Goal: Task Accomplishment & Management: Complete application form

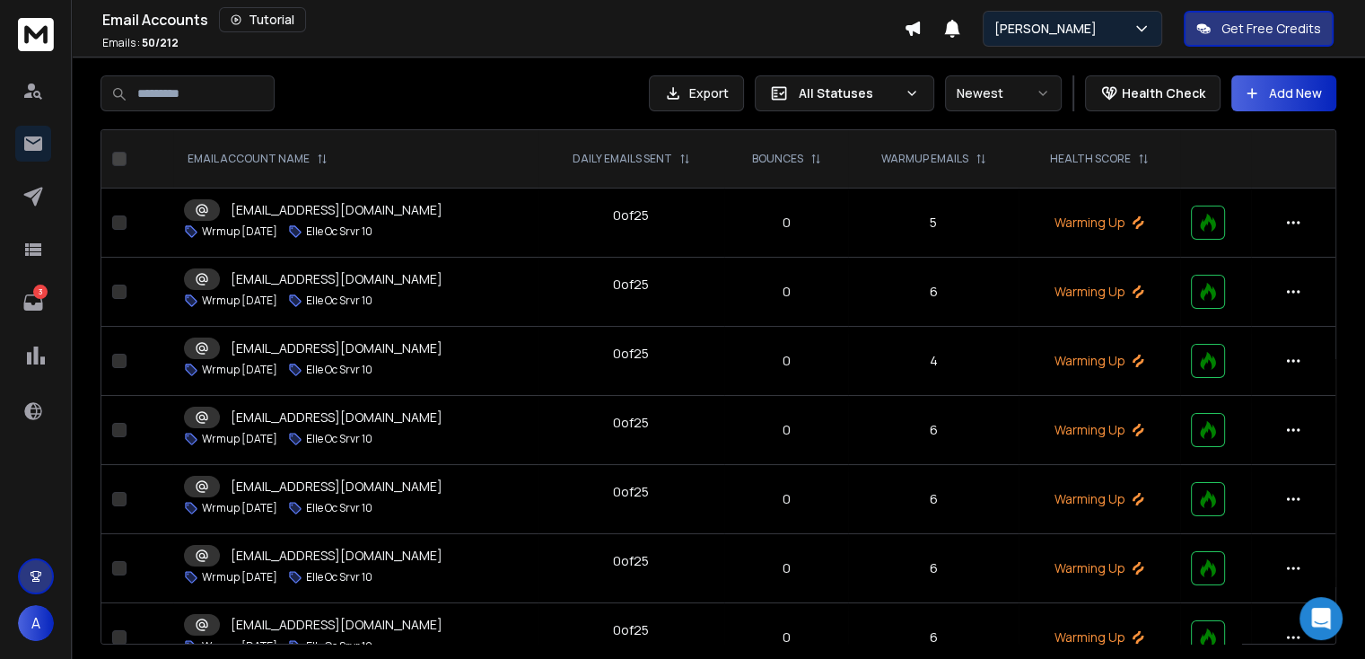
click at [1065, 31] on p "Elle Sheridan" at bounding box center [1048, 29] width 109 height 18
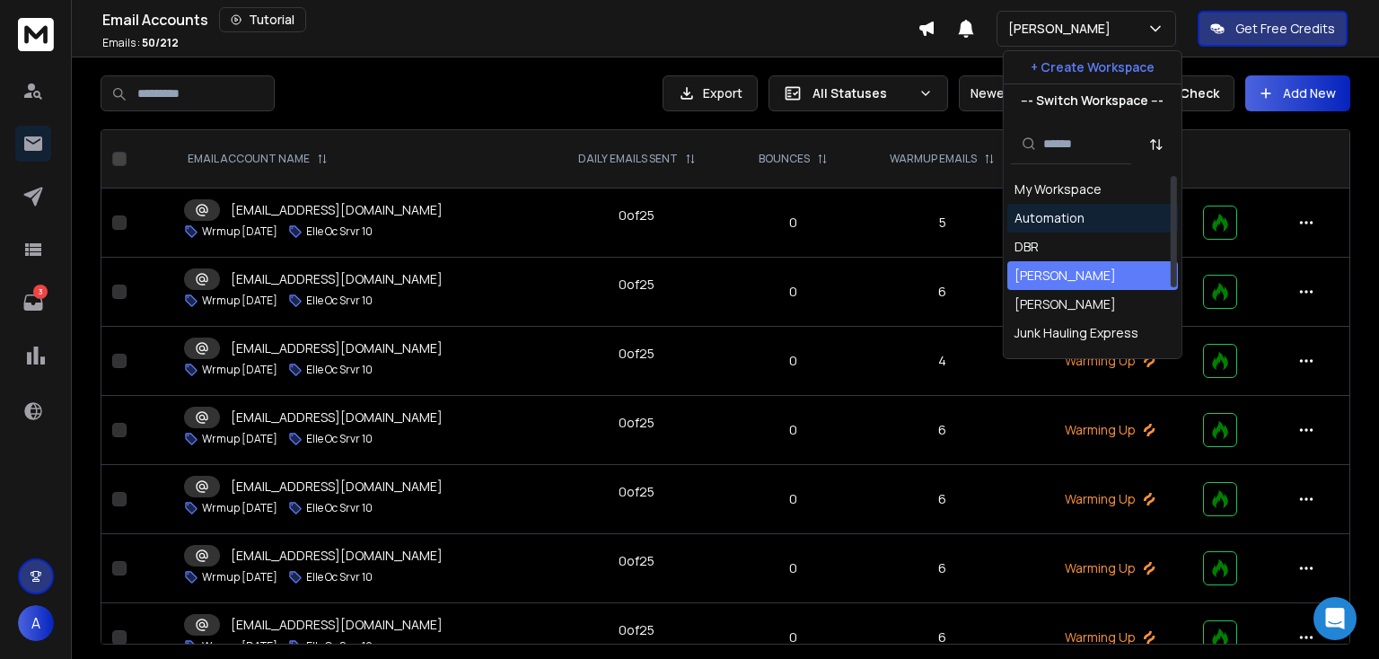
click at [1080, 230] on div "Automation" at bounding box center [1092, 218] width 171 height 29
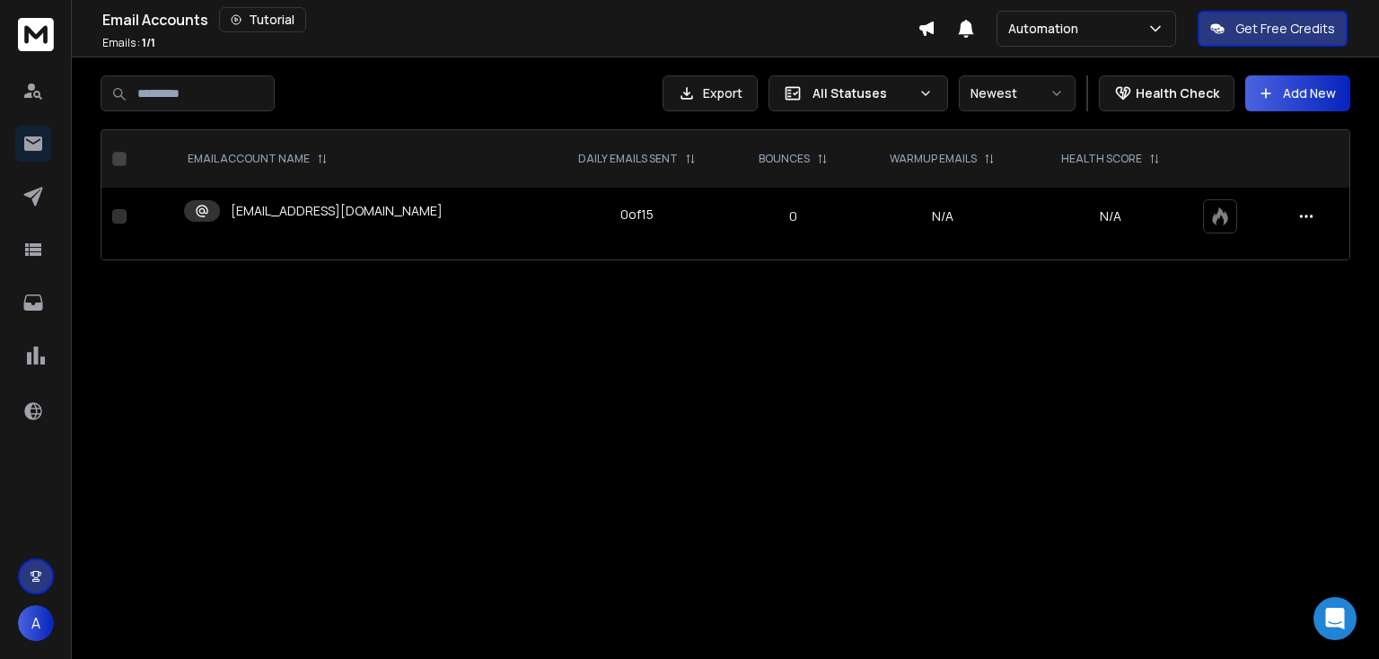
click at [1312, 215] on icon at bounding box center [1306, 215] width 13 height 3
click at [1289, 318] on div "Delete Account" at bounding box center [1277, 311] width 115 height 29
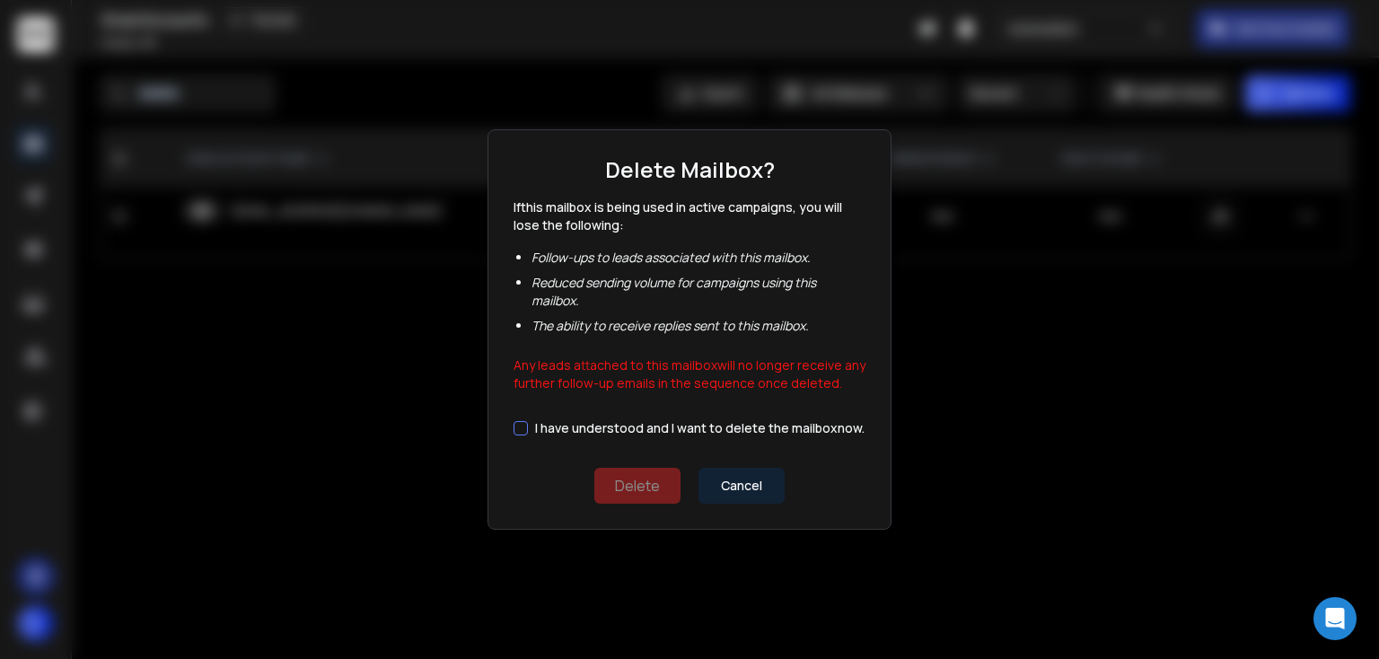
click at [661, 423] on label "I have understood and I want to delete the mailbox now." at bounding box center [699, 428] width 329 height 13
click at [528, 423] on button "I have understood and I want to delete the mailbox now." at bounding box center [520, 428] width 14 height 14
click at [645, 495] on button "Delete" at bounding box center [637, 486] width 86 height 36
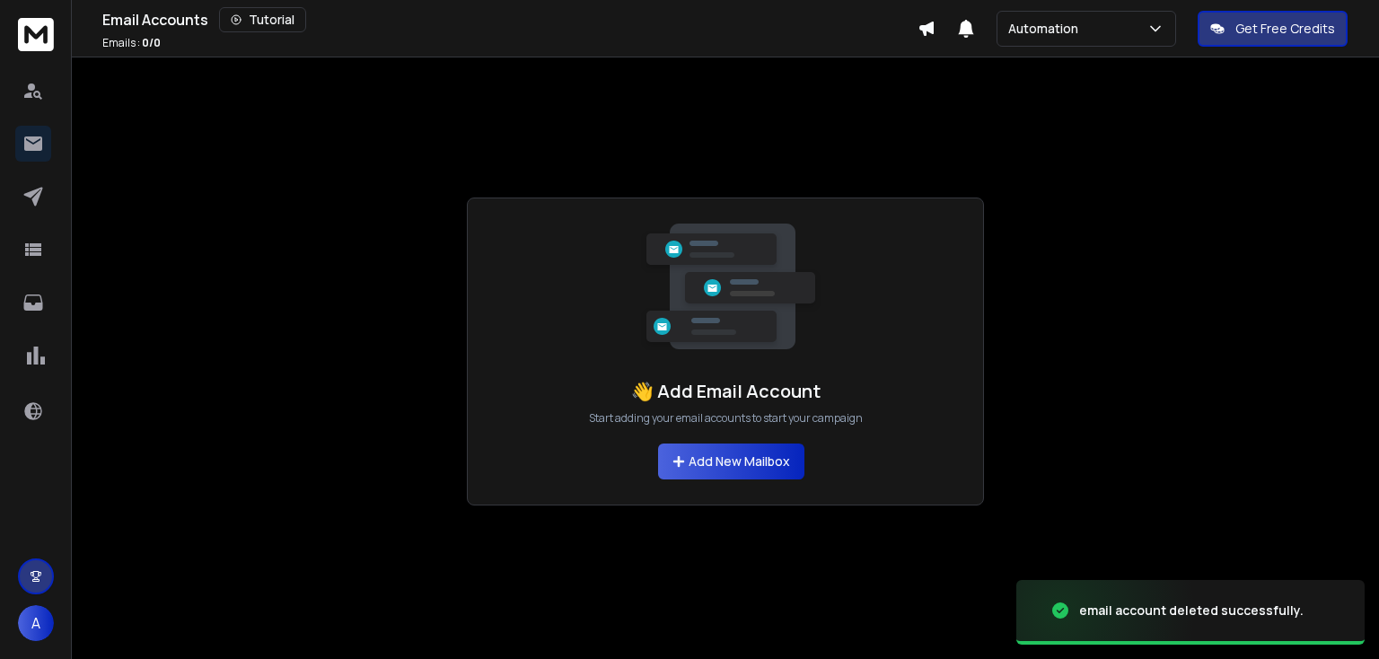
click at [757, 456] on button "Add New Mailbox" at bounding box center [731, 461] width 146 height 36
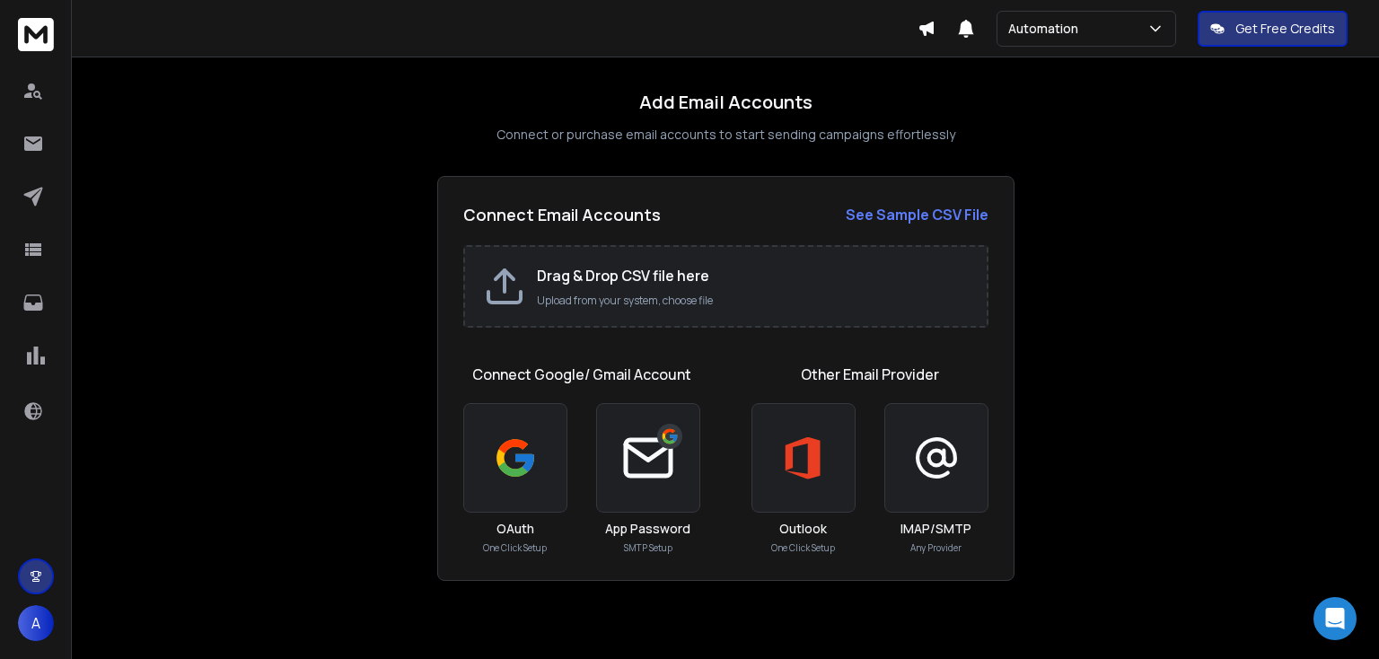
click at [946, 500] on div at bounding box center [936, 457] width 104 height 109
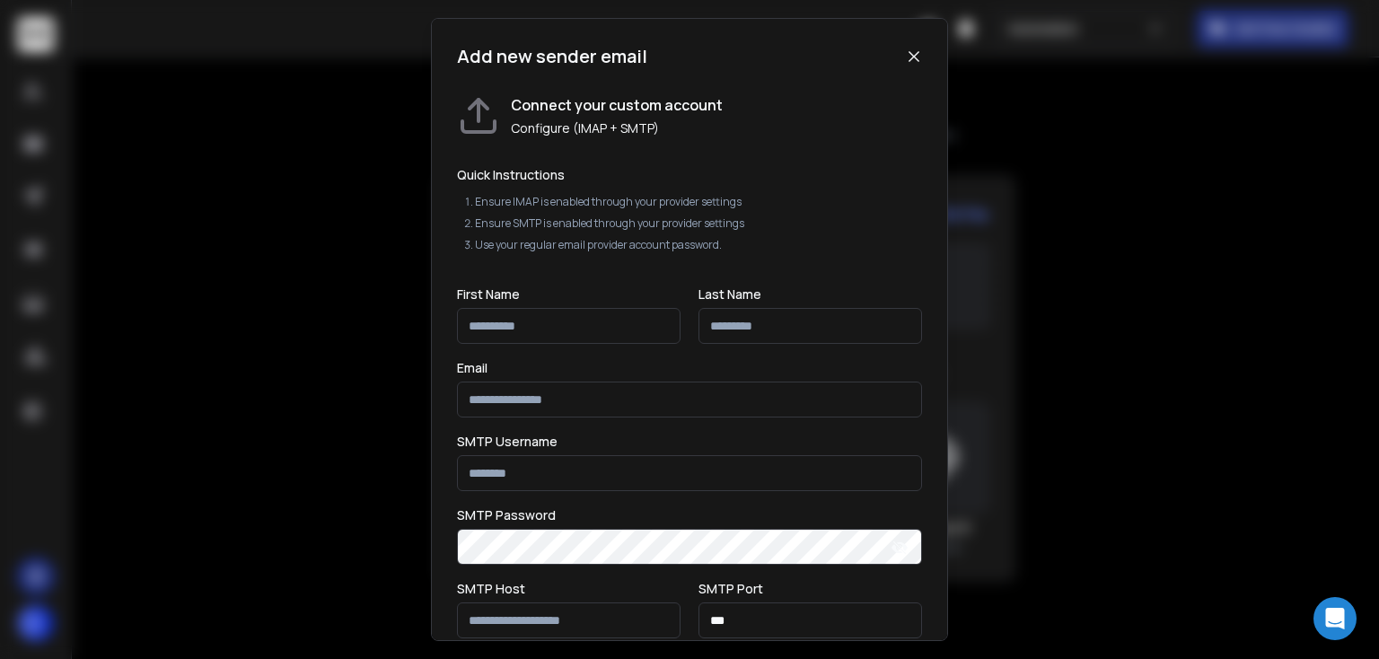
click at [635, 331] on input "text" at bounding box center [568, 326] width 223 height 36
type input "**********"
click at [765, 319] on input "text" at bounding box center [809, 326] width 223 height 36
type input "*******"
click at [622, 381] on input "email" at bounding box center [689, 399] width 465 height 36
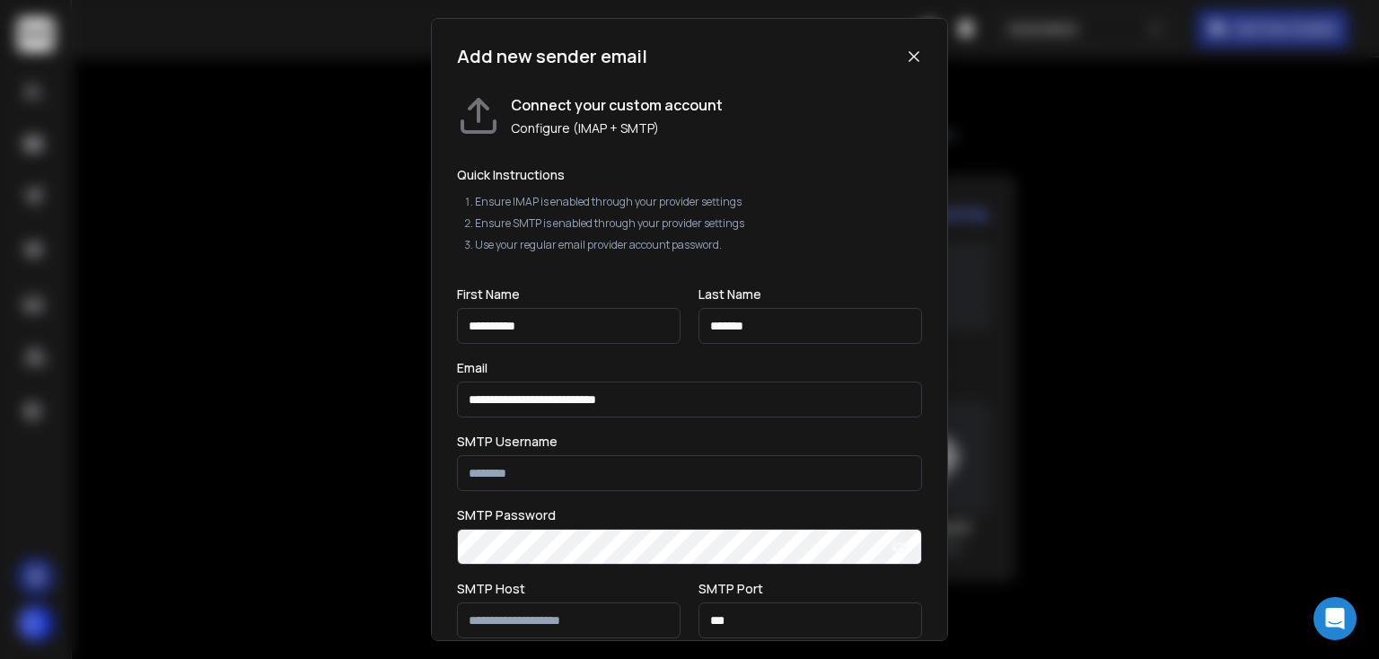
type input "**********"
paste input "**********"
type input "**********"
click at [621, 465] on input "text" at bounding box center [689, 473] width 465 height 36
type input "*"
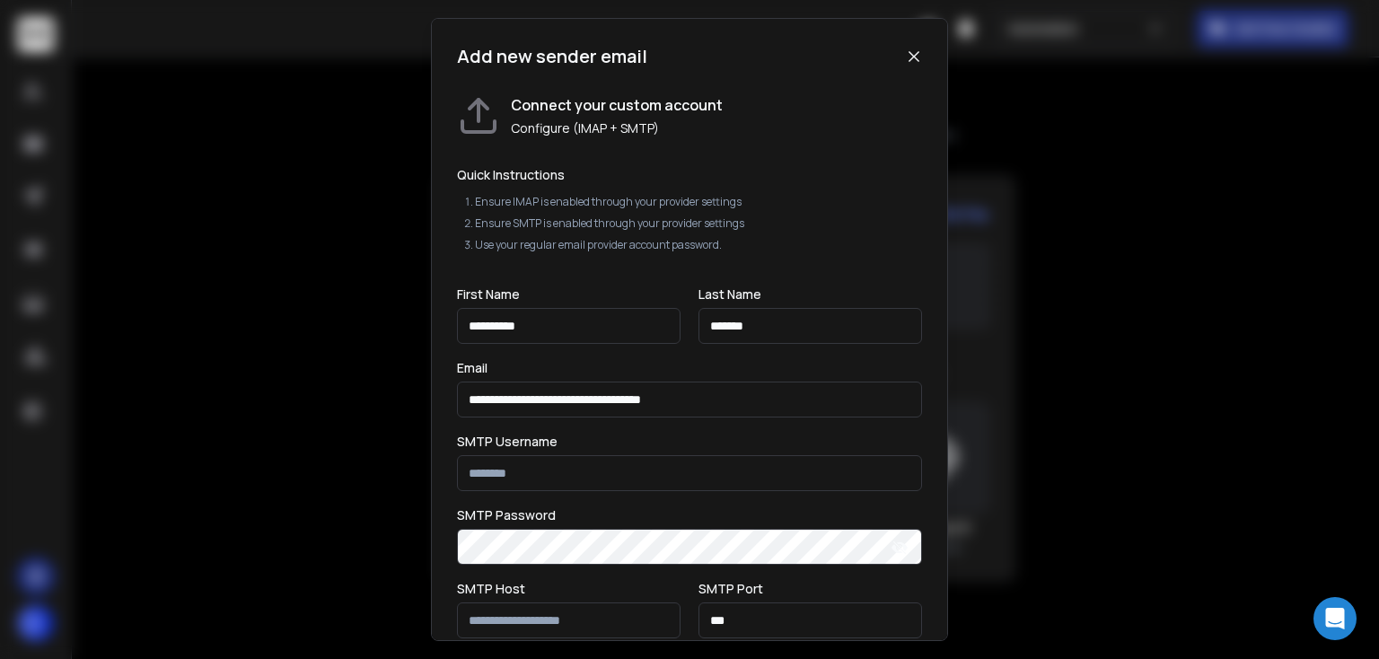
paste input "**********"
type input "**********"
click at [537, 614] on input "text" at bounding box center [568, 620] width 223 height 36
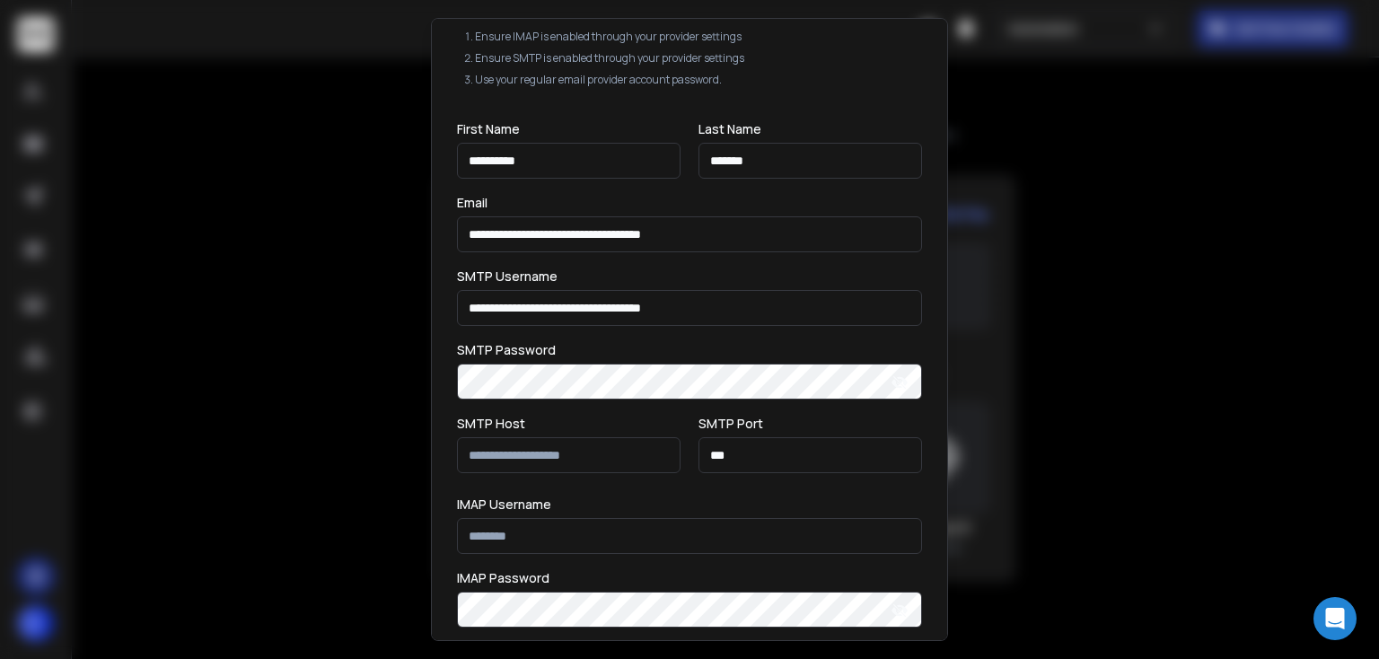
scroll to position [172, 0]
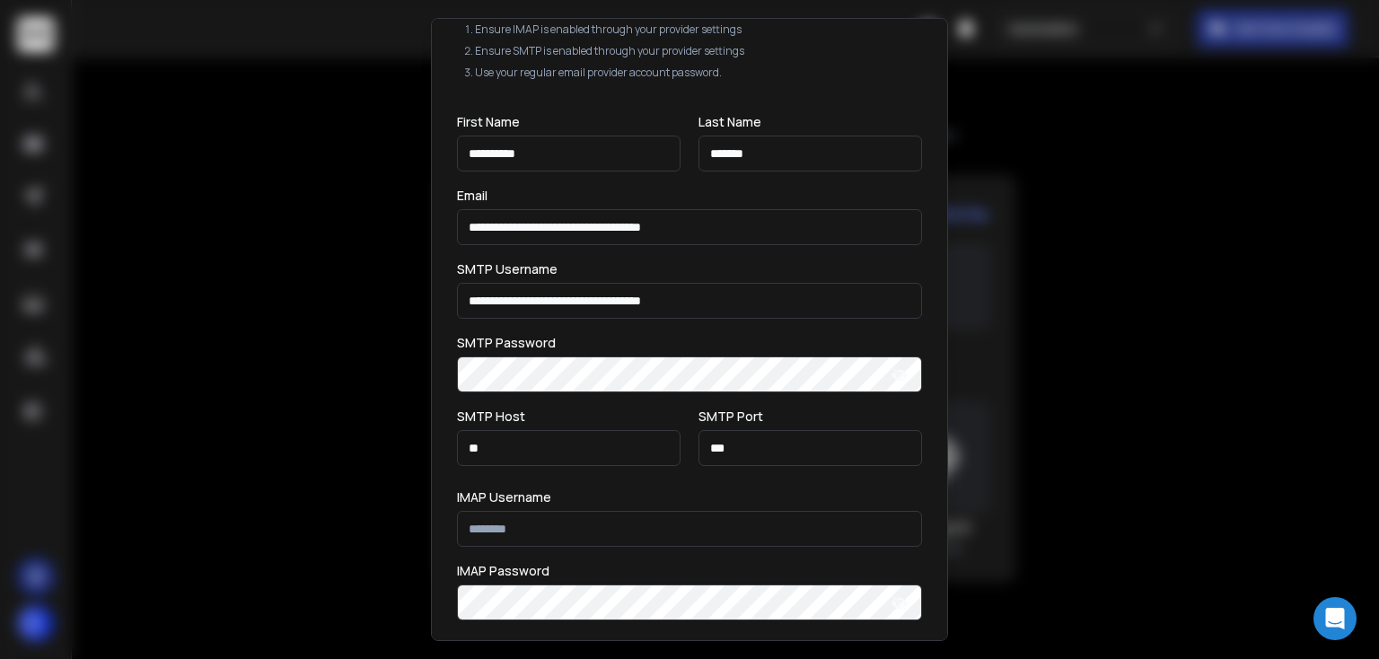
type input "*"
paste input "**********"
type input "**********"
click at [571, 530] on input "text" at bounding box center [689, 529] width 465 height 36
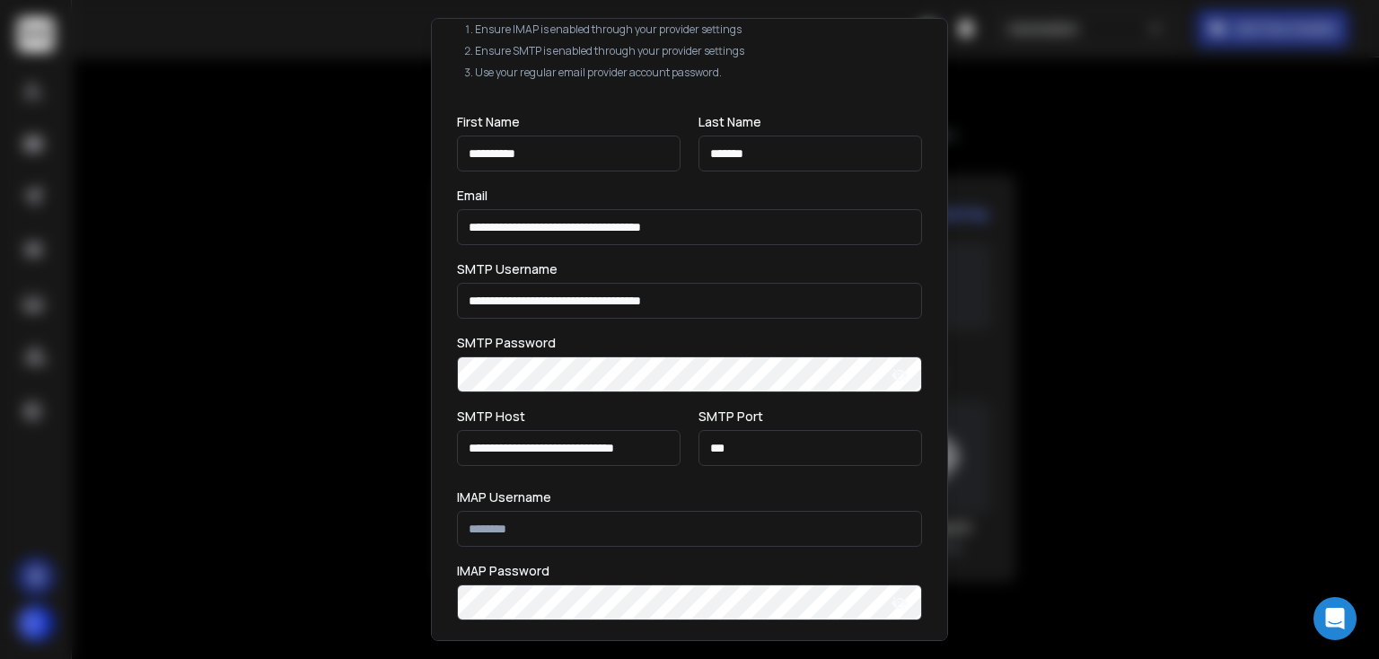
click at [673, 300] on input "**********" at bounding box center [689, 301] width 465 height 36
click at [592, 526] on input "text" at bounding box center [689, 529] width 465 height 36
paste input "**********"
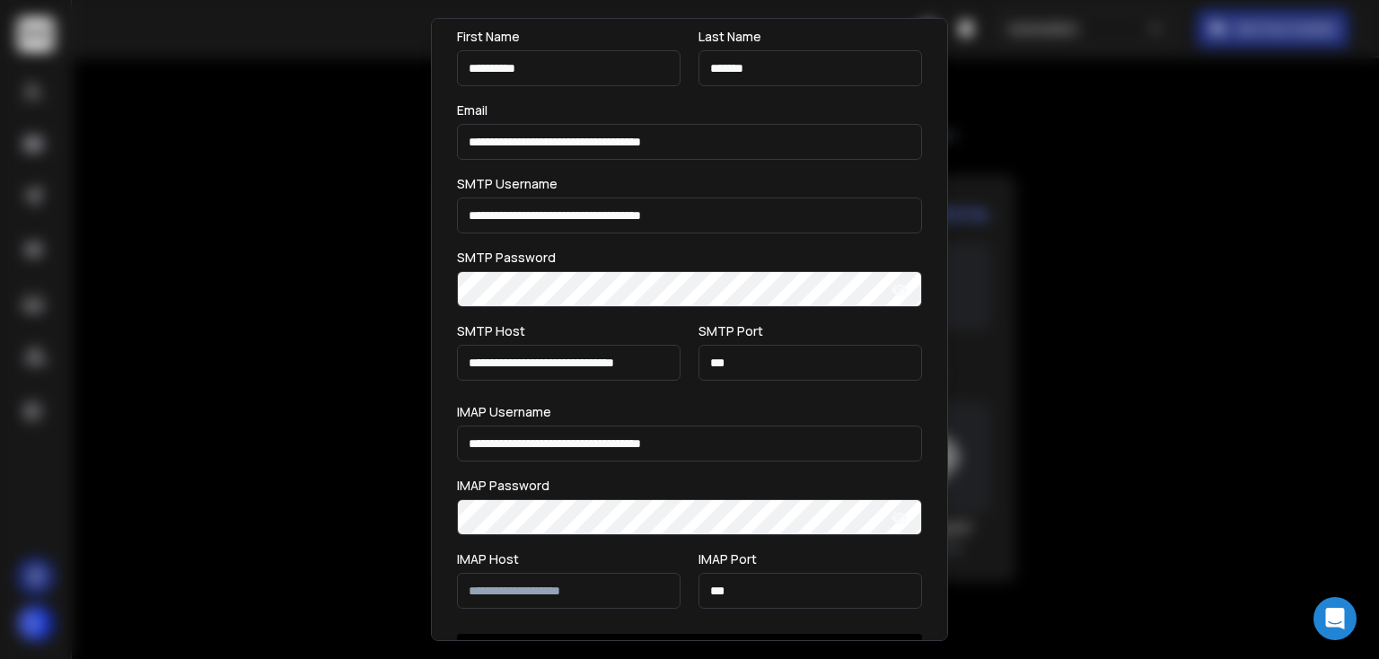
scroll to position [269, 0]
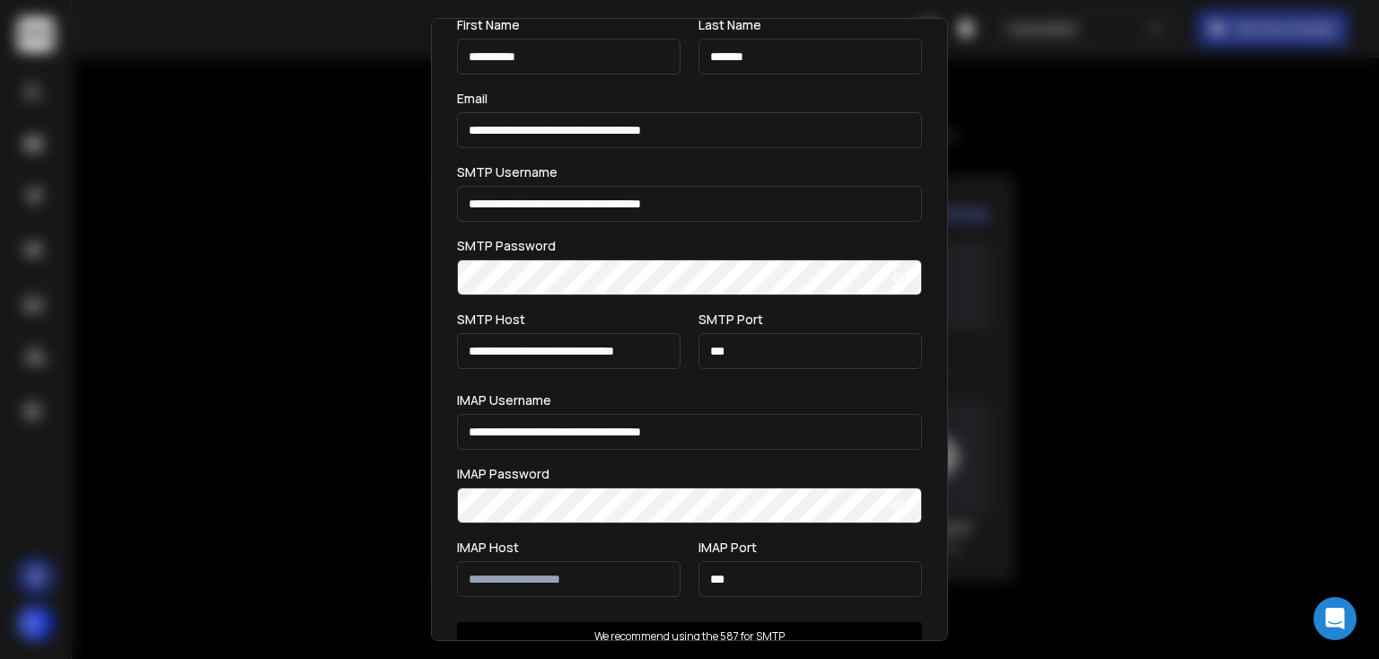
type input "**********"
click at [899, 513] on icon at bounding box center [899, 506] width 16 height 16
click at [901, 278] on icon at bounding box center [899, 278] width 16 height 16
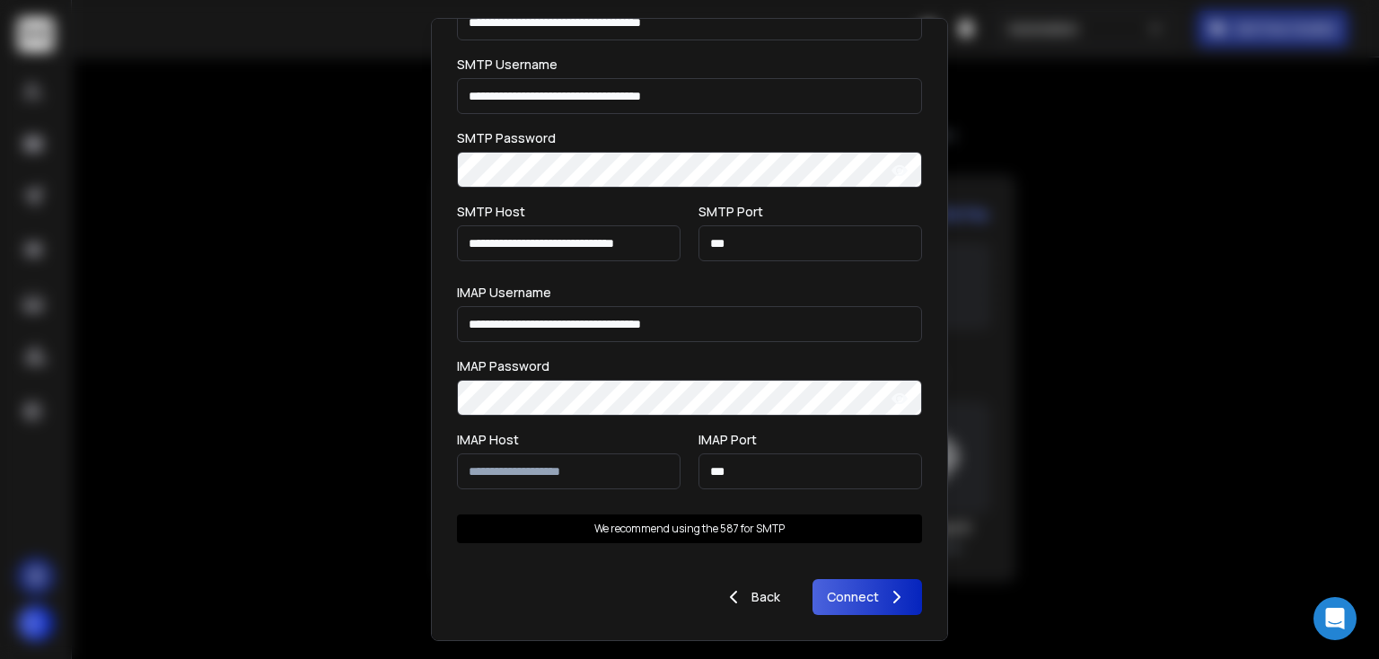
click at [567, 465] on input "text" at bounding box center [568, 471] width 223 height 36
paste input "**********"
type input "**********"
click at [884, 600] on button "Connect" at bounding box center [866, 597] width 109 height 36
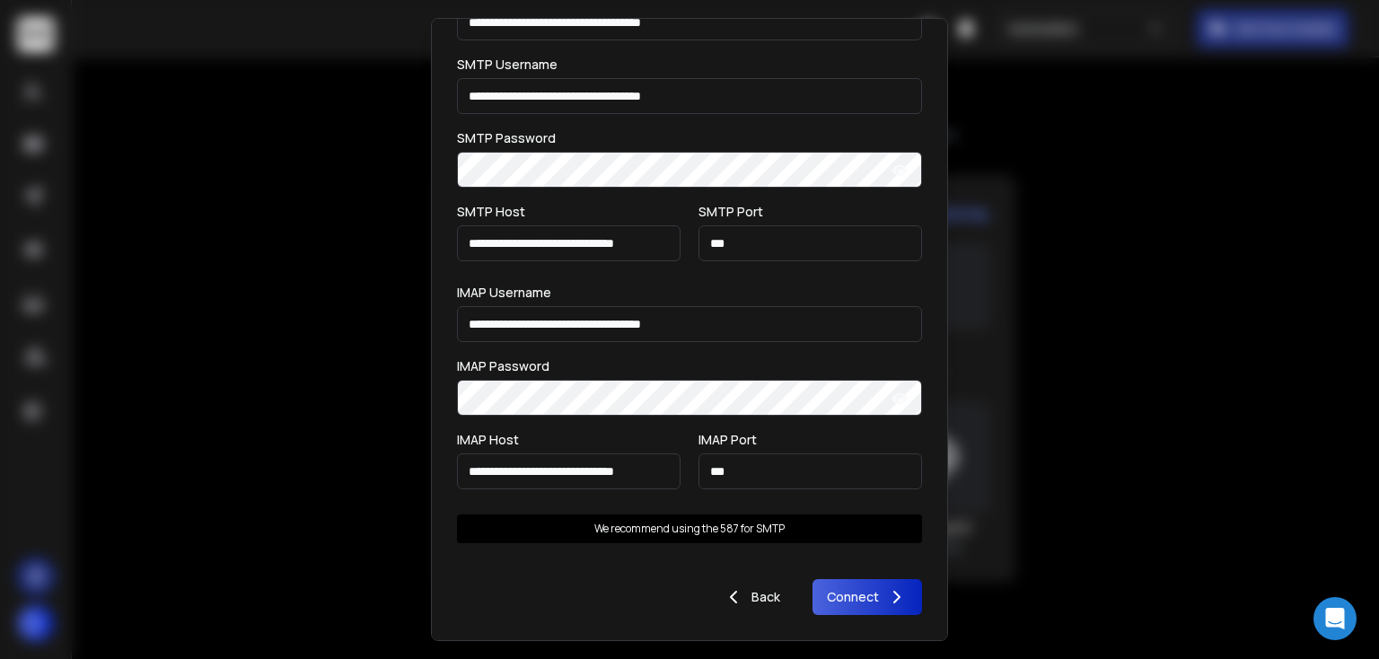
click at [884, 600] on button "Connect" at bounding box center [866, 597] width 109 height 36
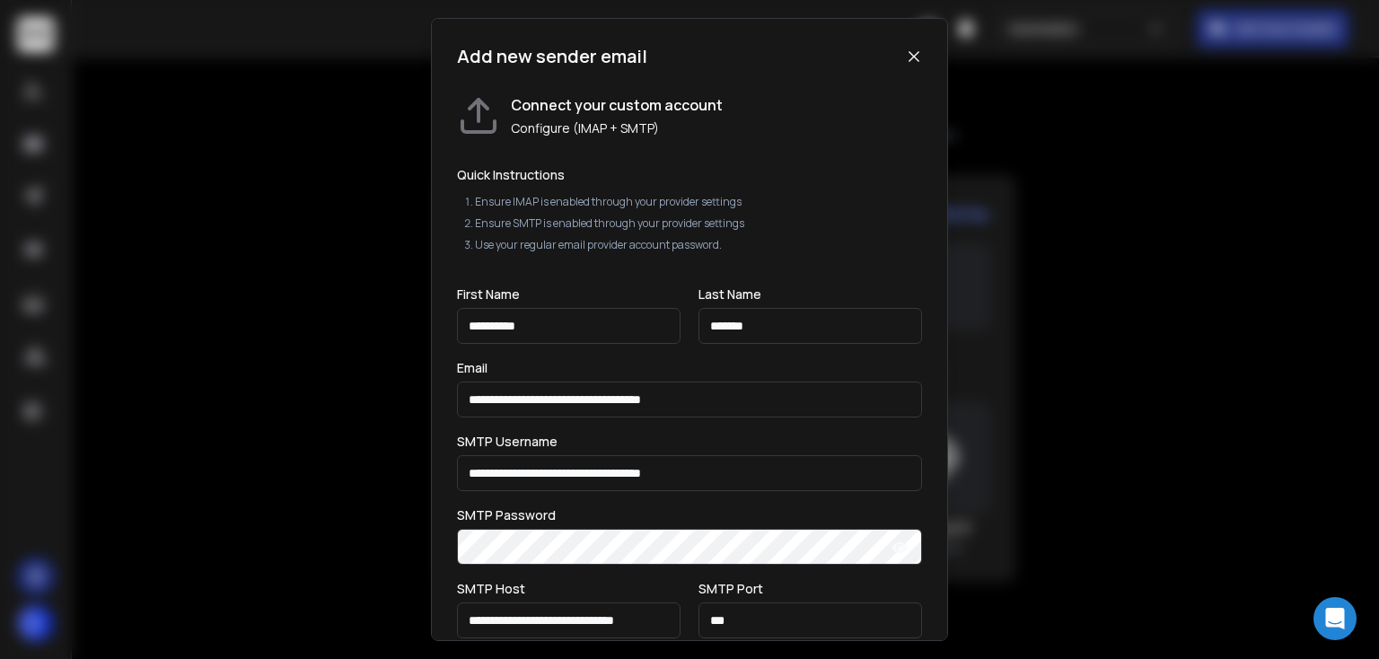
scroll to position [377, 0]
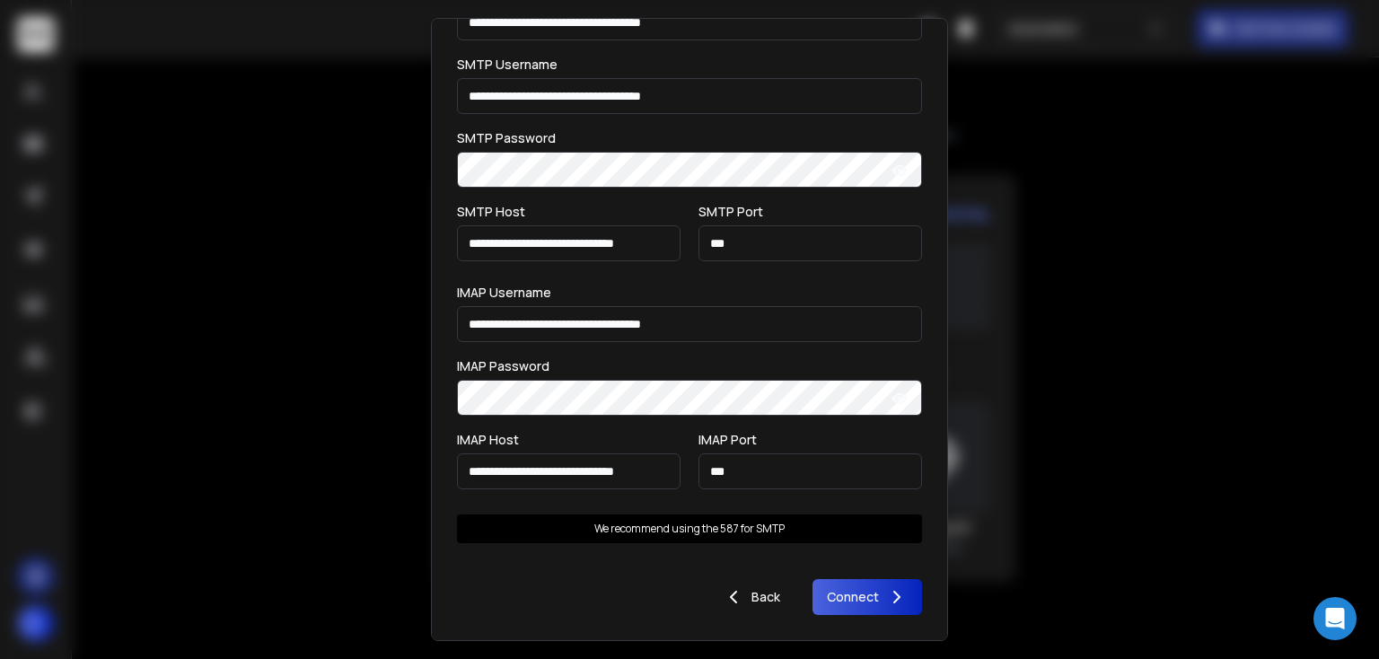
click at [854, 591] on button "Connect" at bounding box center [866, 597] width 109 height 36
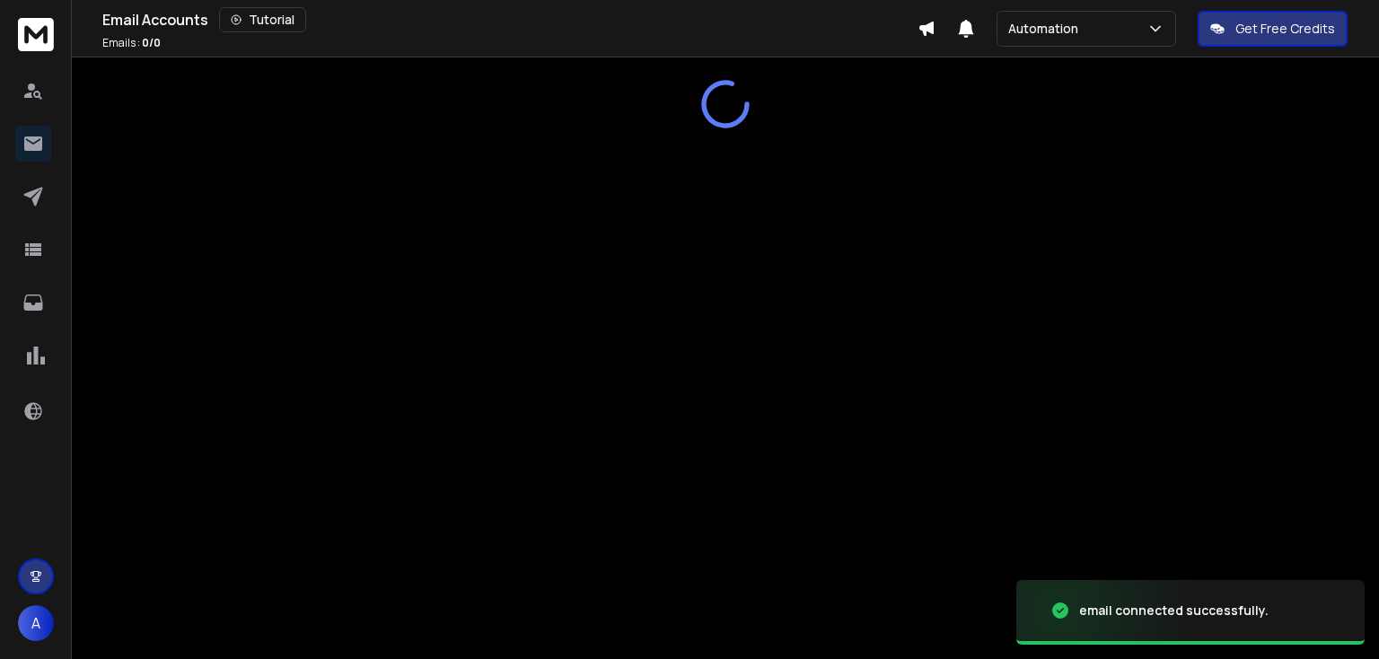
click at [915, 48] on div "Emails : 0 / 0" at bounding box center [509, 43] width 815 height 14
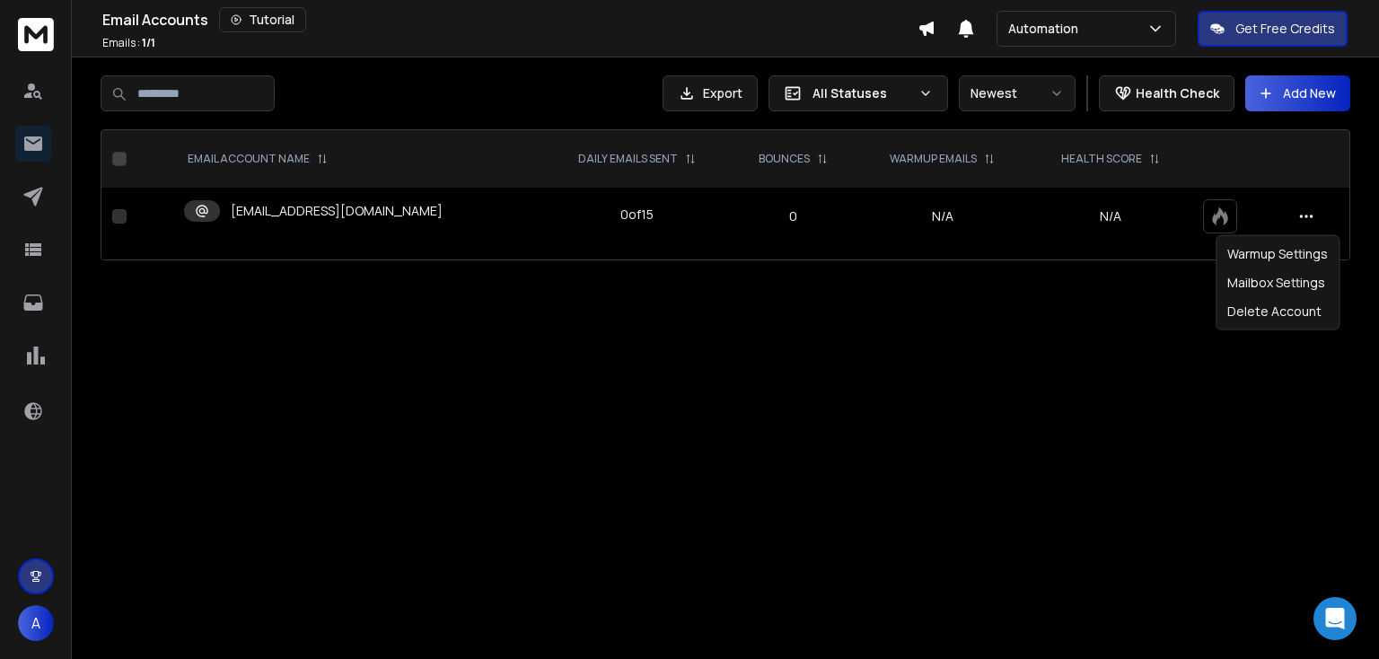
click at [1310, 201] on button at bounding box center [1306, 216] width 64 height 31
click at [1291, 260] on div "Warmup Settings" at bounding box center [1277, 254] width 115 height 29
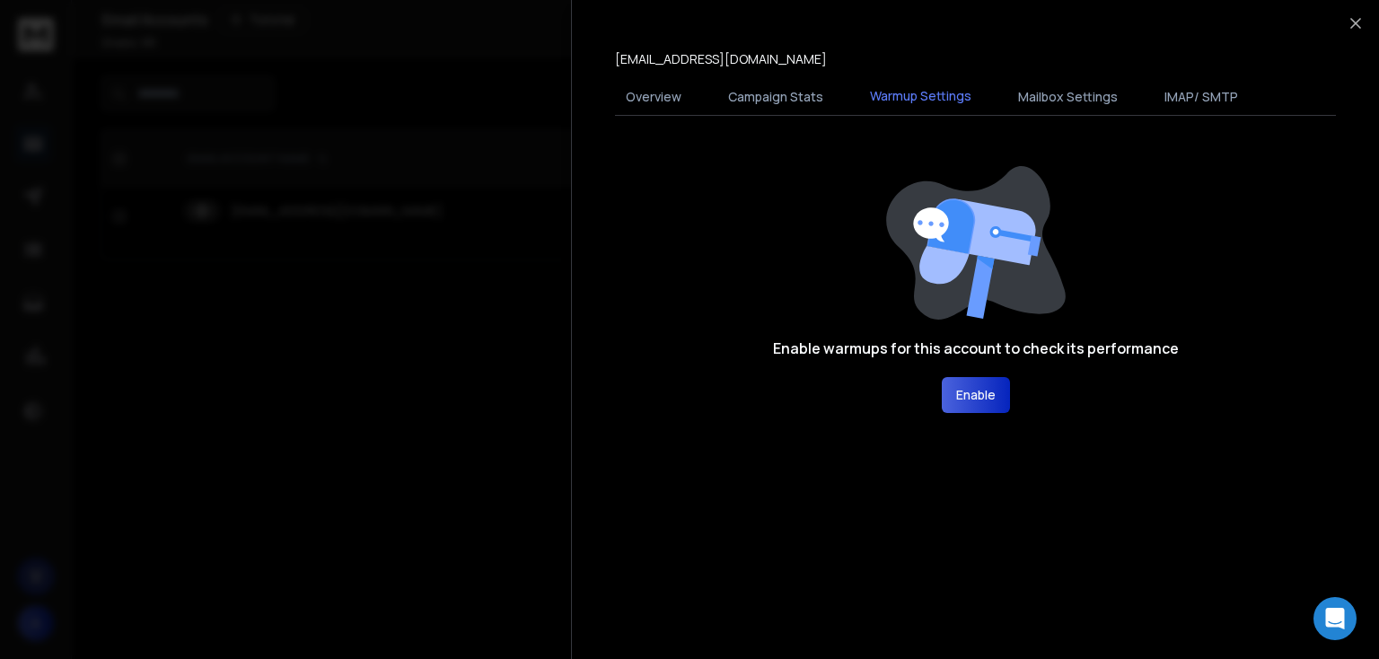
click at [966, 392] on button "Enable" at bounding box center [975, 395] width 68 height 36
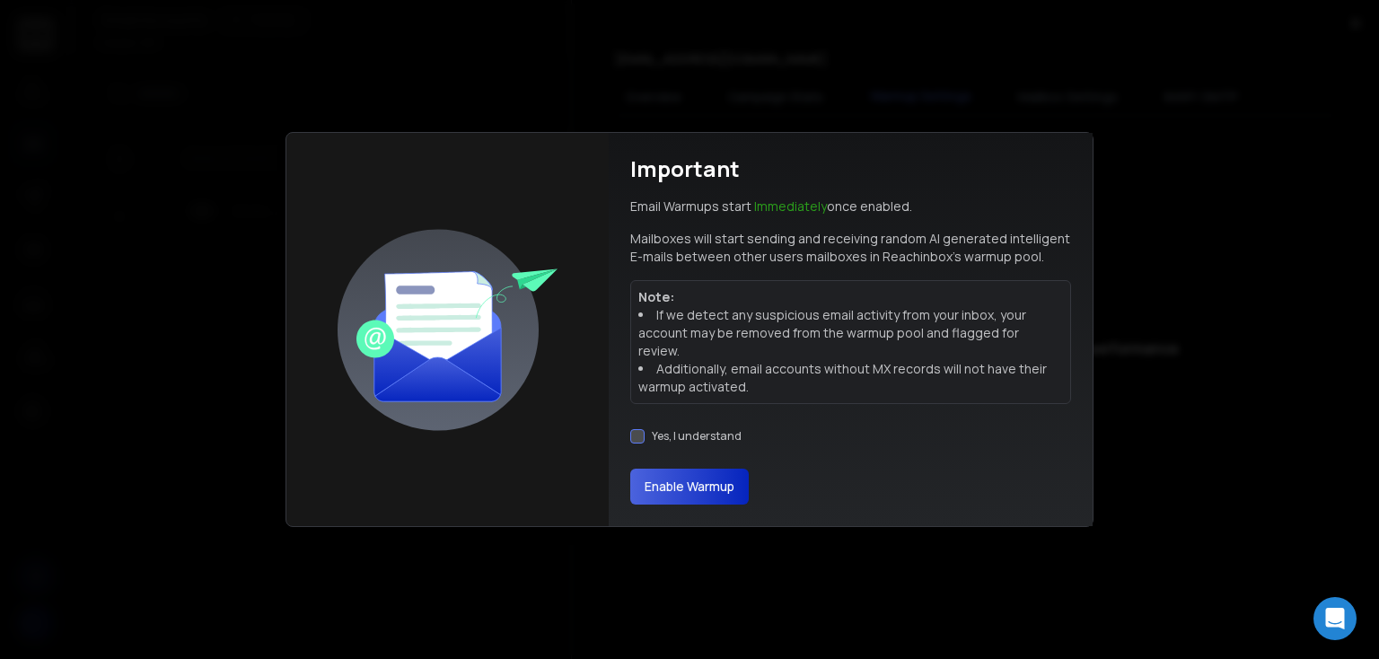
click at [639, 429] on button "Yes, I understand" at bounding box center [637, 436] width 14 height 14
click at [673, 479] on button "Enable Warmup" at bounding box center [689, 486] width 118 height 36
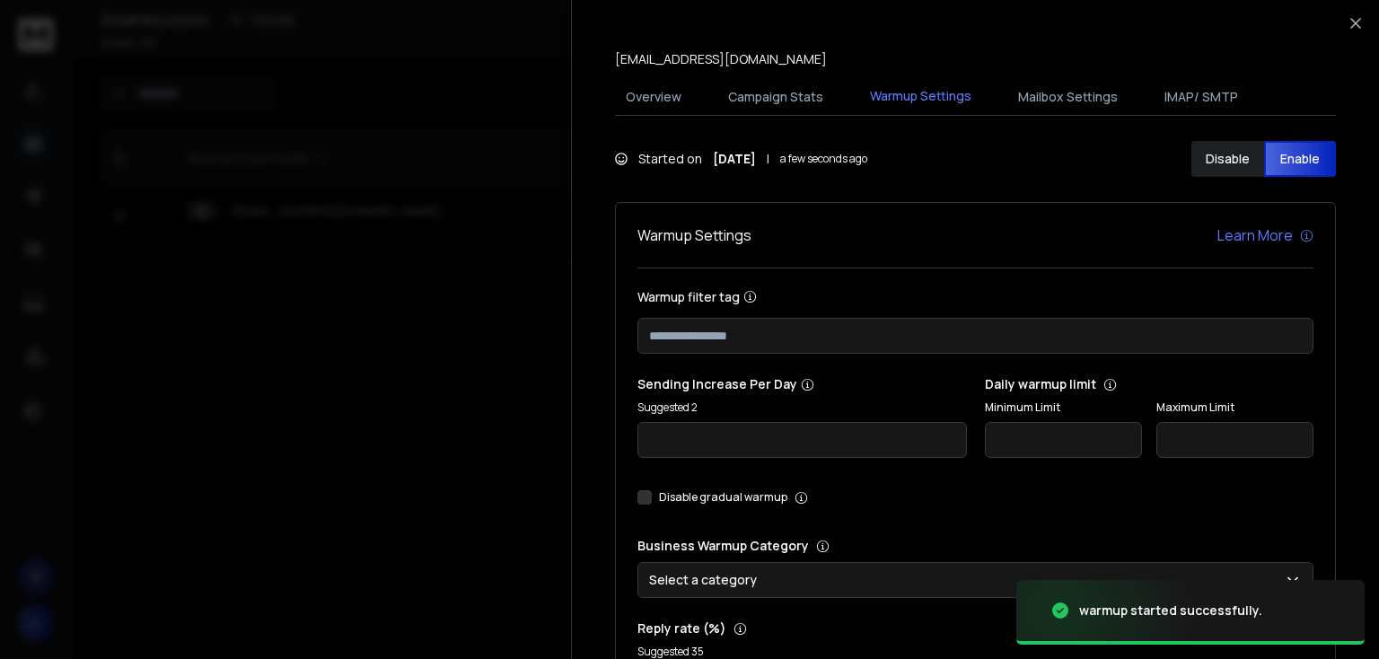
type input "**********"
type input "*"
type input "**"
click at [797, 336] on input "**********" at bounding box center [975, 336] width 676 height 36
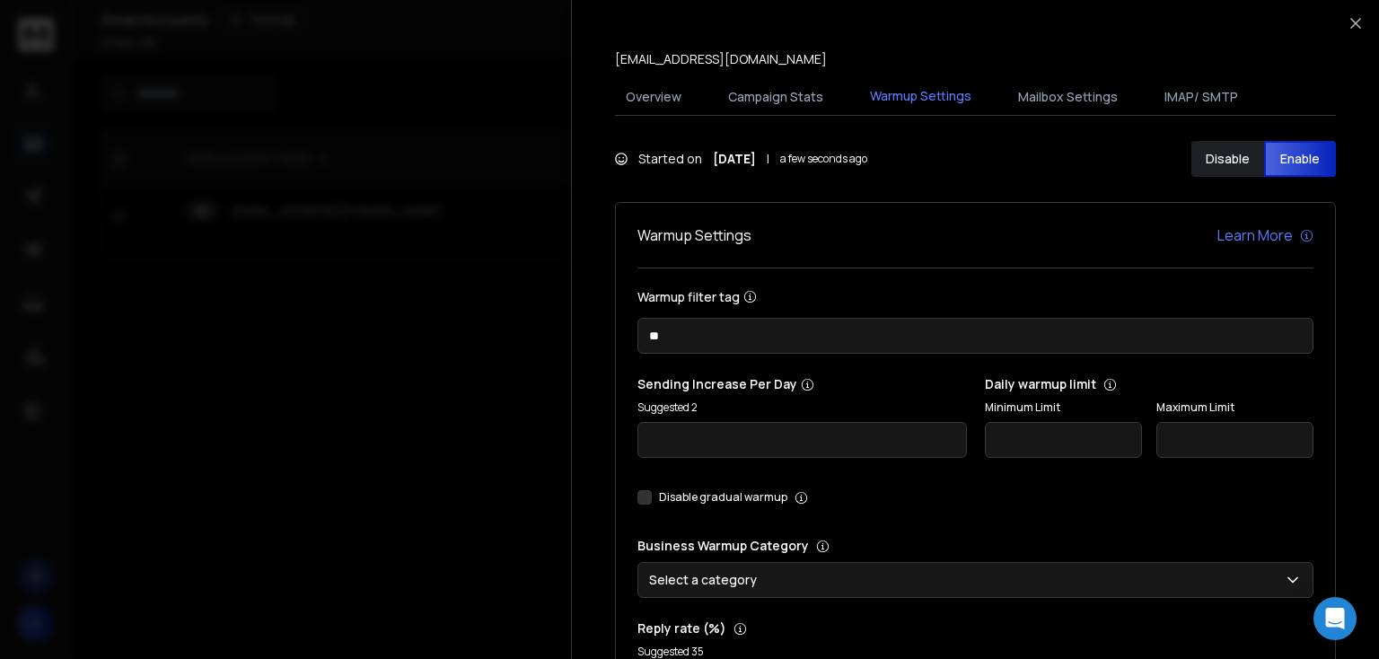
type input "*"
type input "**********"
click at [767, 431] on input "*" at bounding box center [801, 440] width 329 height 36
click at [1030, 433] on input "*" at bounding box center [1063, 440] width 157 height 36
click at [1195, 451] on input "**" at bounding box center [1234, 440] width 157 height 36
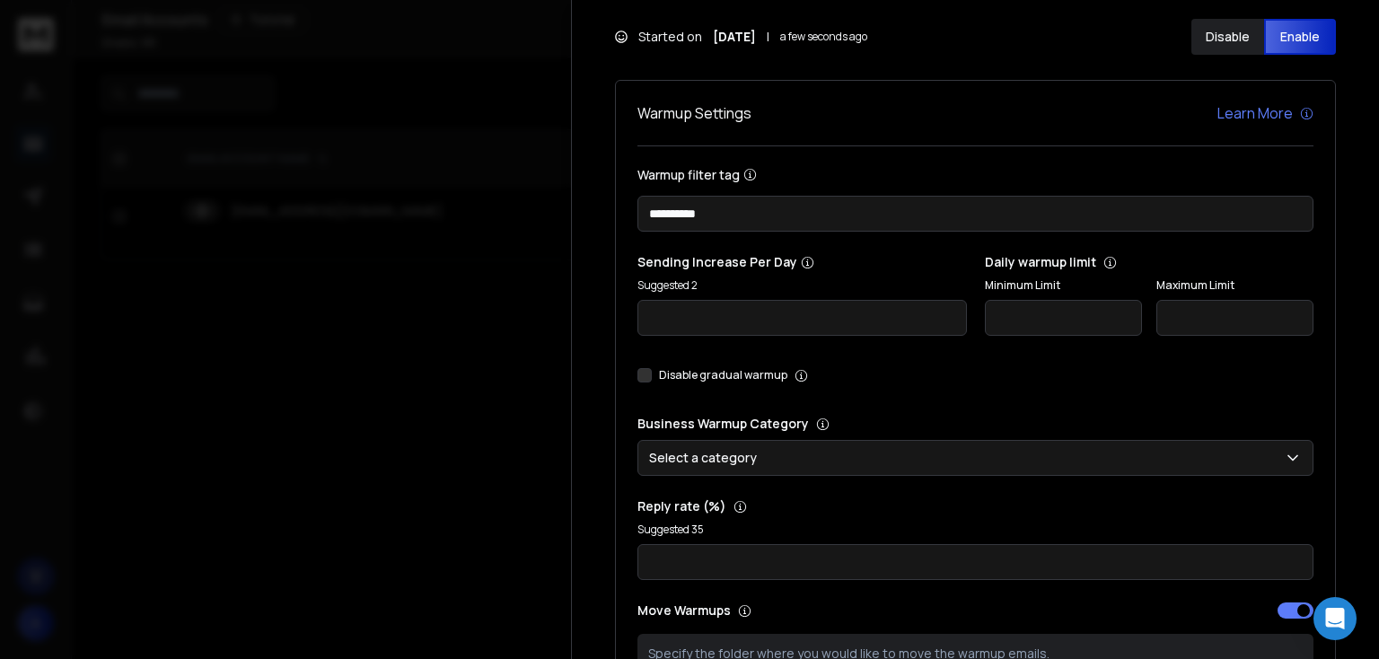
scroll to position [124, 0]
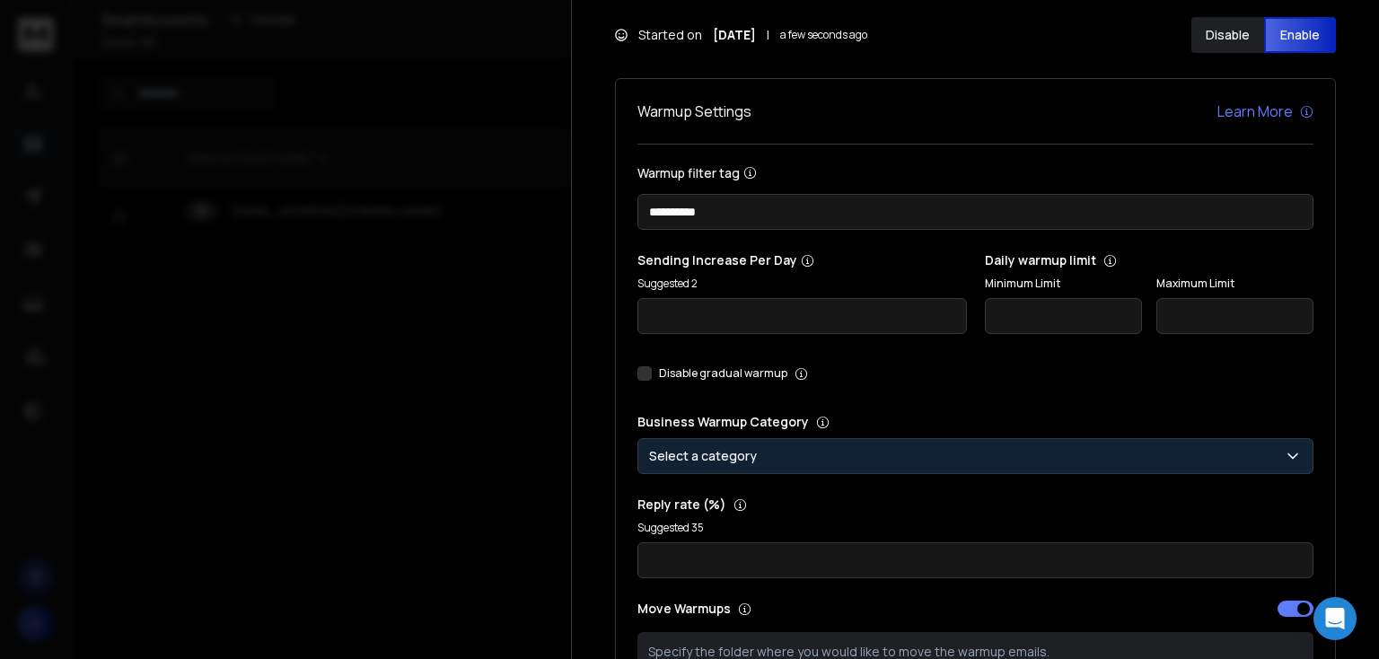
click at [911, 451] on div "Select a category" at bounding box center [975, 456] width 652 height 18
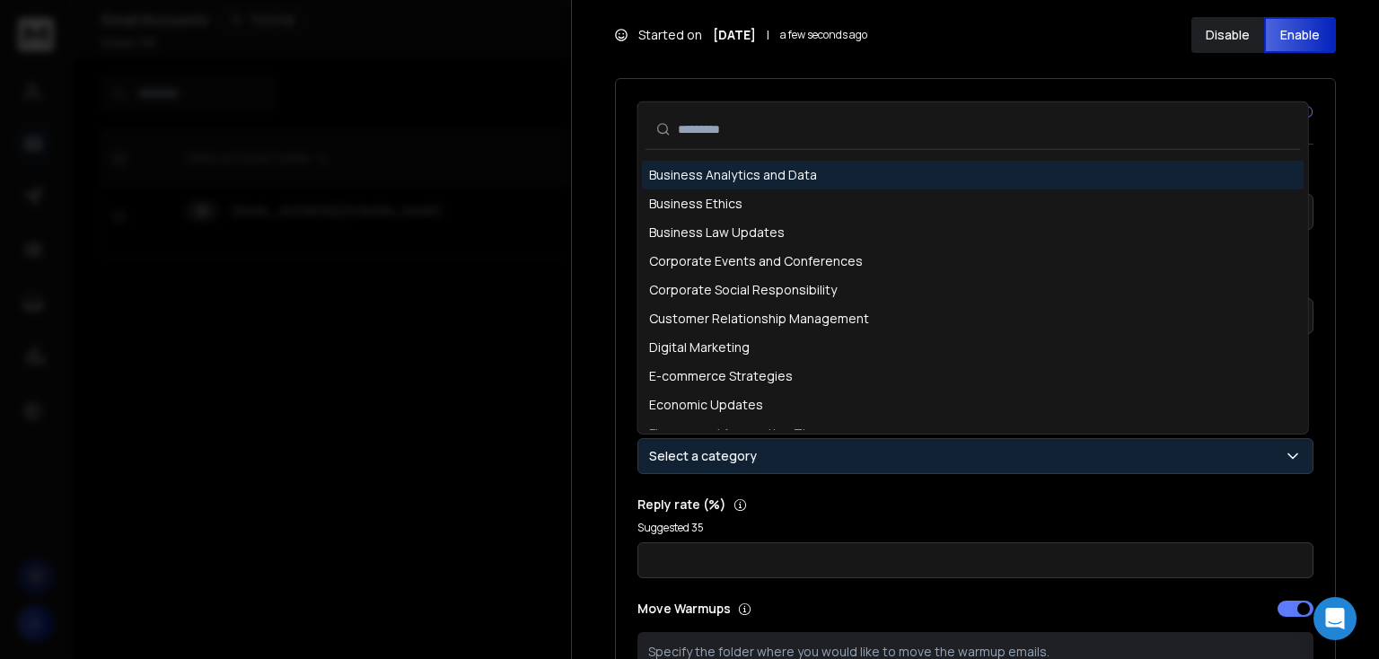
click at [911, 451] on body "**********" at bounding box center [689, 329] width 1379 height 659
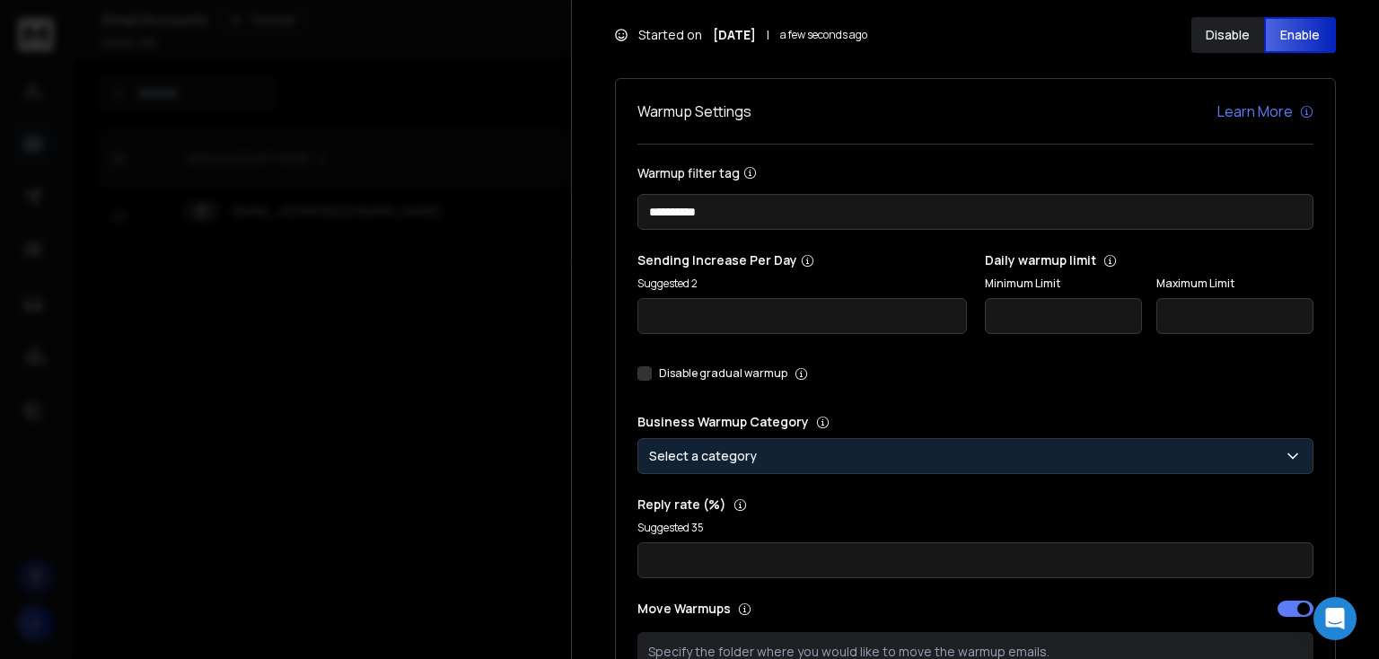
click at [881, 454] on div "Select a category" at bounding box center [975, 456] width 652 height 18
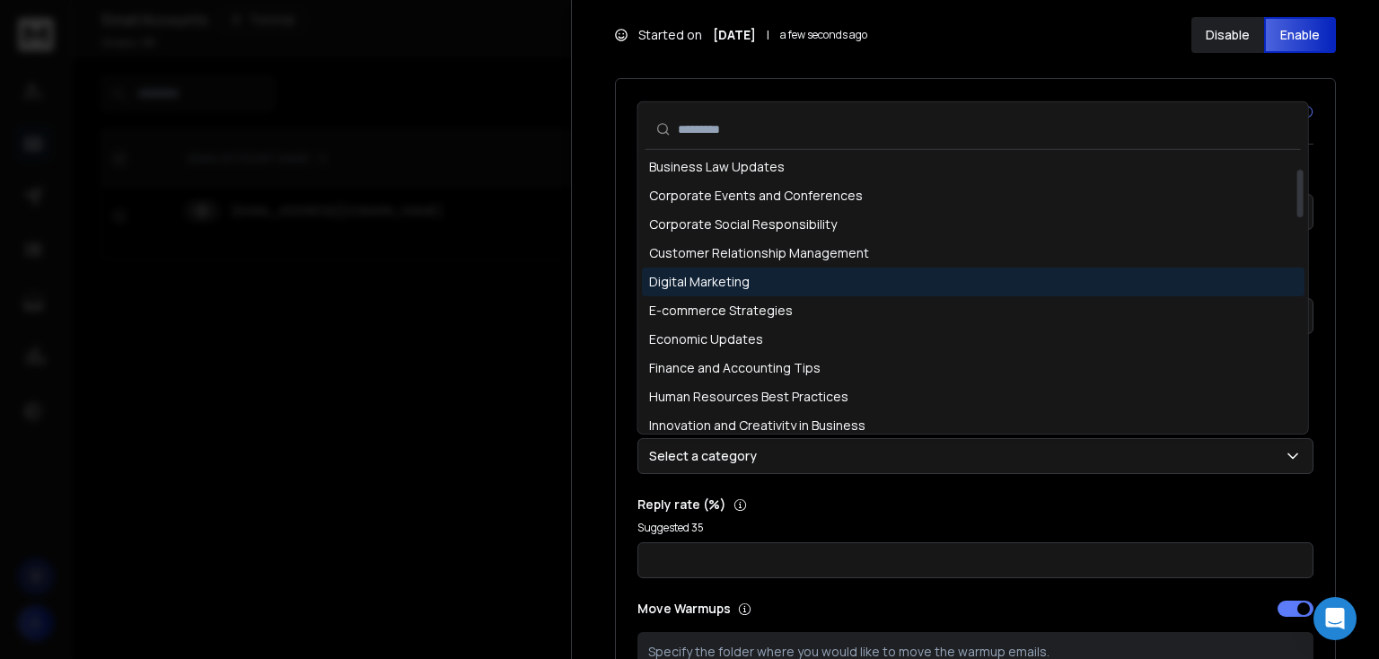
scroll to position [80, 0]
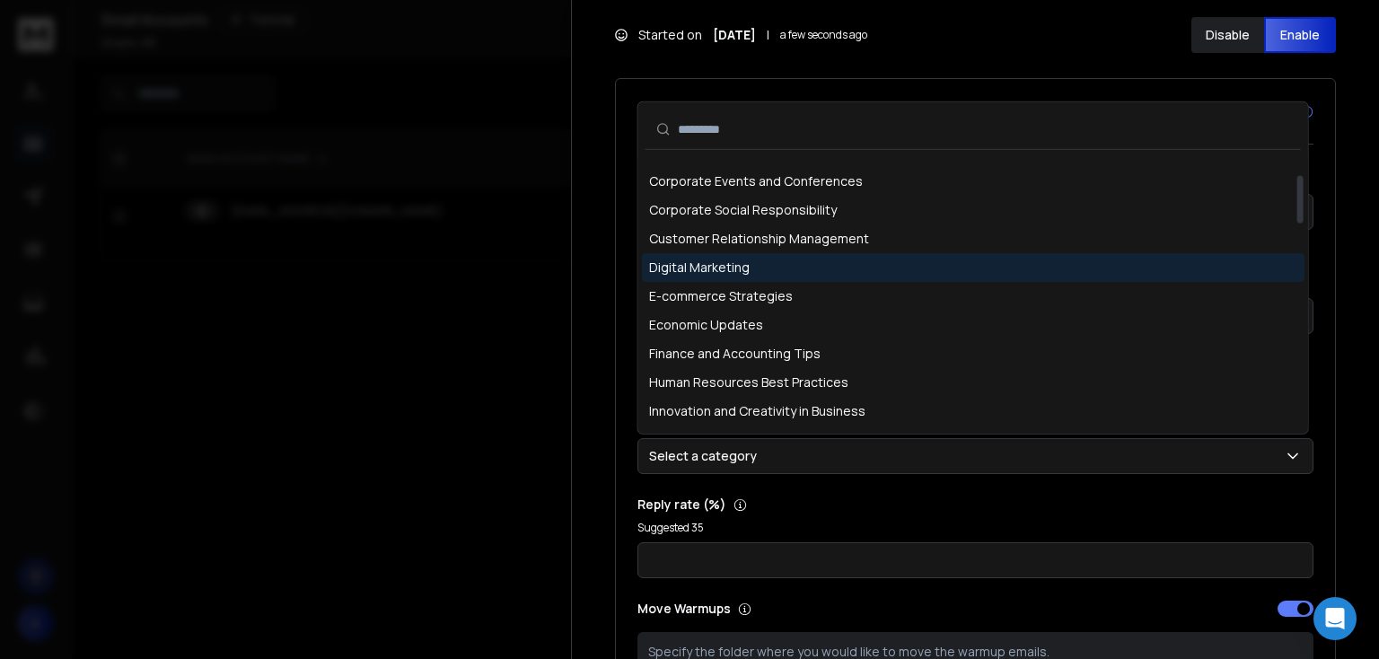
click at [731, 262] on span "Digital Marketing" at bounding box center [699, 267] width 101 height 18
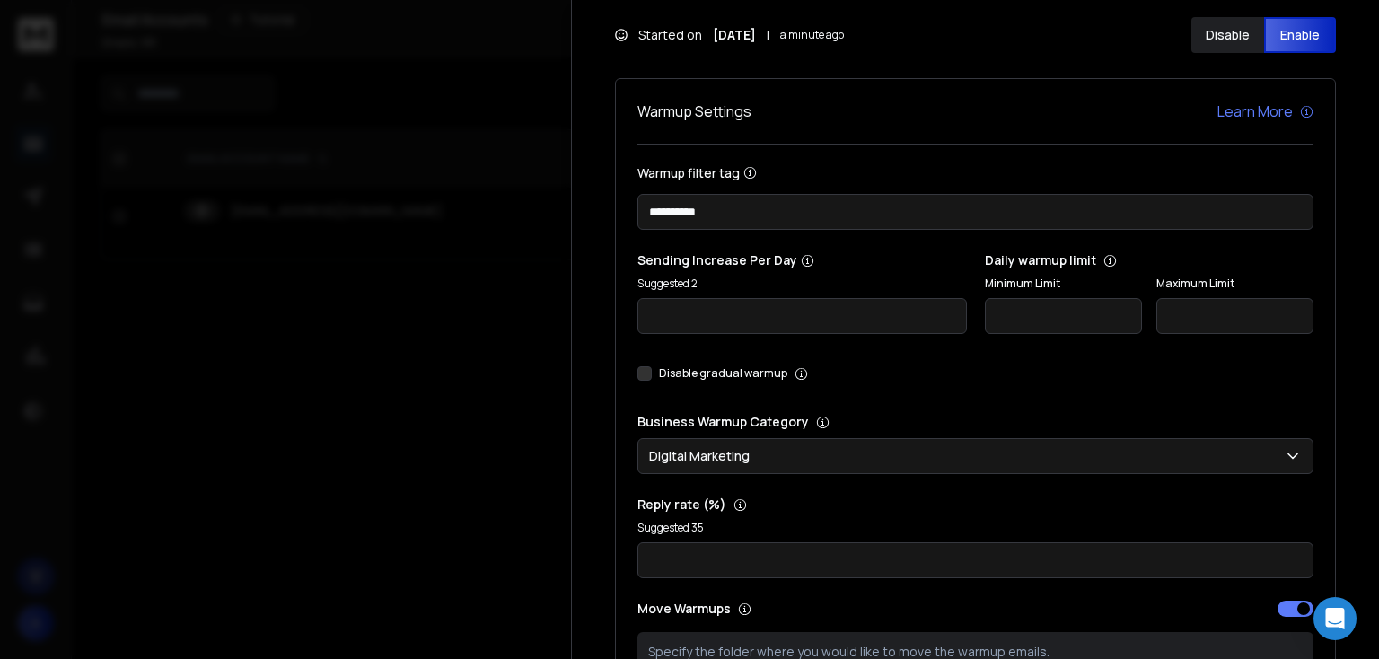
click at [728, 502] on p "Reply rate (%)" at bounding box center [975, 504] width 676 height 18
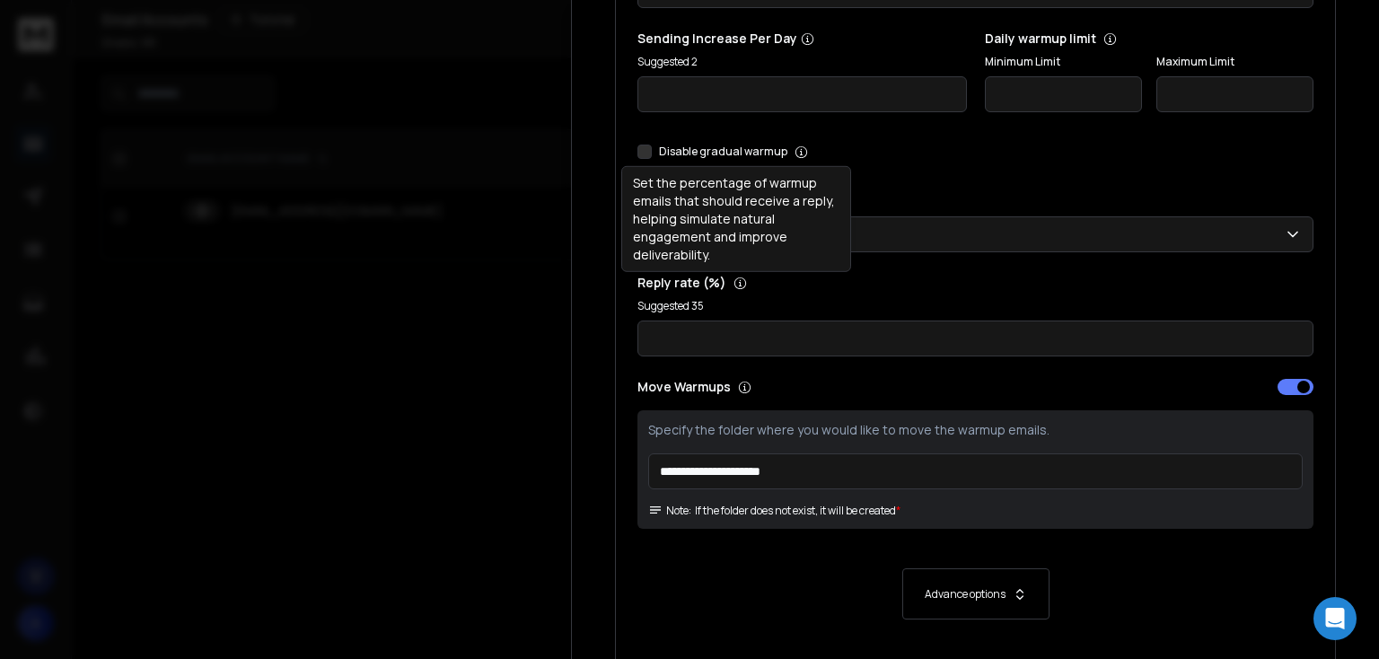
scroll to position [357, 0]
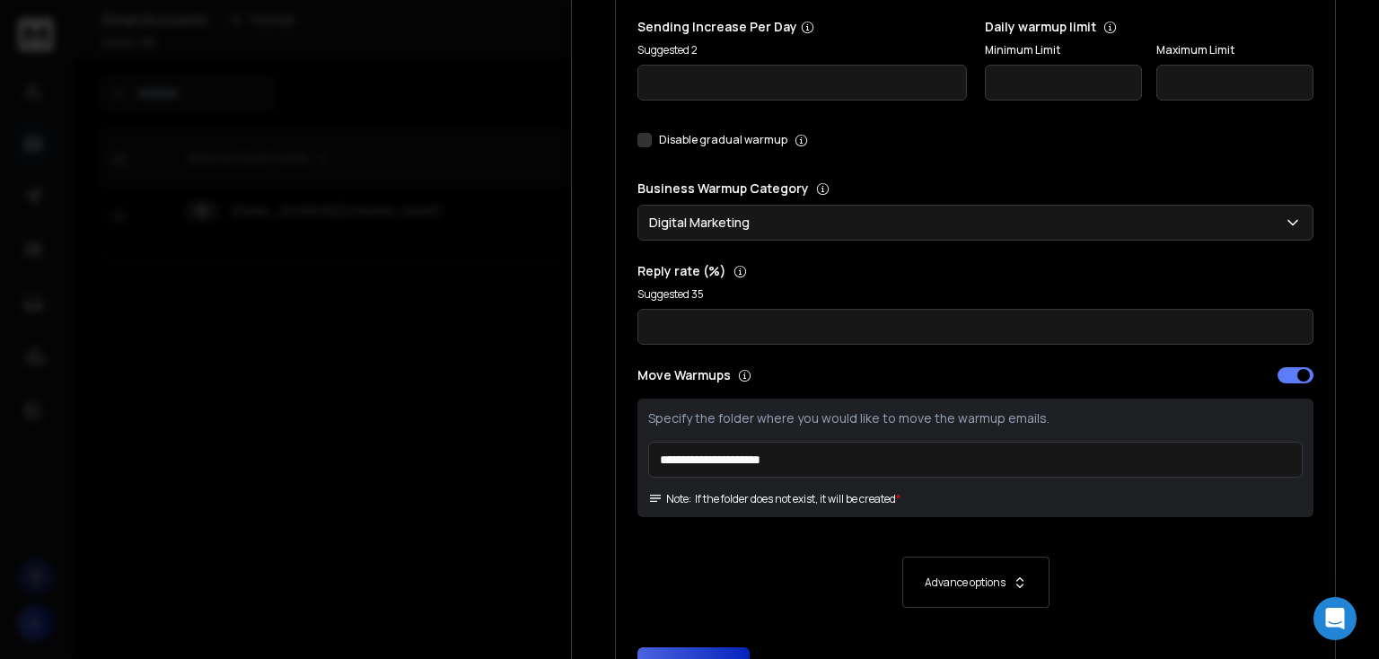
click at [1290, 371] on button "button" at bounding box center [1295, 375] width 36 height 16
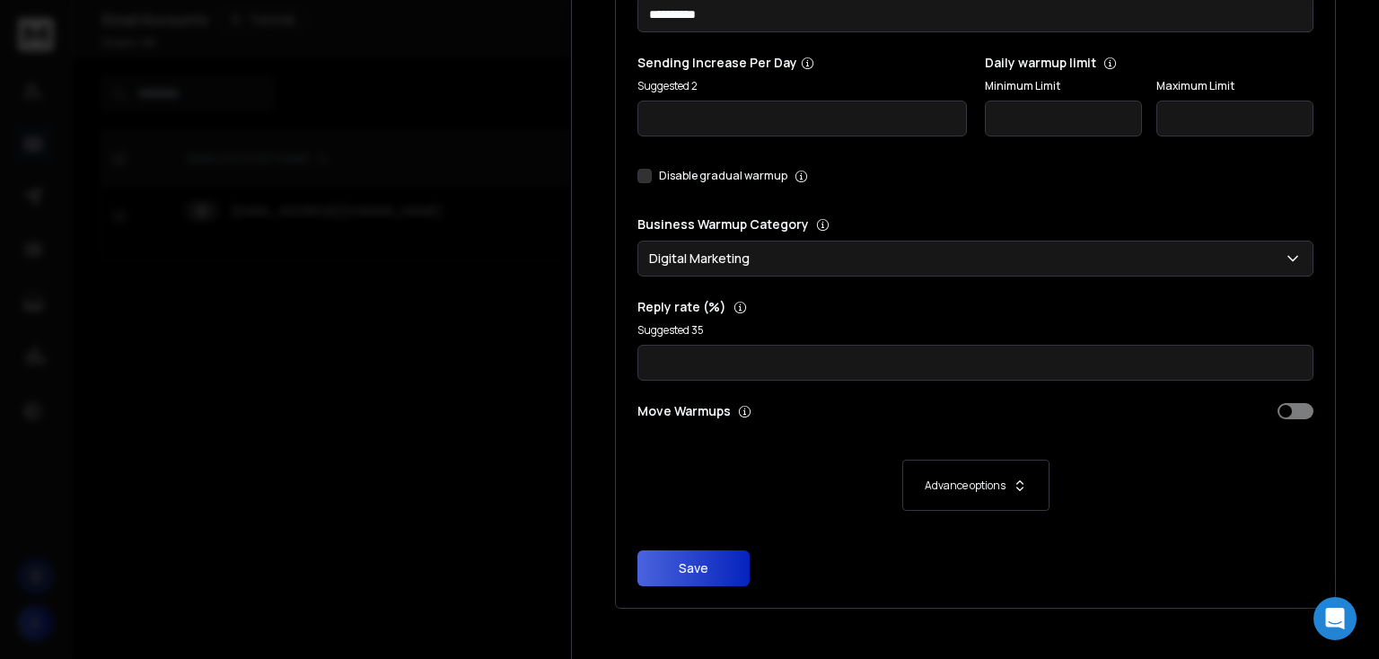
click at [1008, 490] on div "Advance options" at bounding box center [975, 485] width 147 height 51
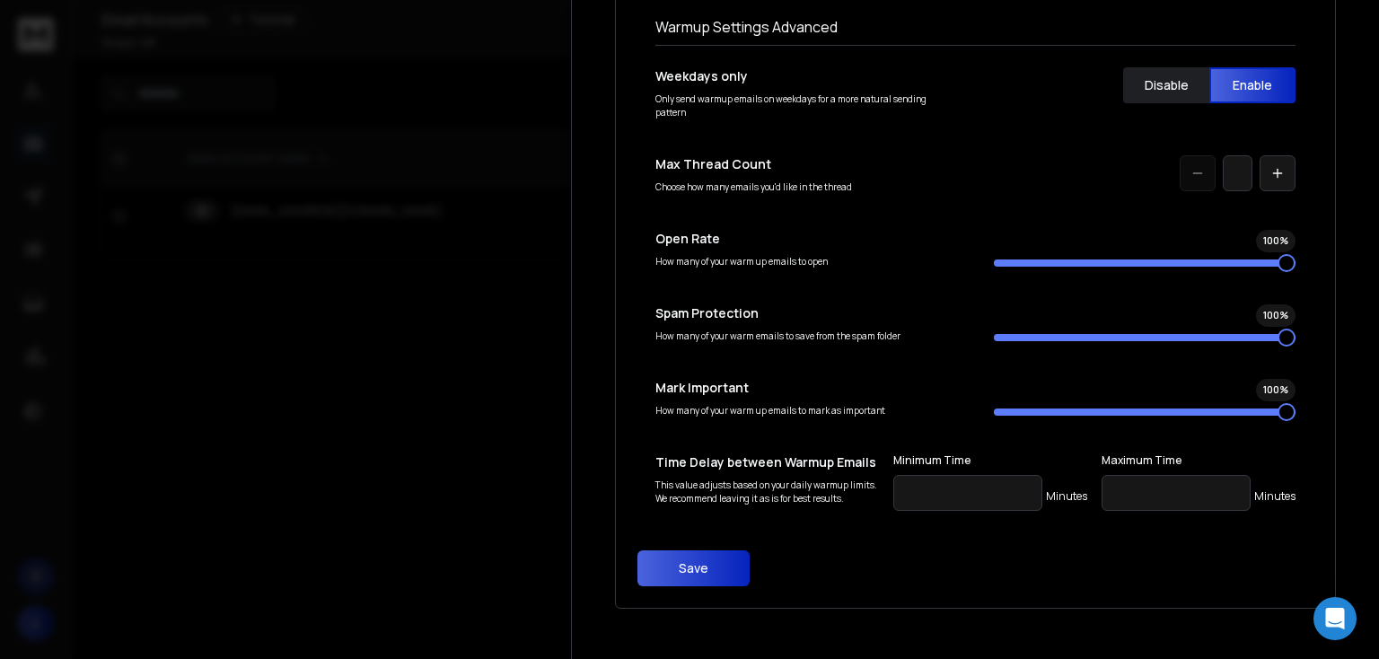
scroll to position [885, 0]
click at [893, 475] on input "number" at bounding box center [967, 493] width 149 height 36
click at [700, 559] on button "Save" at bounding box center [693, 568] width 112 height 36
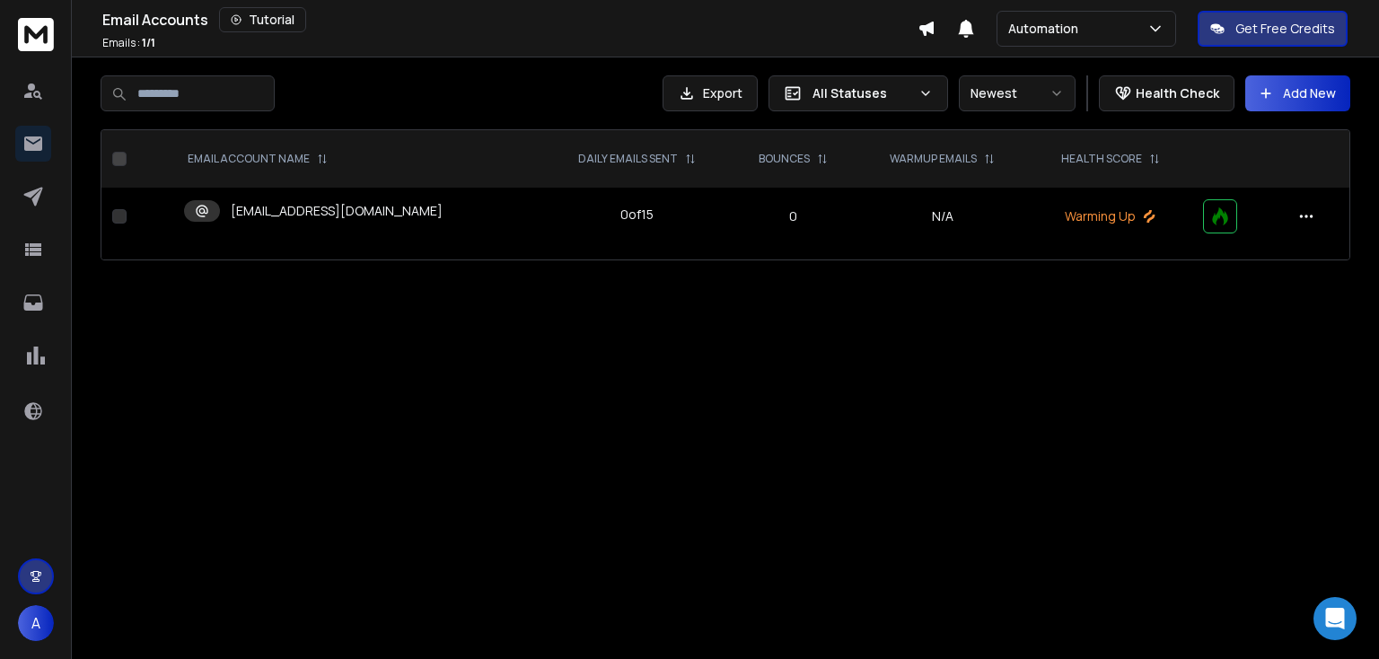
click at [1228, 223] on icon at bounding box center [1219, 216] width 15 height 18
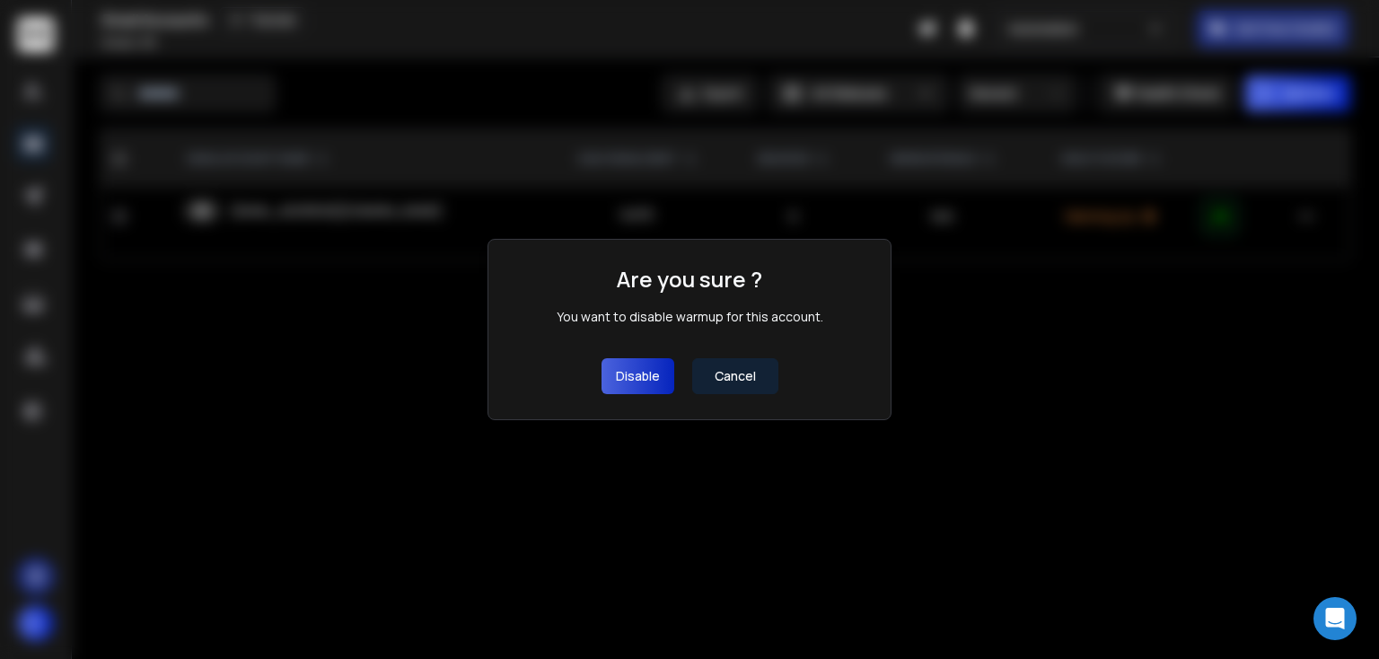
click at [740, 389] on button "Cancel" at bounding box center [735, 376] width 86 height 36
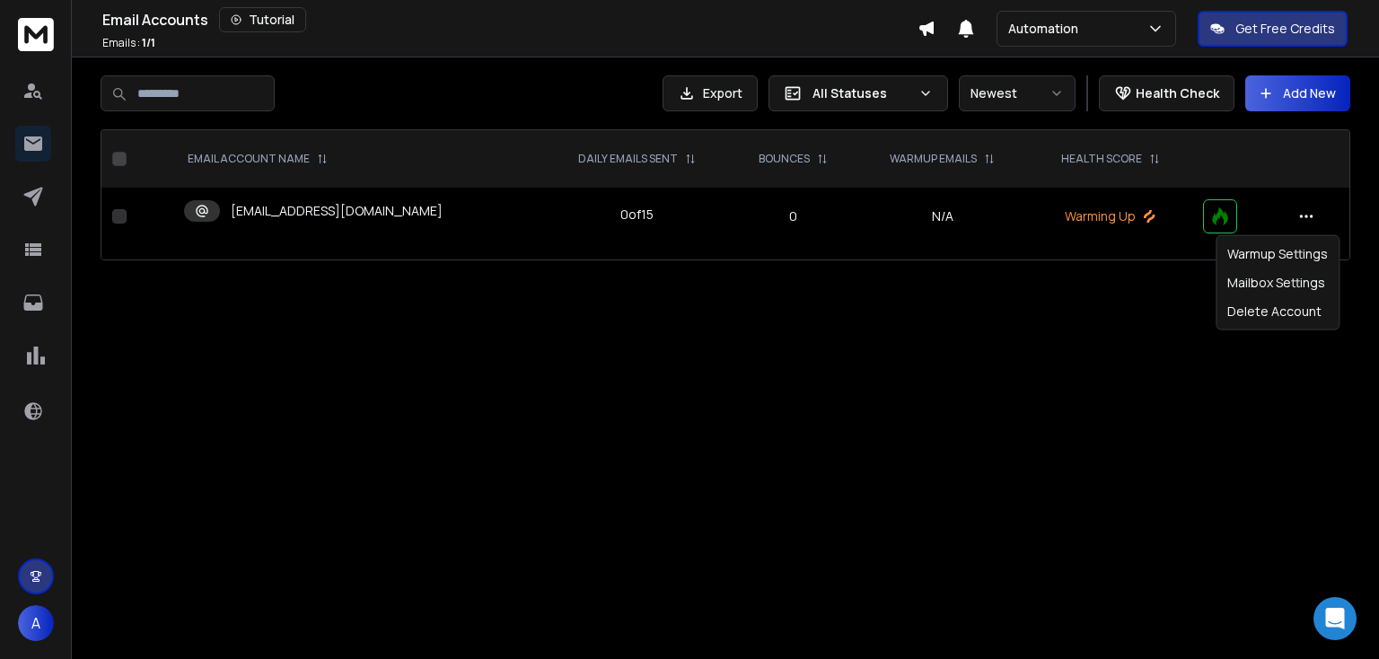
click at [1310, 205] on button at bounding box center [1306, 216] width 64 height 31
click at [1296, 279] on div "Mailbox Settings" at bounding box center [1277, 282] width 115 height 29
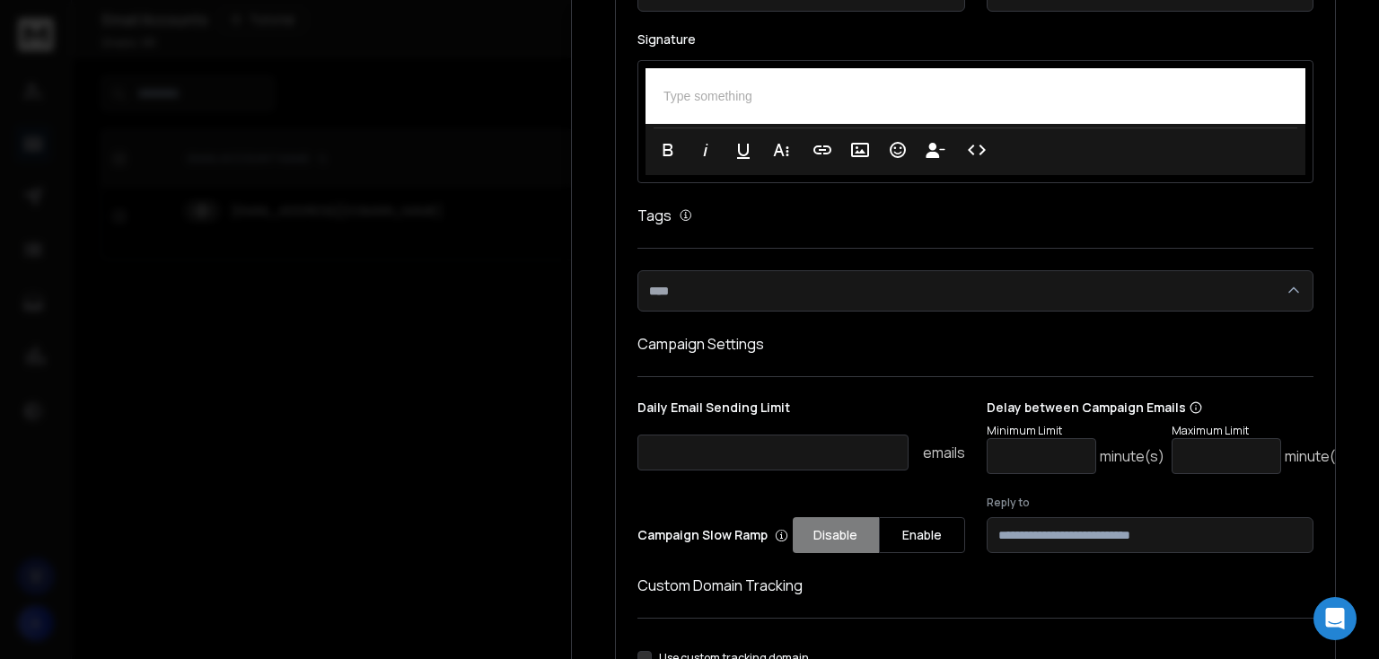
scroll to position [280, 0]
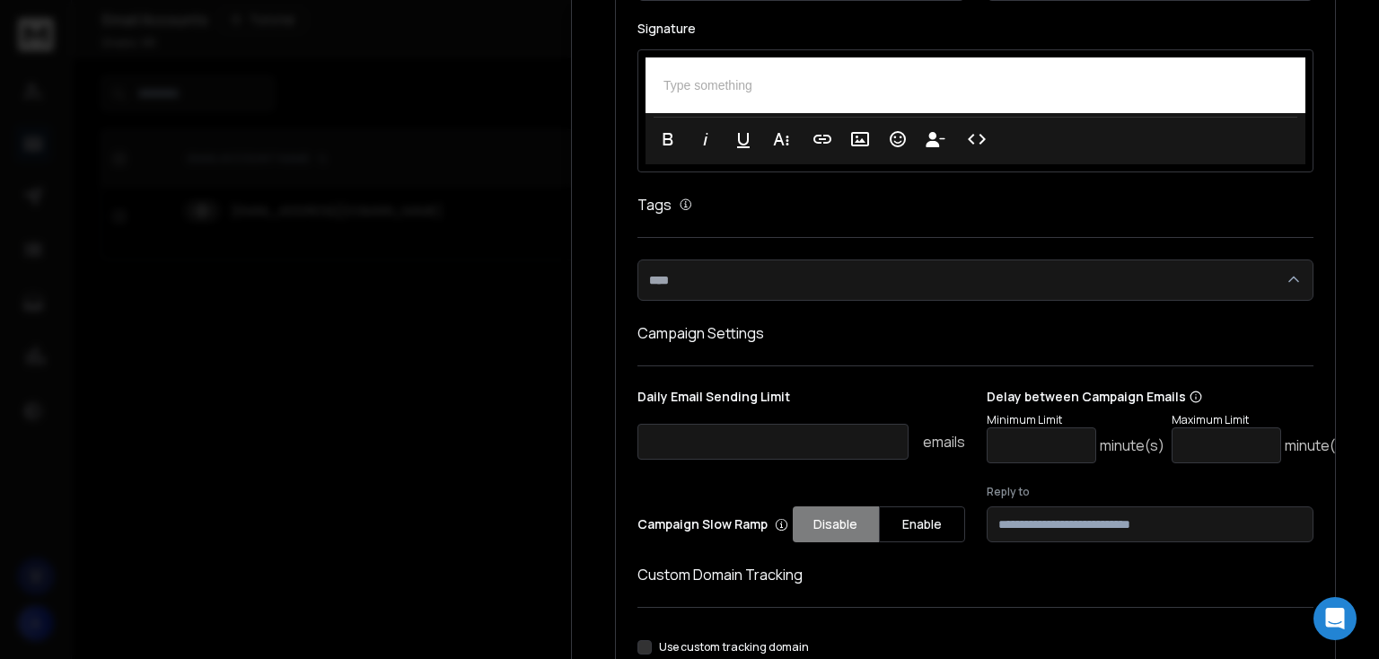
click at [816, 277] on div at bounding box center [975, 279] width 676 height 41
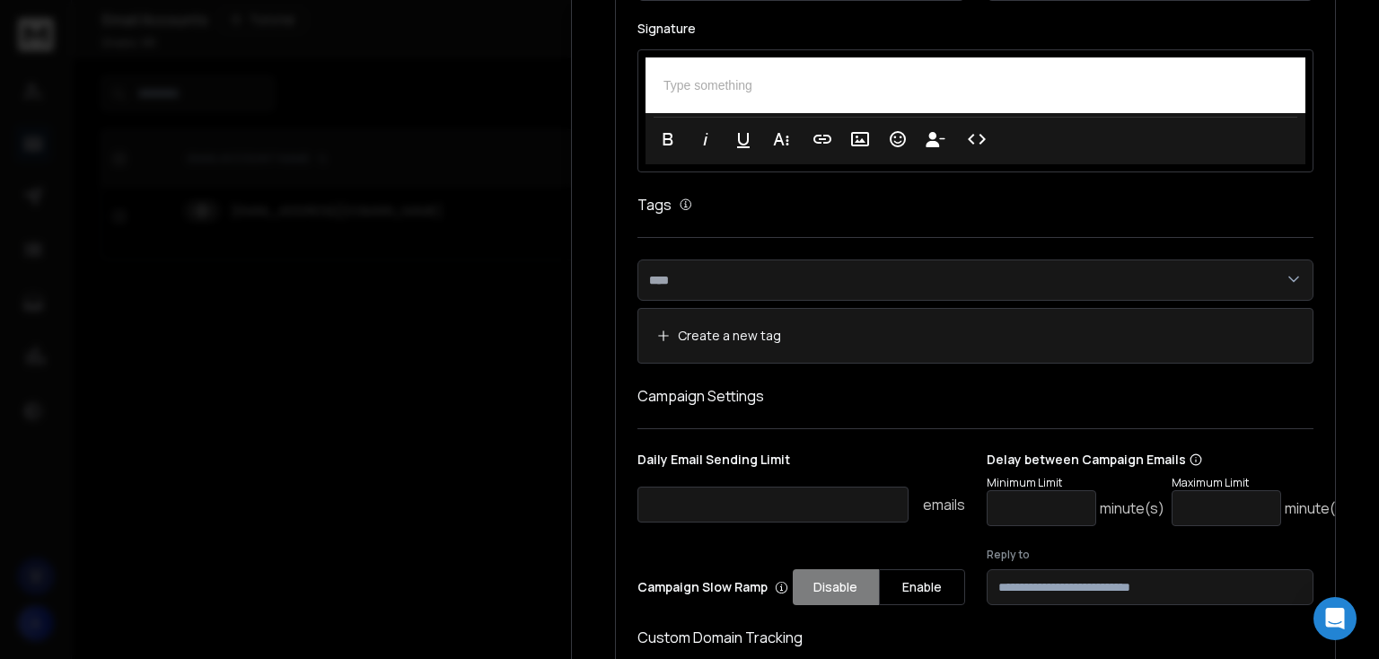
click at [816, 277] on div at bounding box center [975, 279] width 676 height 41
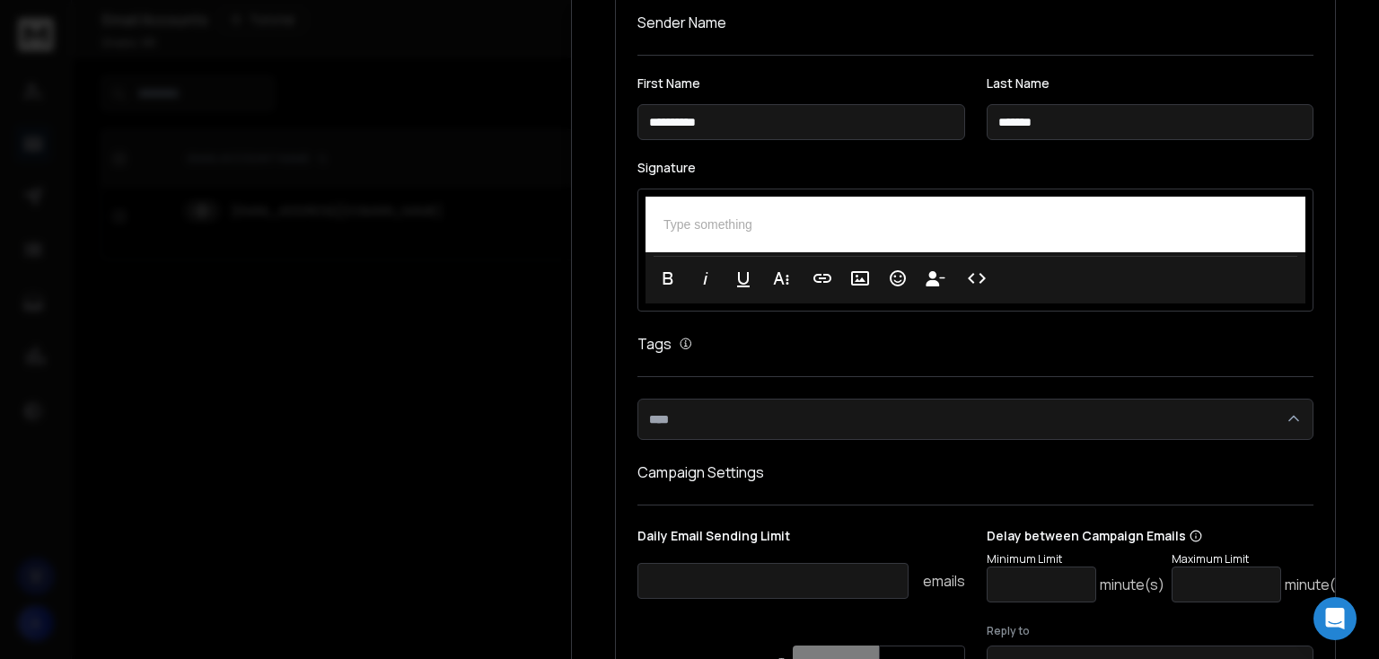
scroll to position [0, 0]
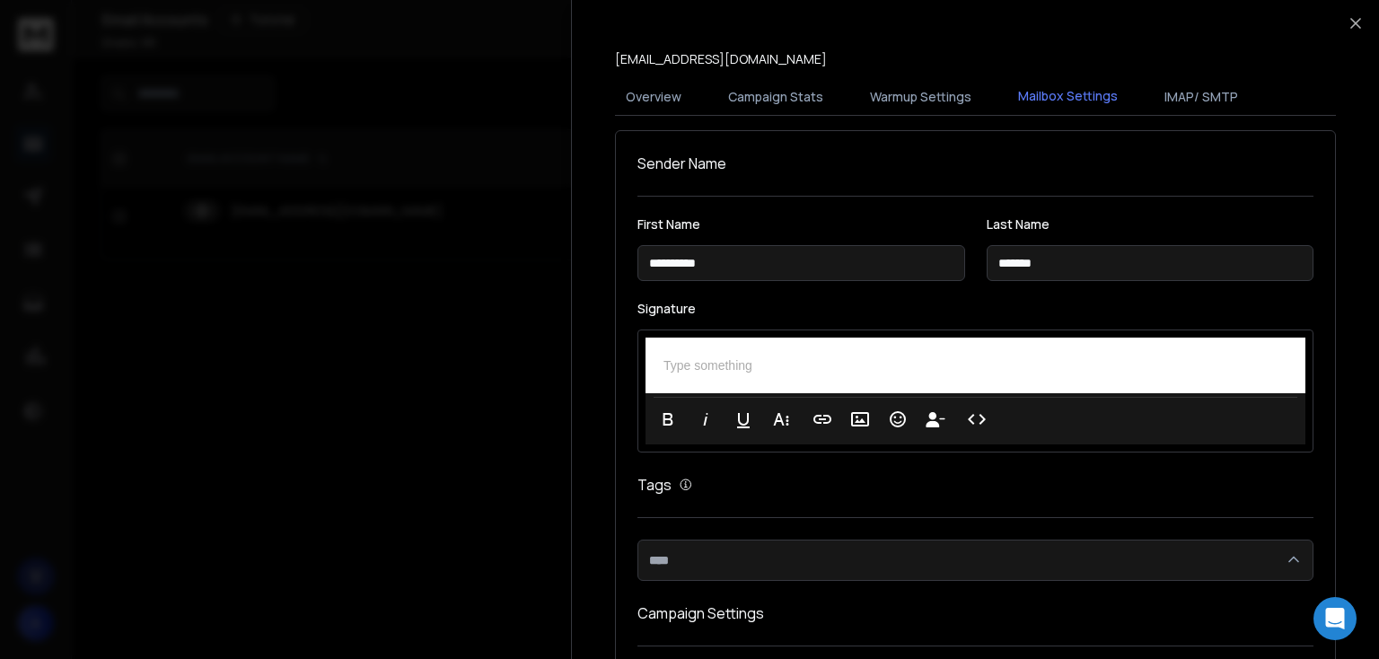
click at [1186, 89] on button "IMAP/ SMTP" at bounding box center [1200, 96] width 95 height 39
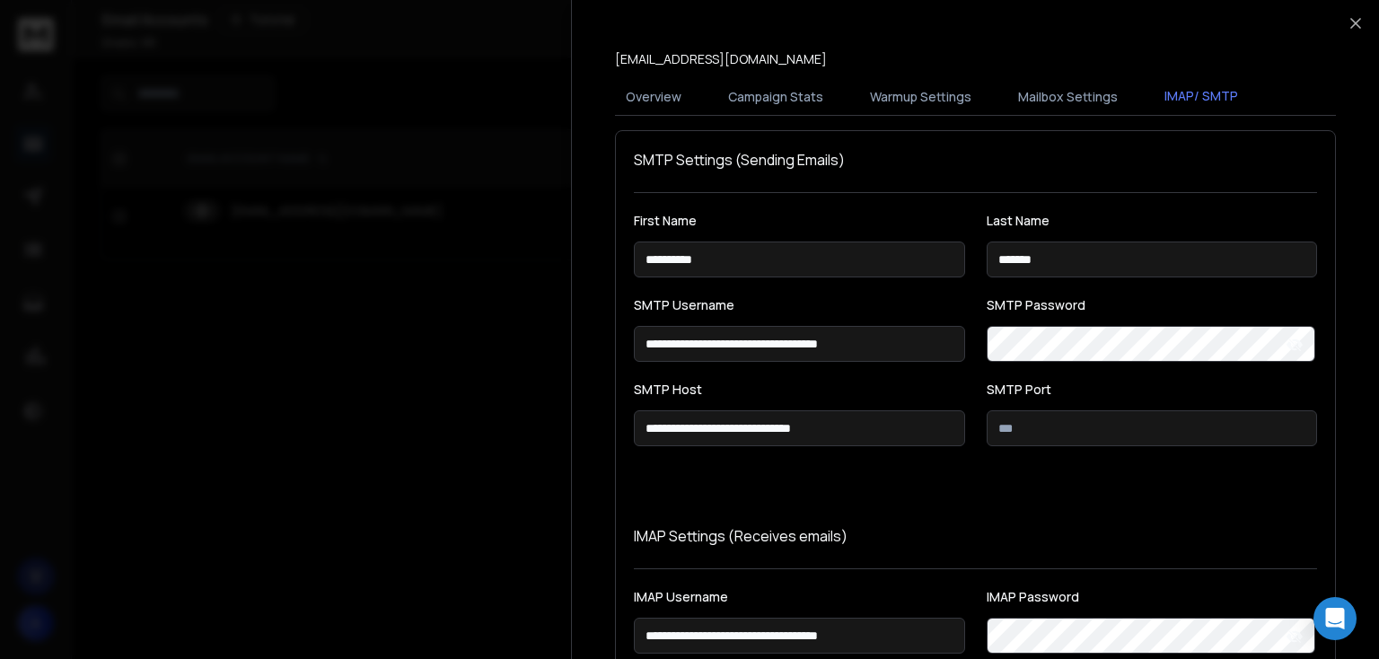
click at [927, 89] on button "Warmup Settings" at bounding box center [920, 96] width 123 height 39
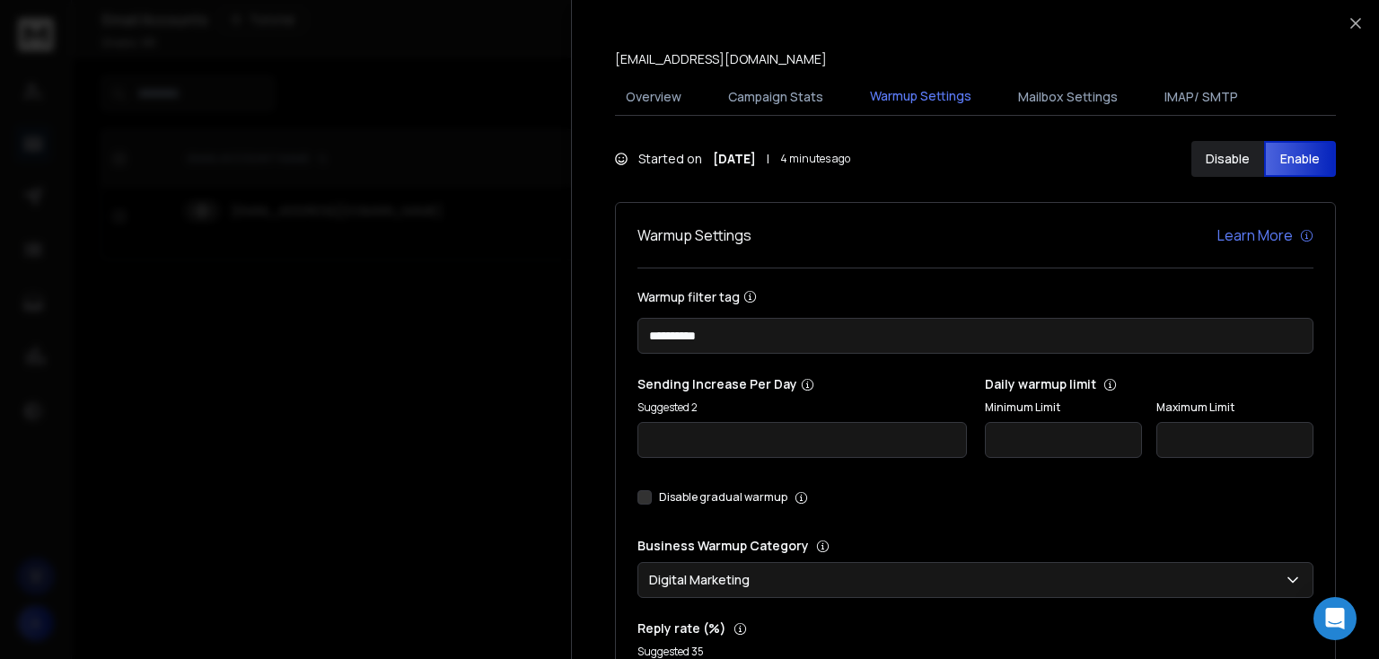
click at [791, 92] on button "Campaign Stats" at bounding box center [775, 96] width 117 height 39
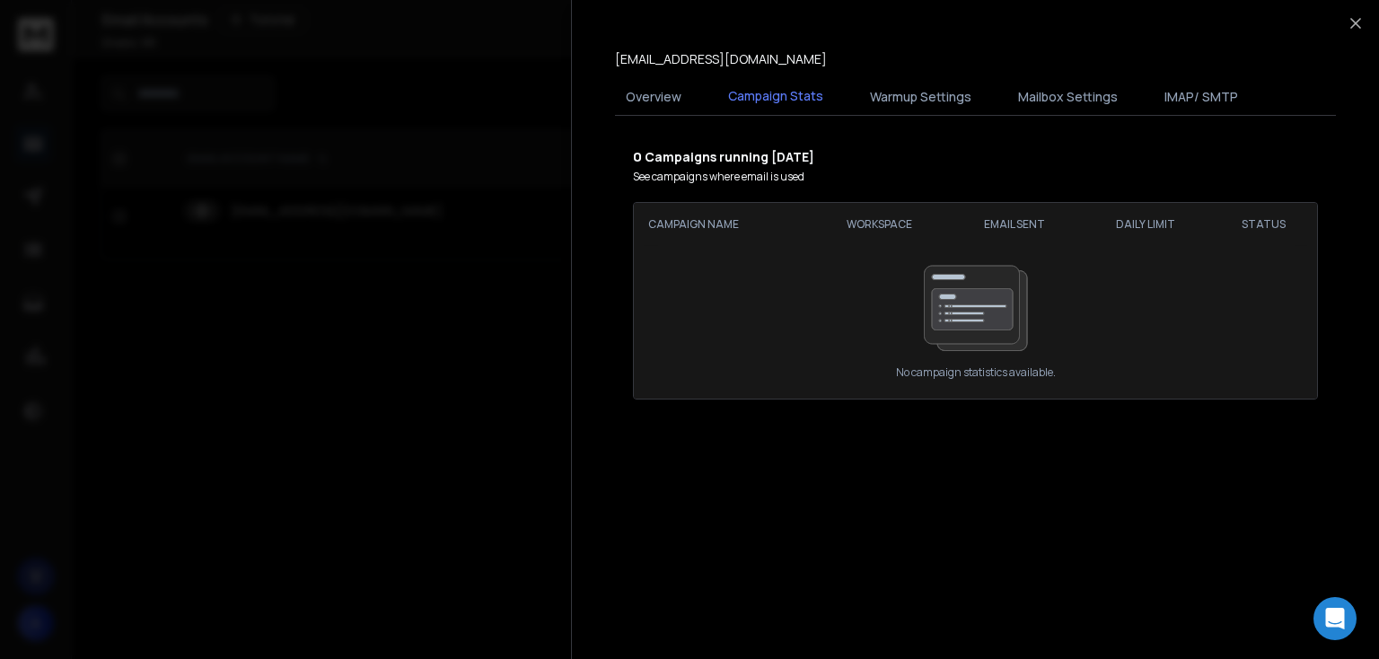
click at [667, 92] on button "Overview" at bounding box center [653, 96] width 77 height 39
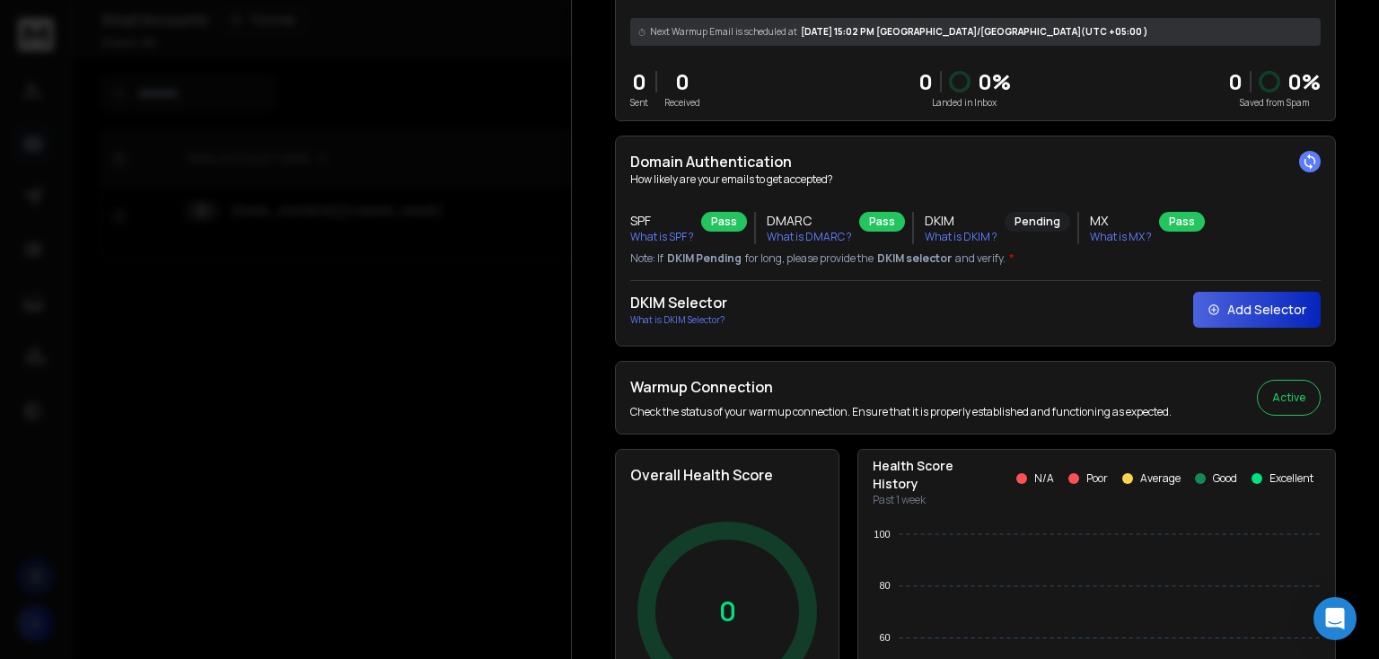
scroll to position [298, 0]
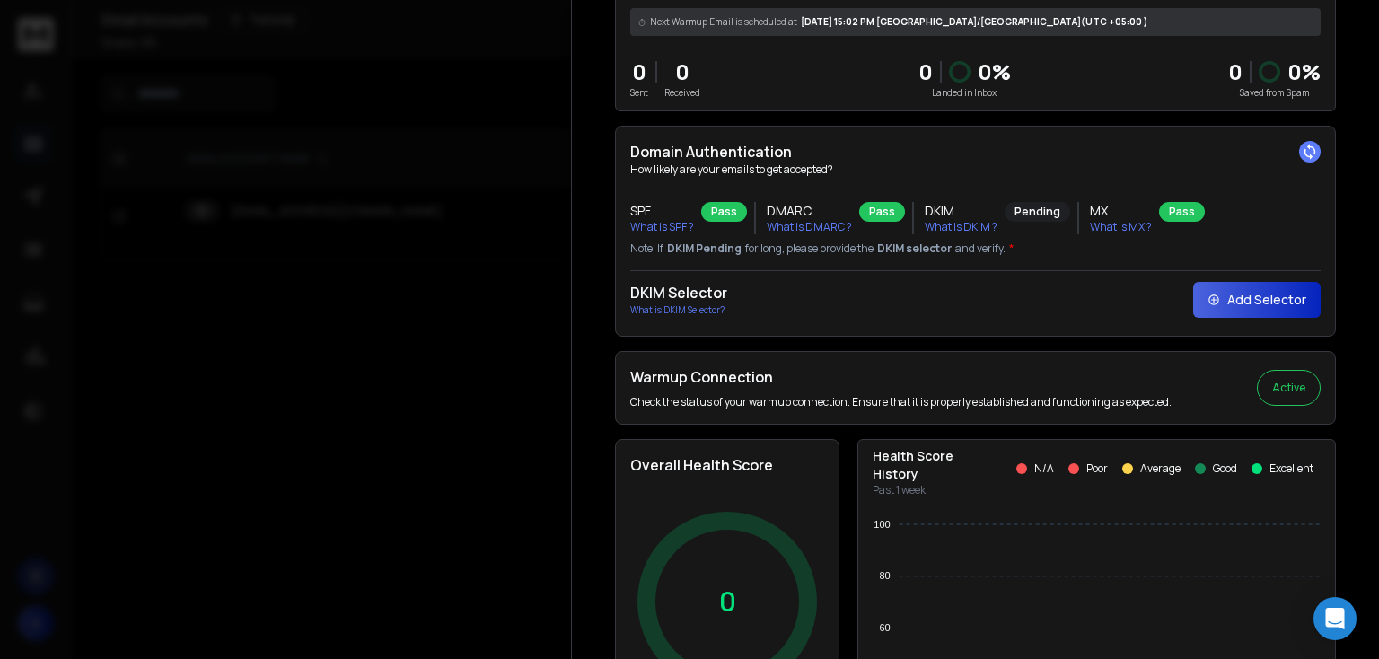
click at [1220, 301] on button "Add Selector" at bounding box center [1256, 300] width 127 height 36
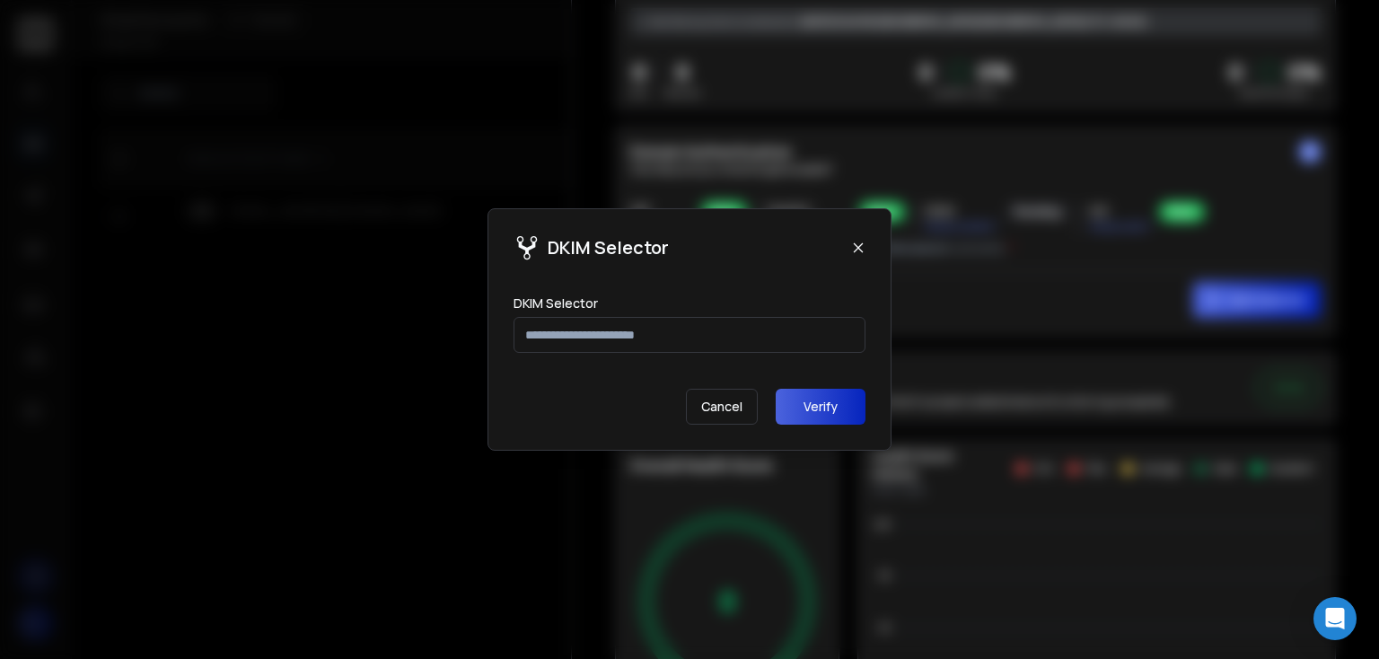
click at [684, 321] on input "text" at bounding box center [689, 335] width 352 height 36
type input "******"
click at [808, 416] on button "Verify" at bounding box center [820, 407] width 90 height 36
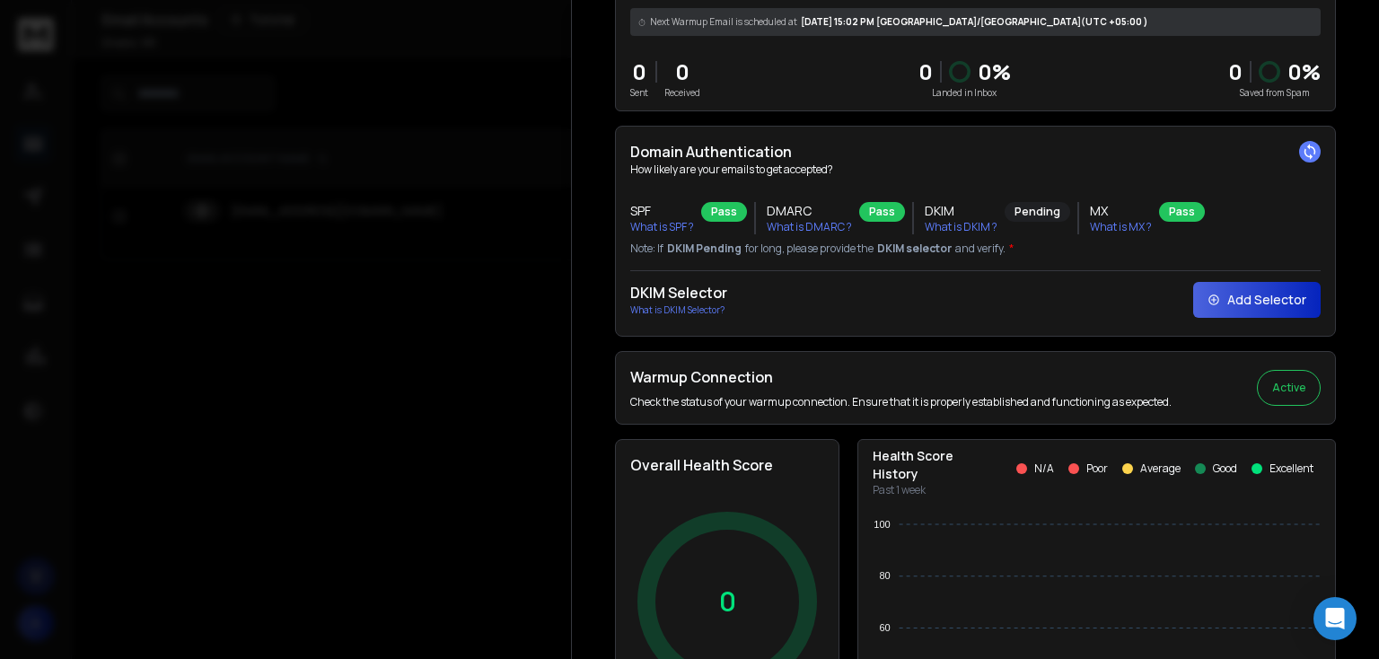
click at [1262, 304] on button "Add Selector" at bounding box center [1256, 300] width 127 height 36
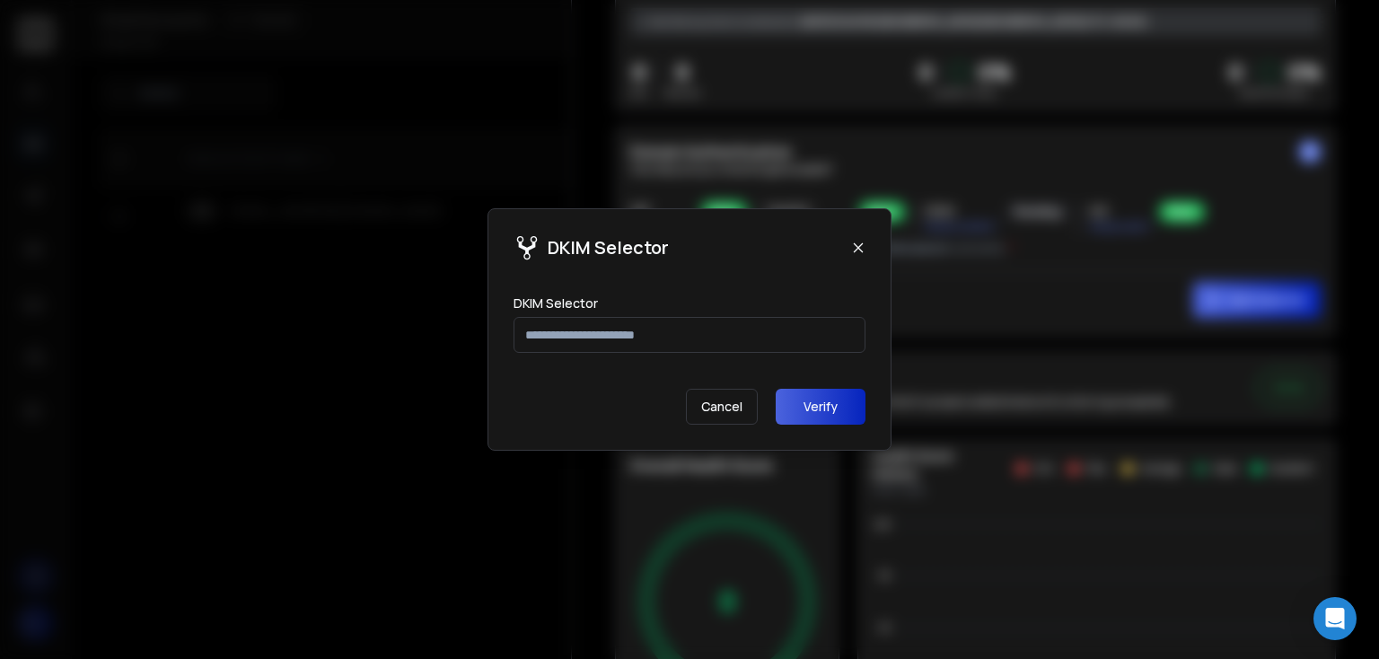
click at [778, 332] on input "text" at bounding box center [689, 335] width 352 height 36
type input "******"
click at [795, 405] on button "Verify" at bounding box center [820, 407] width 90 height 36
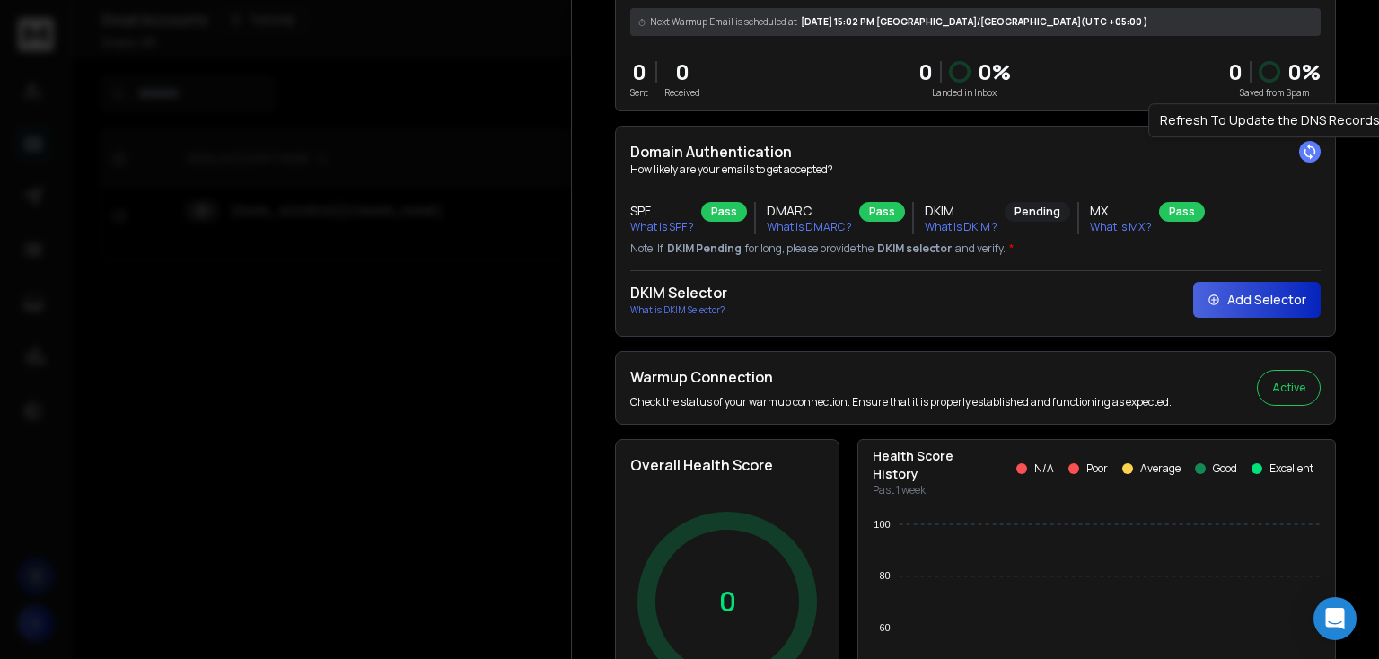
click at [1300, 147] on icon at bounding box center [1309, 151] width 25 height 25
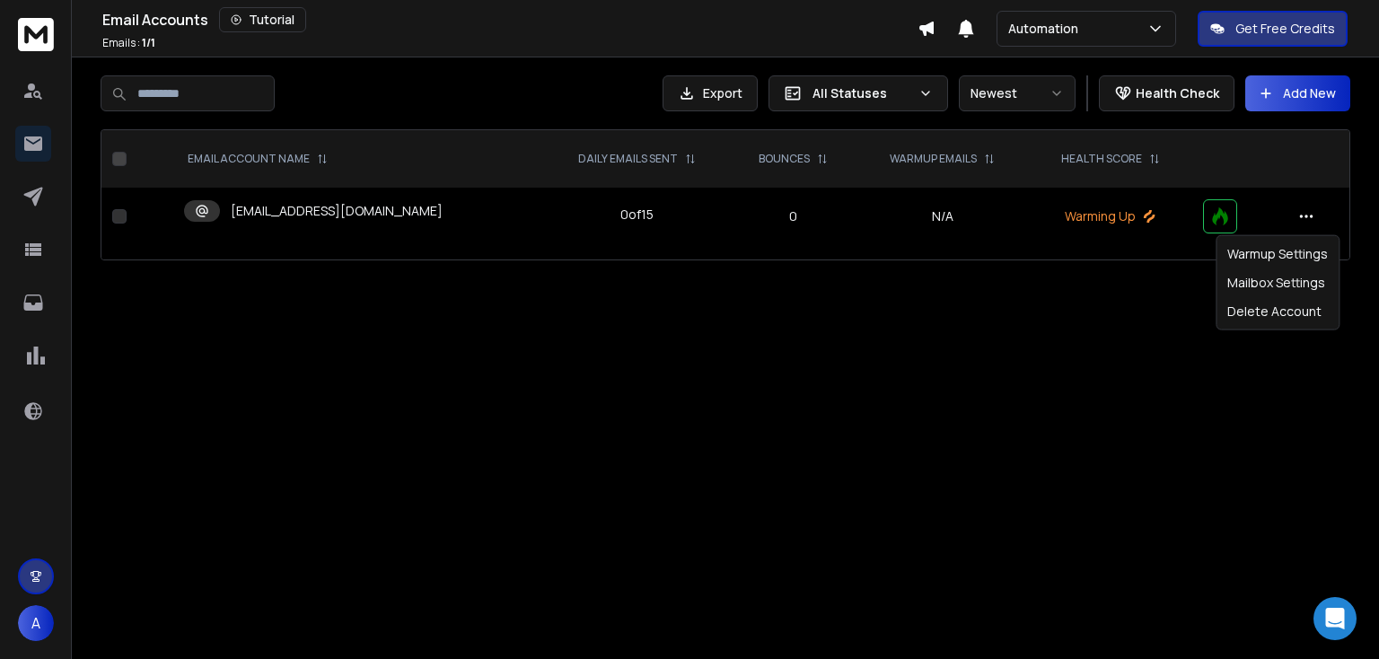
click at [1305, 220] on icon at bounding box center [1306, 216] width 16 height 16
click at [1269, 276] on div "Mailbox Settings" at bounding box center [1277, 282] width 115 height 29
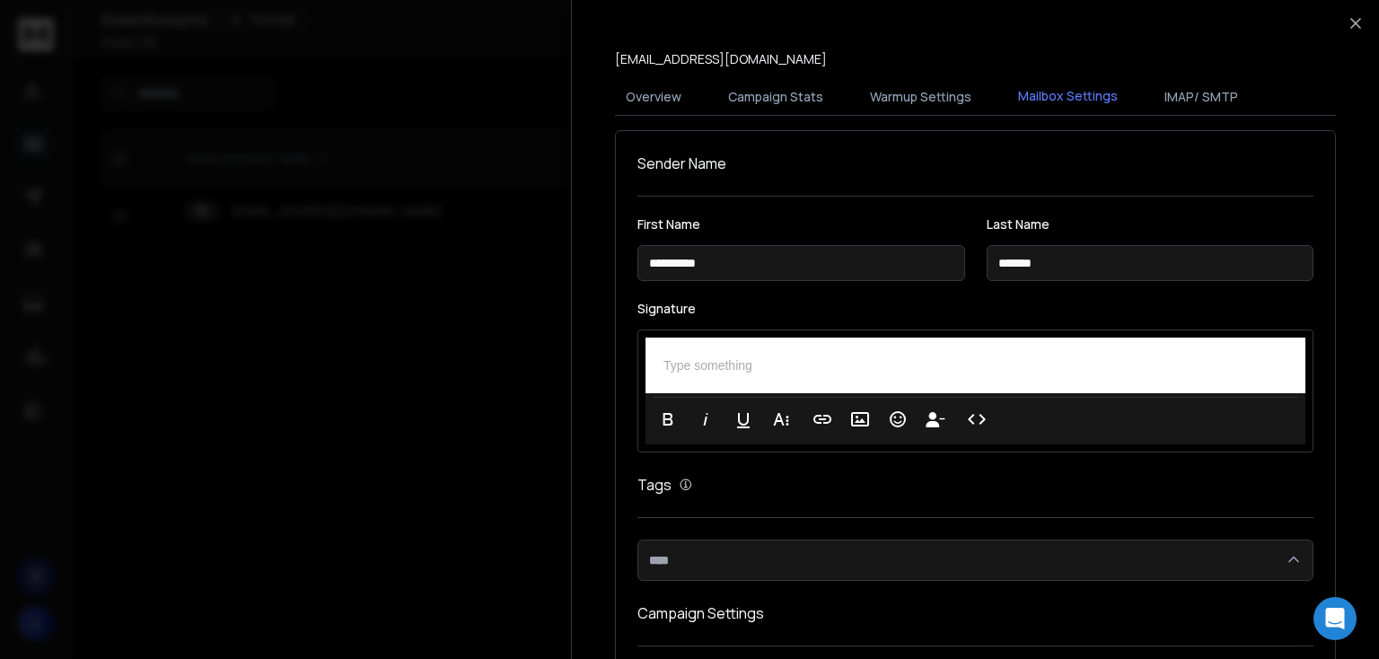
click at [667, 81] on button "Overview" at bounding box center [653, 96] width 77 height 39
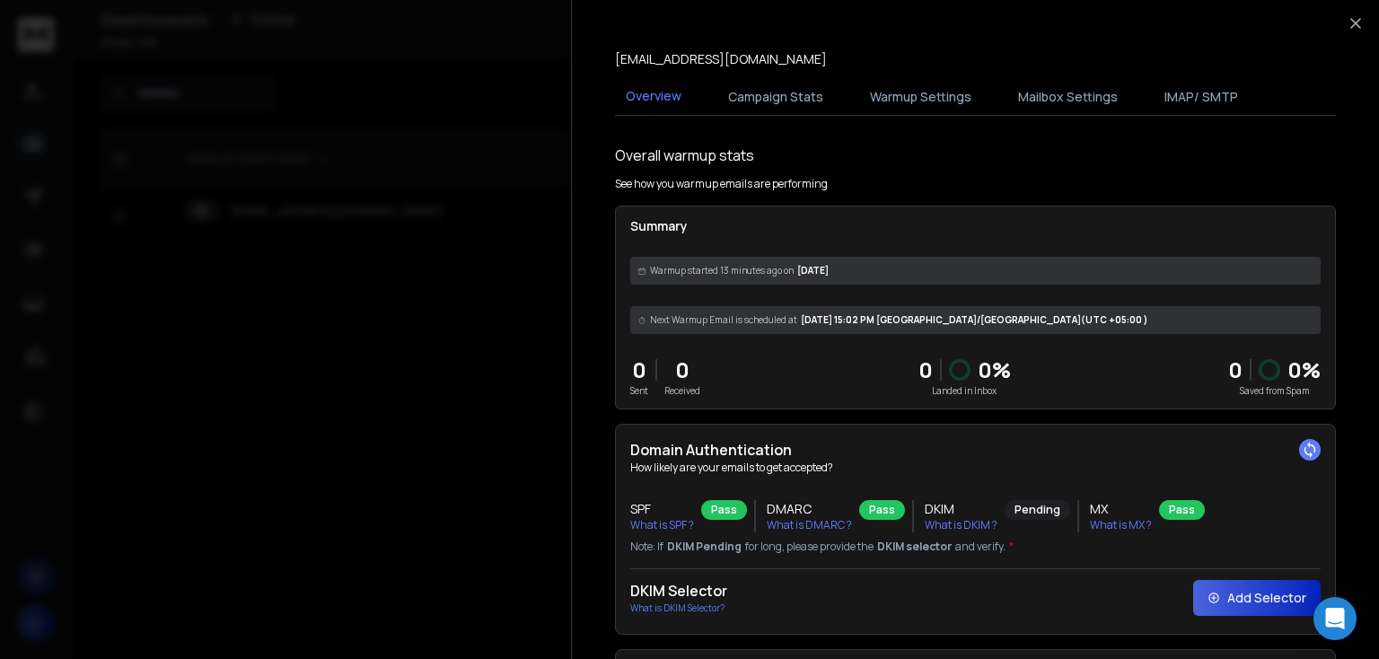
click at [1041, 508] on div "Pending" at bounding box center [1037, 510] width 66 height 20
click at [1229, 603] on button "Add Selector" at bounding box center [1256, 598] width 127 height 36
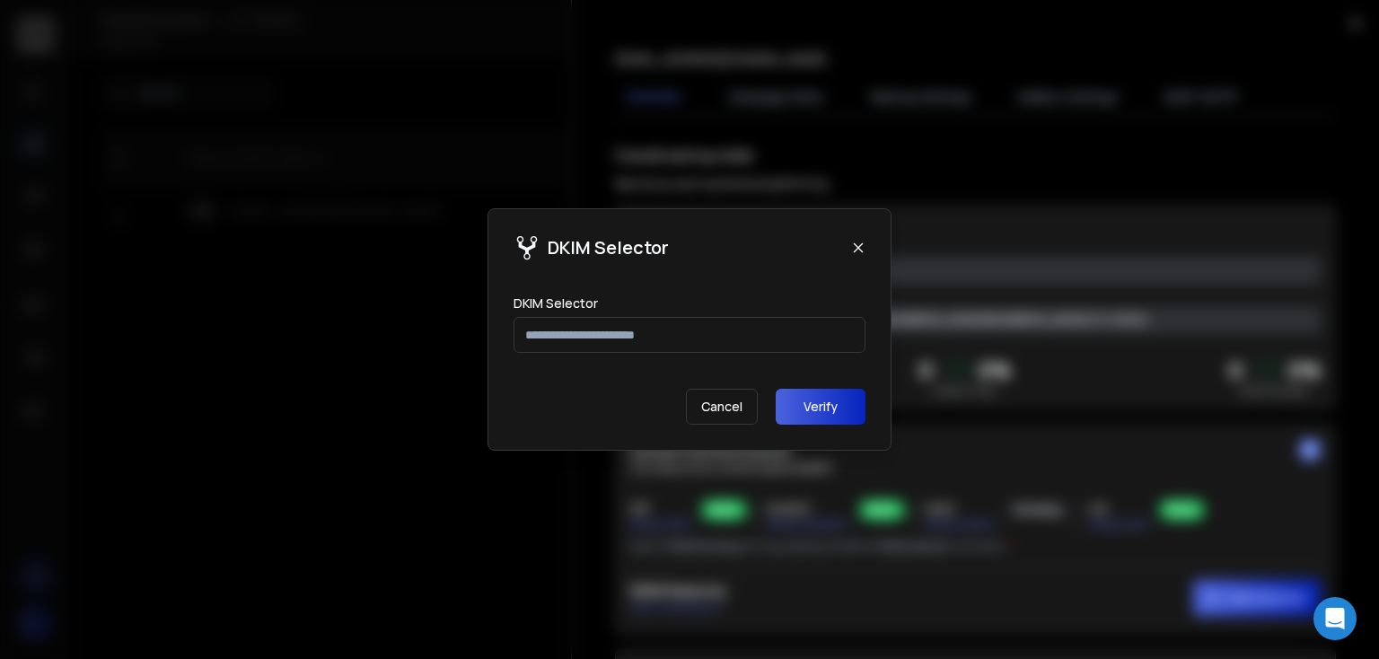
click at [696, 328] on input "text" at bounding box center [689, 335] width 352 height 36
type input "******"
click at [809, 414] on button "Verify" at bounding box center [820, 407] width 90 height 36
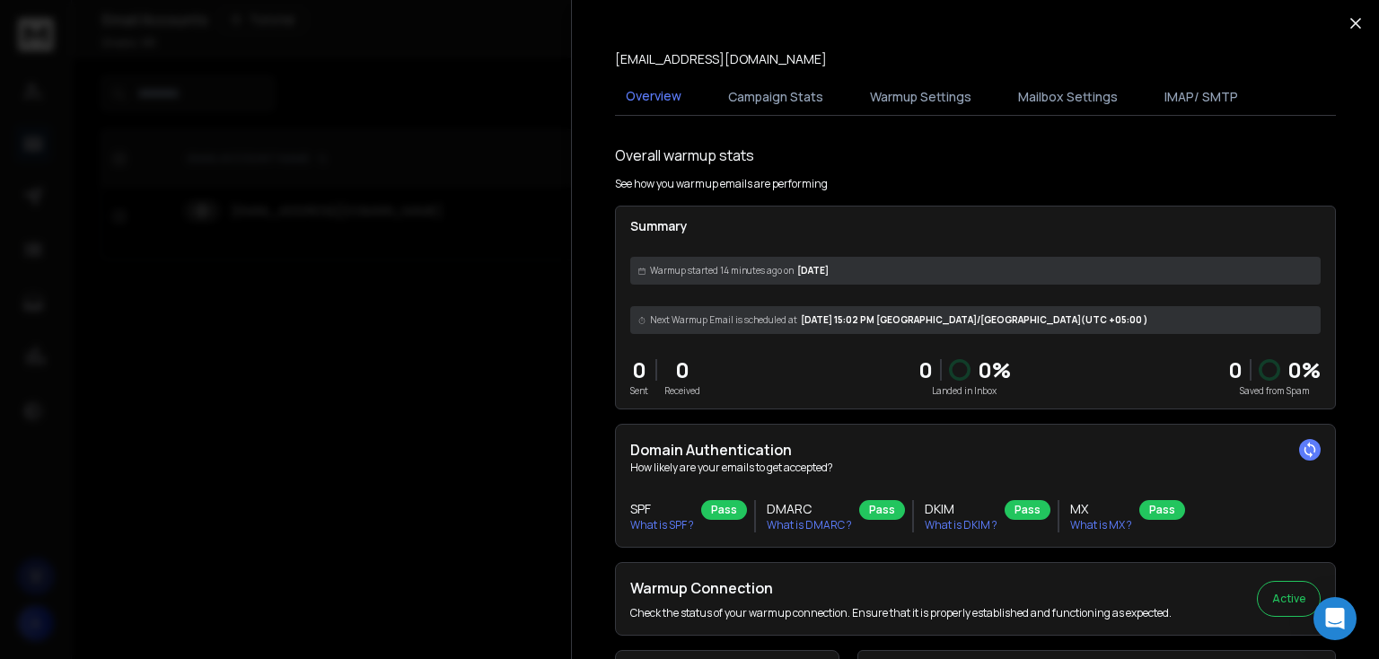
click at [1353, 25] on icon "button" at bounding box center [1355, 23] width 9 height 9
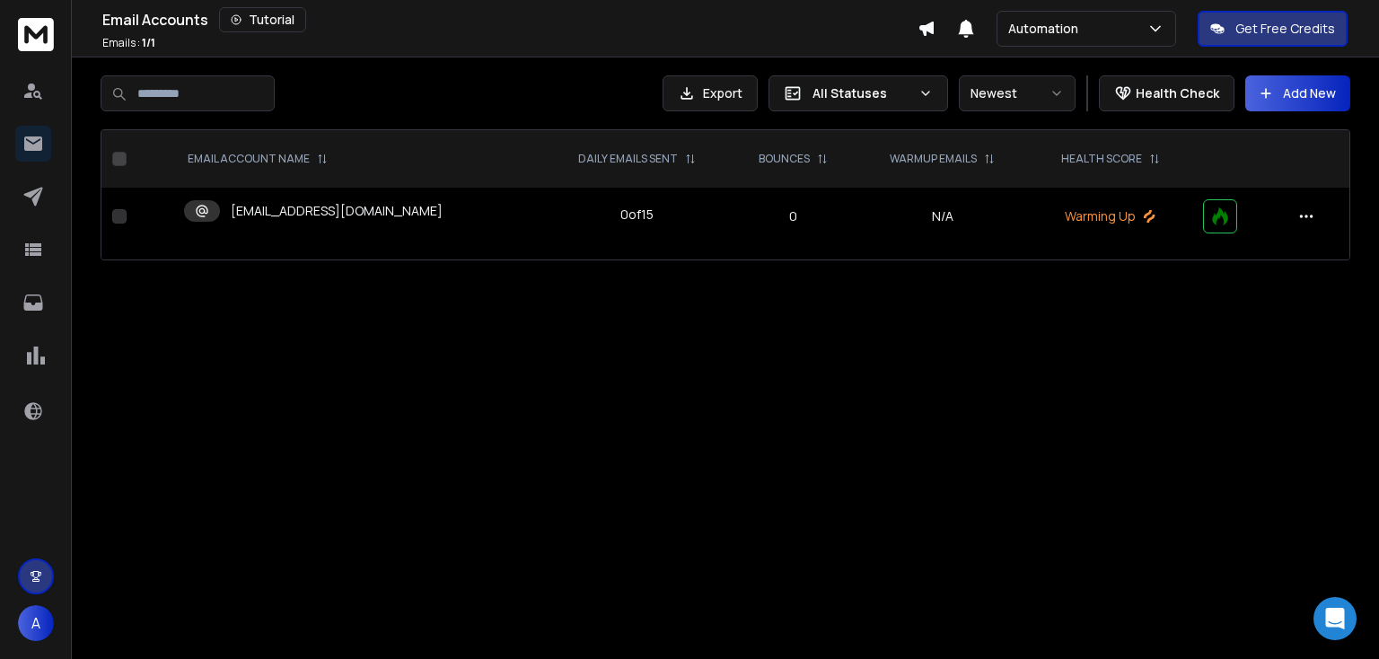
click at [653, 214] on div "0 of 15" at bounding box center [636, 215] width 33 height 18
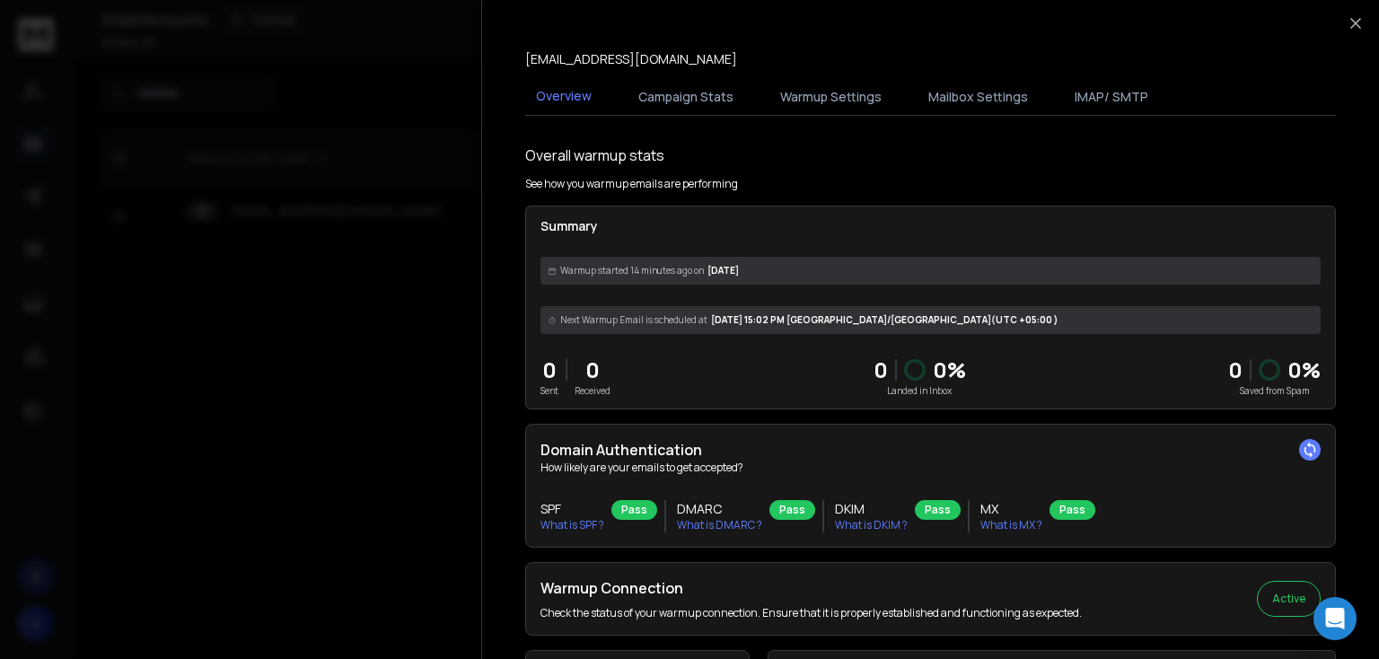
click at [713, 90] on button "Campaign Stats" at bounding box center [685, 96] width 117 height 39
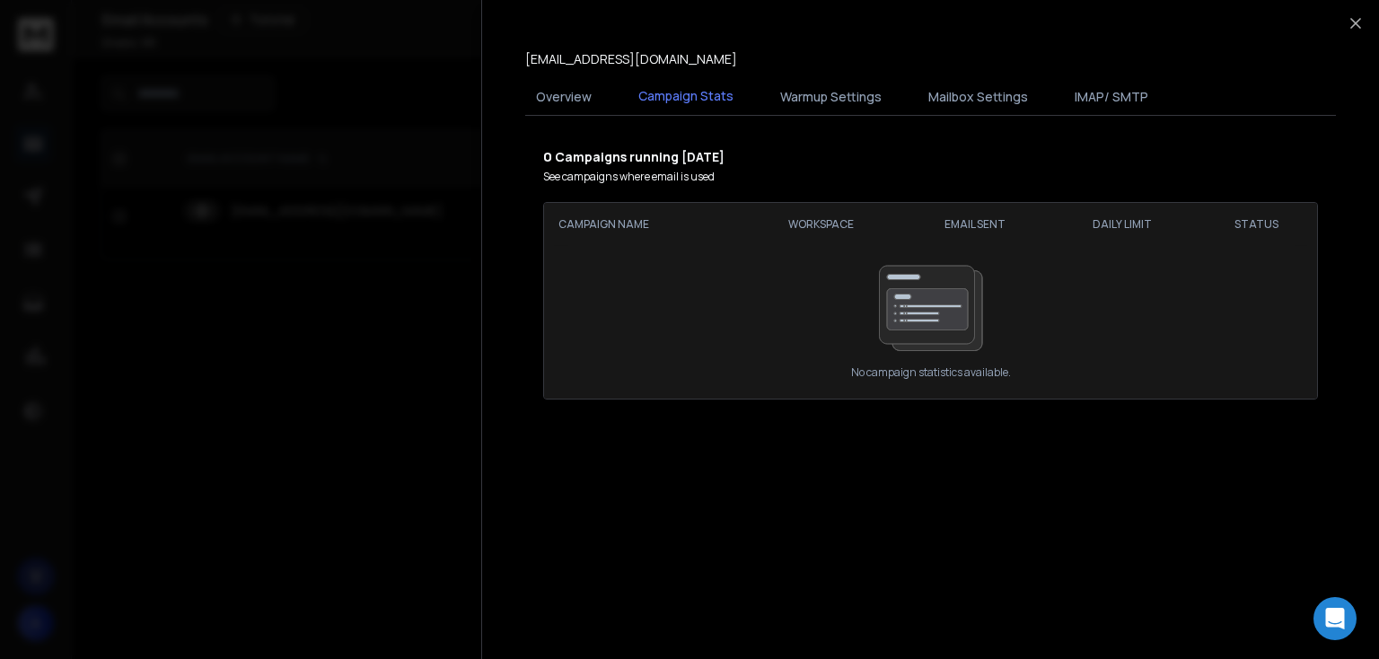
click at [832, 87] on button "Warmup Settings" at bounding box center [830, 96] width 123 height 39
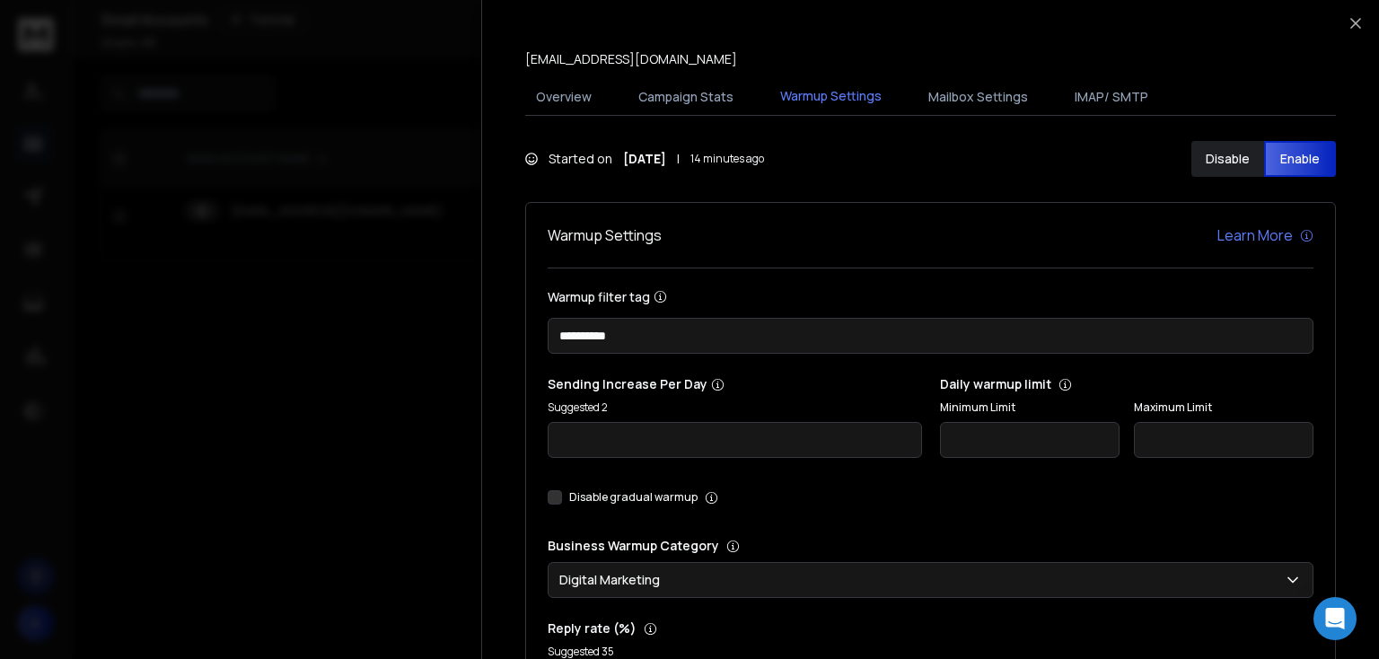
click at [993, 99] on button "Mailbox Settings" at bounding box center [977, 96] width 121 height 39
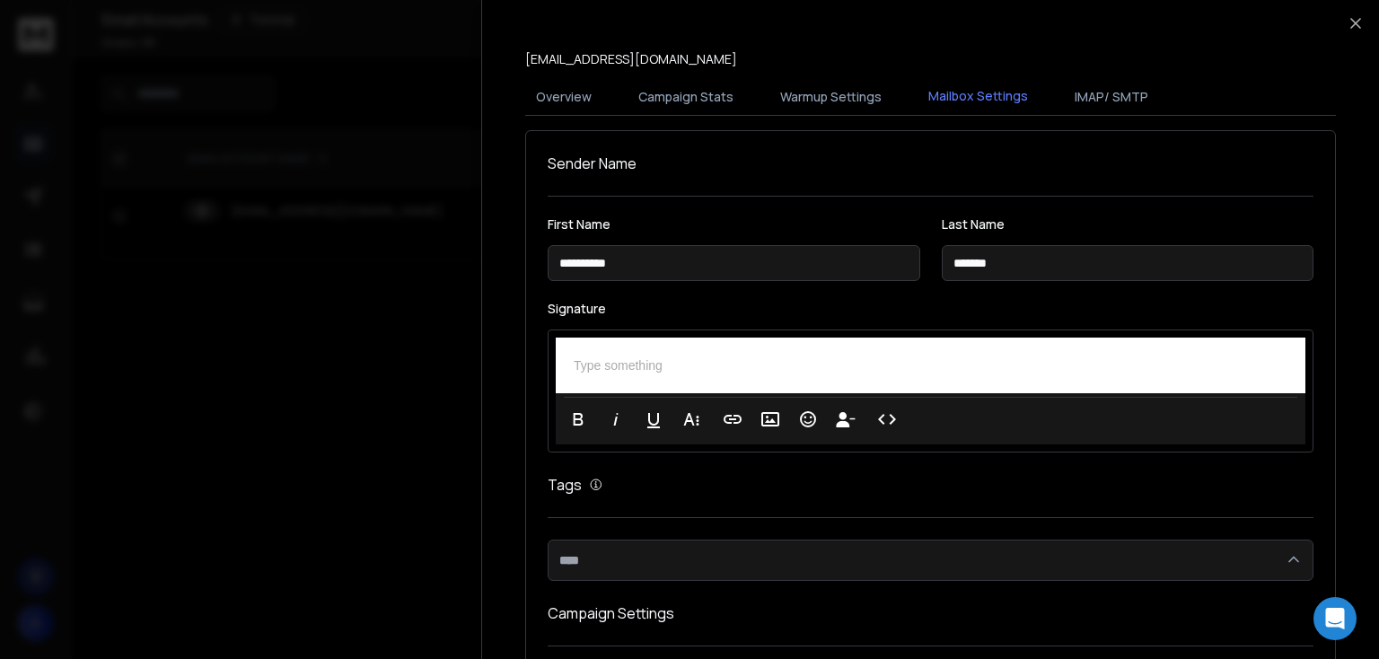
click at [1115, 93] on button "IMAP/ SMTP" at bounding box center [1111, 96] width 95 height 39
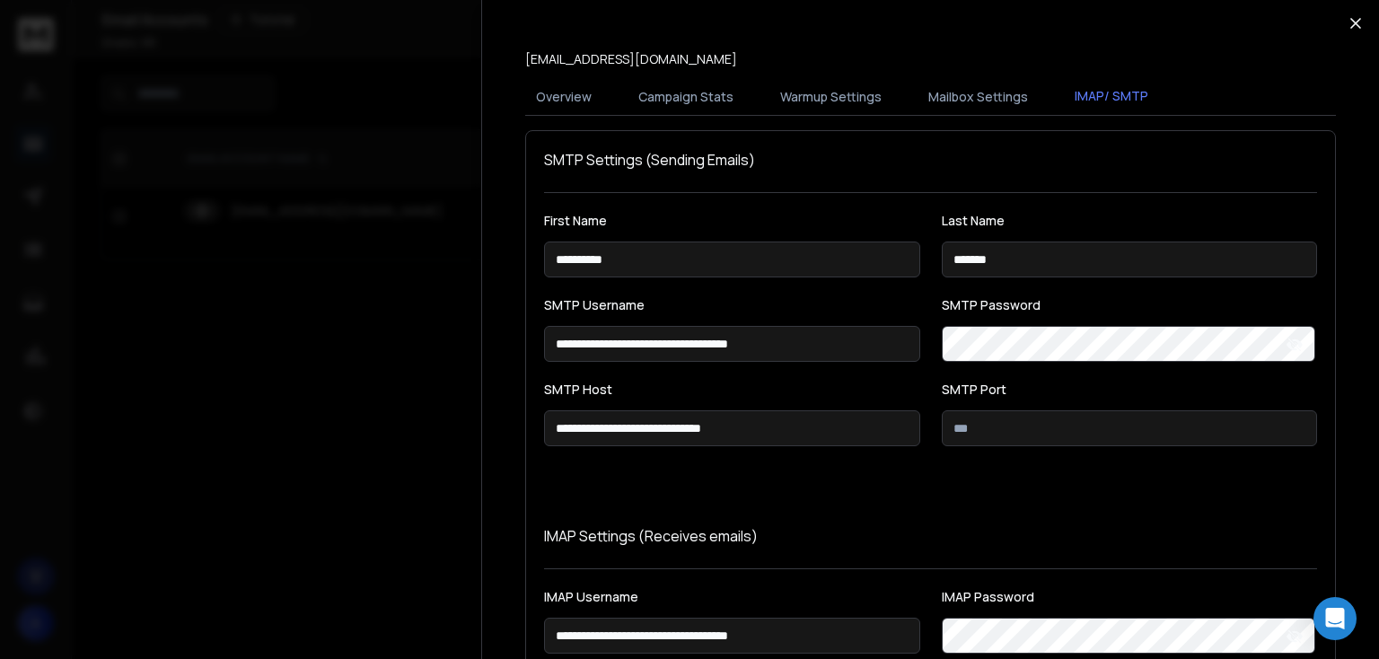
click at [1346, 18] on icon "button" at bounding box center [1355, 23] width 18 height 18
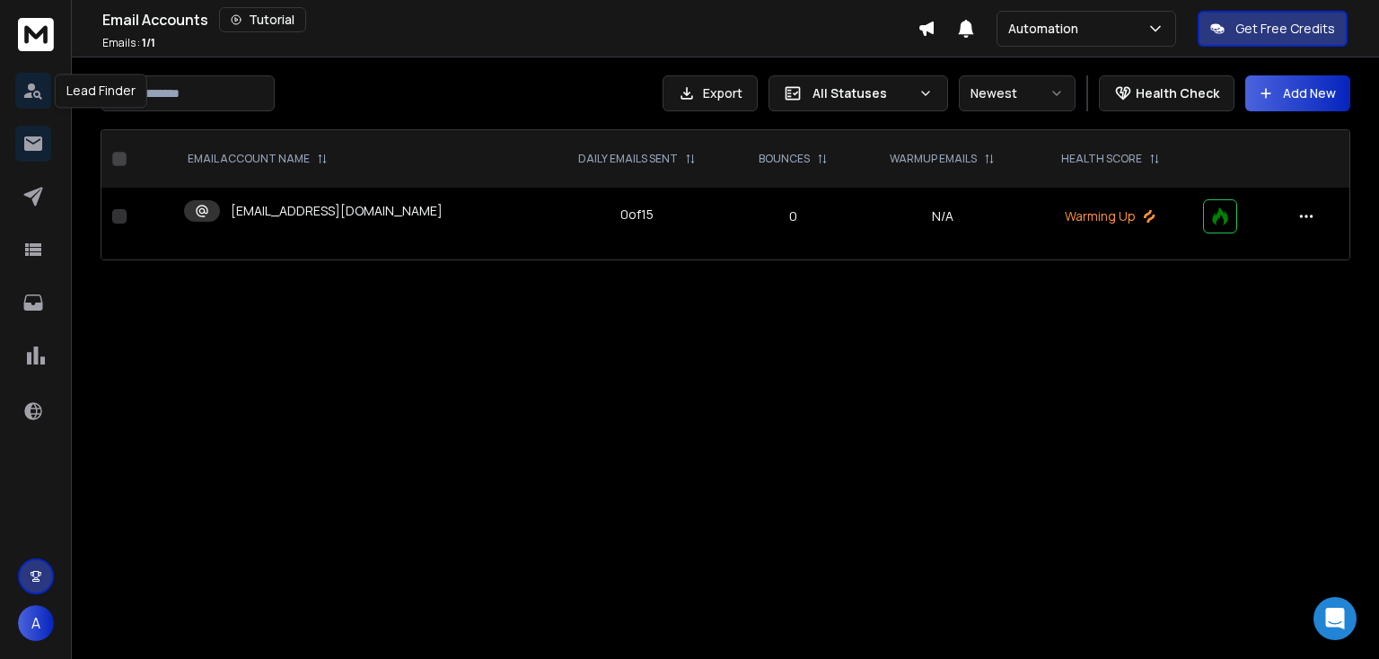
click at [31, 101] on icon at bounding box center [33, 91] width 22 height 22
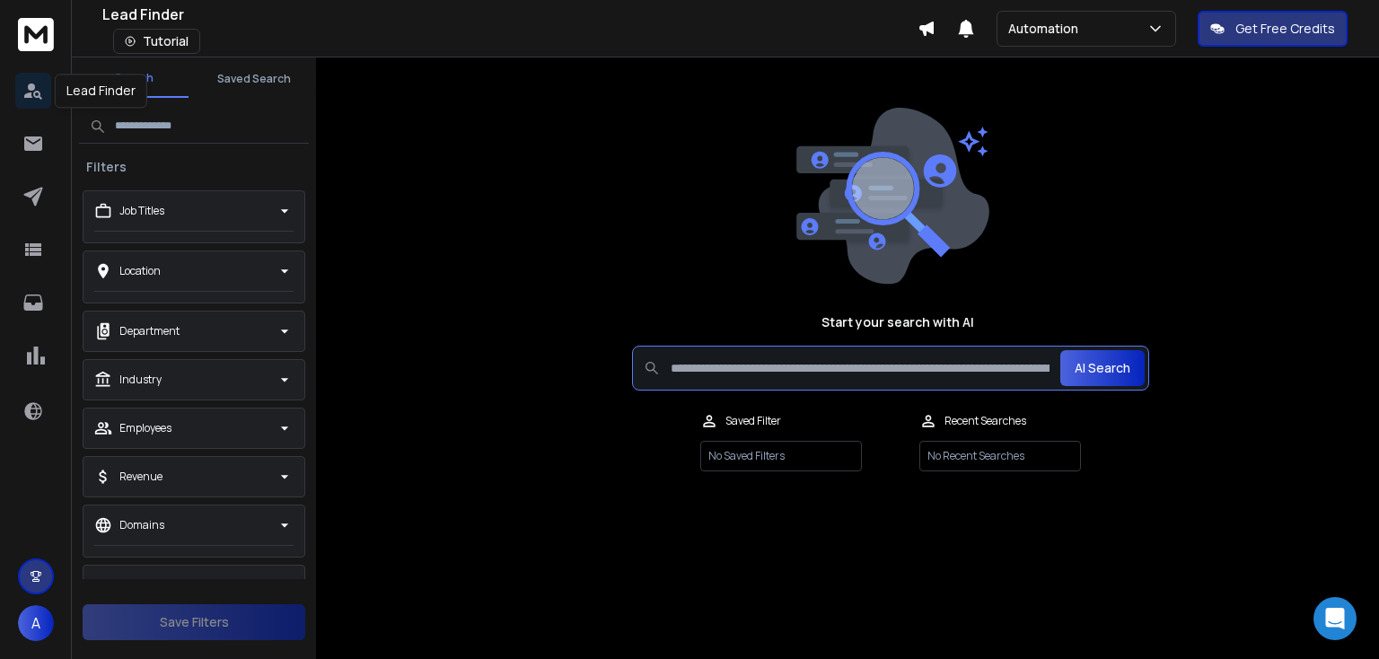
click at [31, 101] on icon at bounding box center [33, 91] width 22 height 22
click at [37, 154] on link at bounding box center [33, 144] width 36 height 36
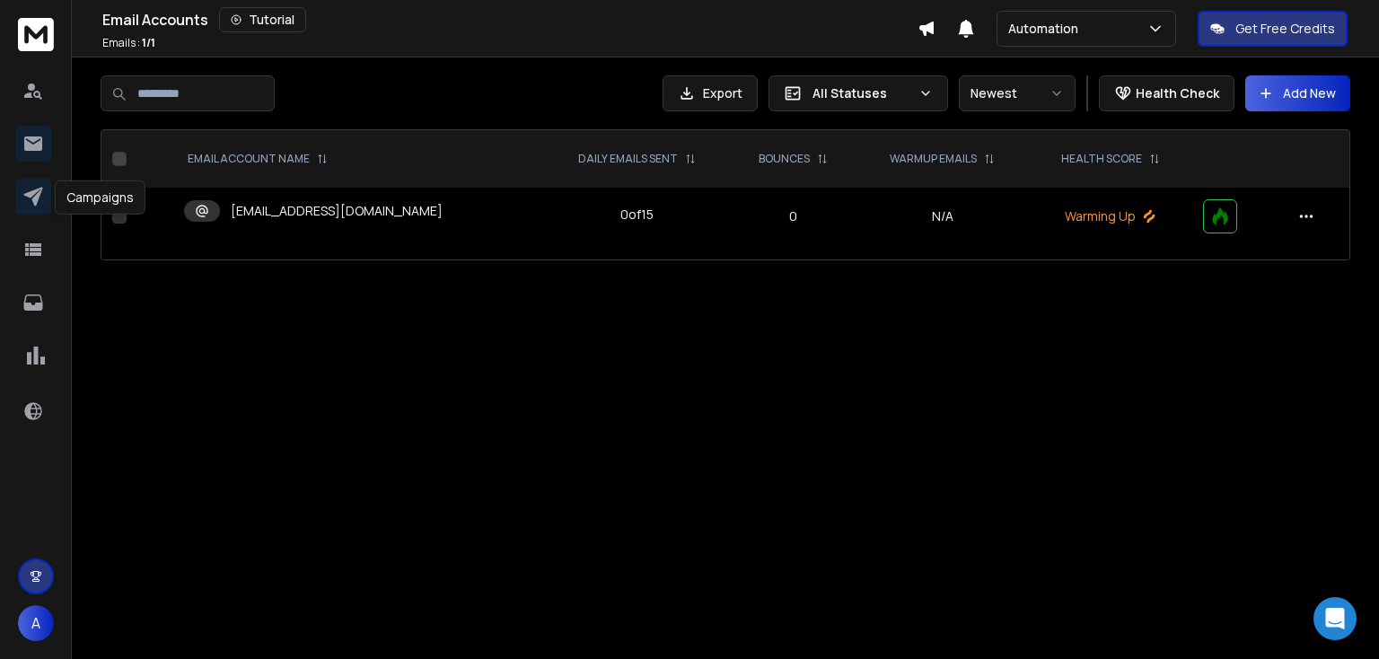
click at [36, 198] on icon at bounding box center [32, 197] width 19 height 19
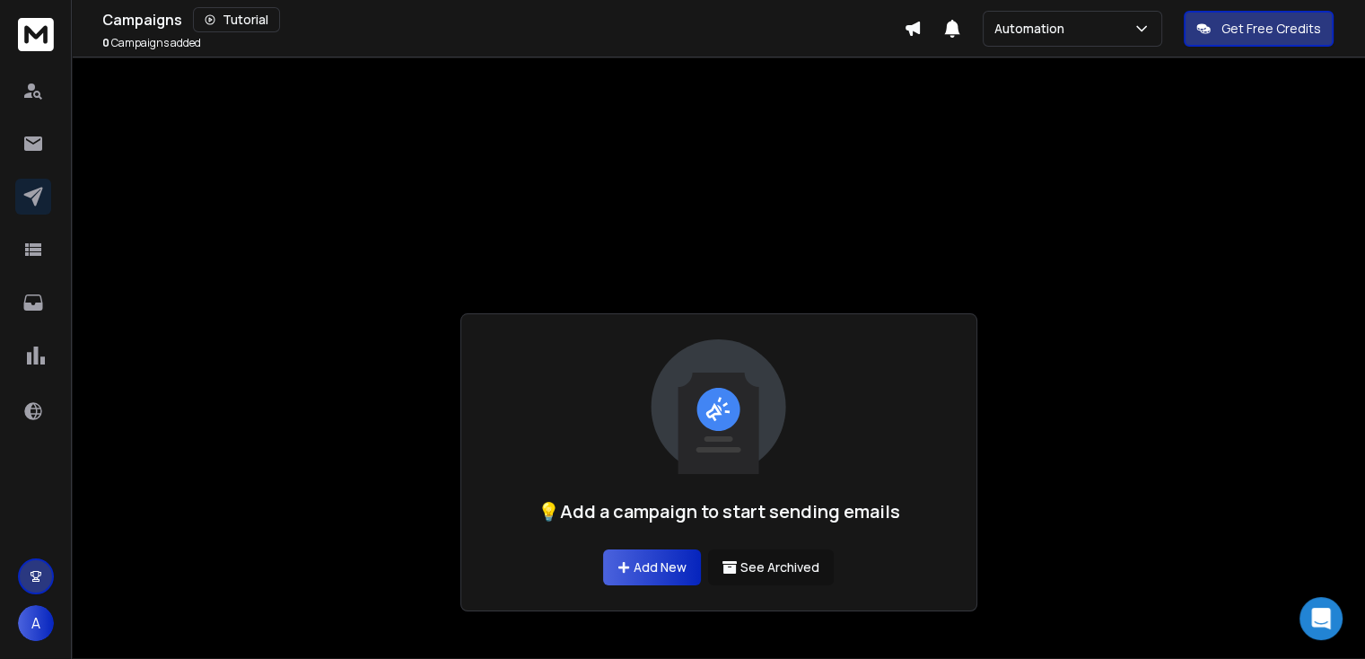
click at [646, 569] on link "Add New" at bounding box center [652, 567] width 98 height 36
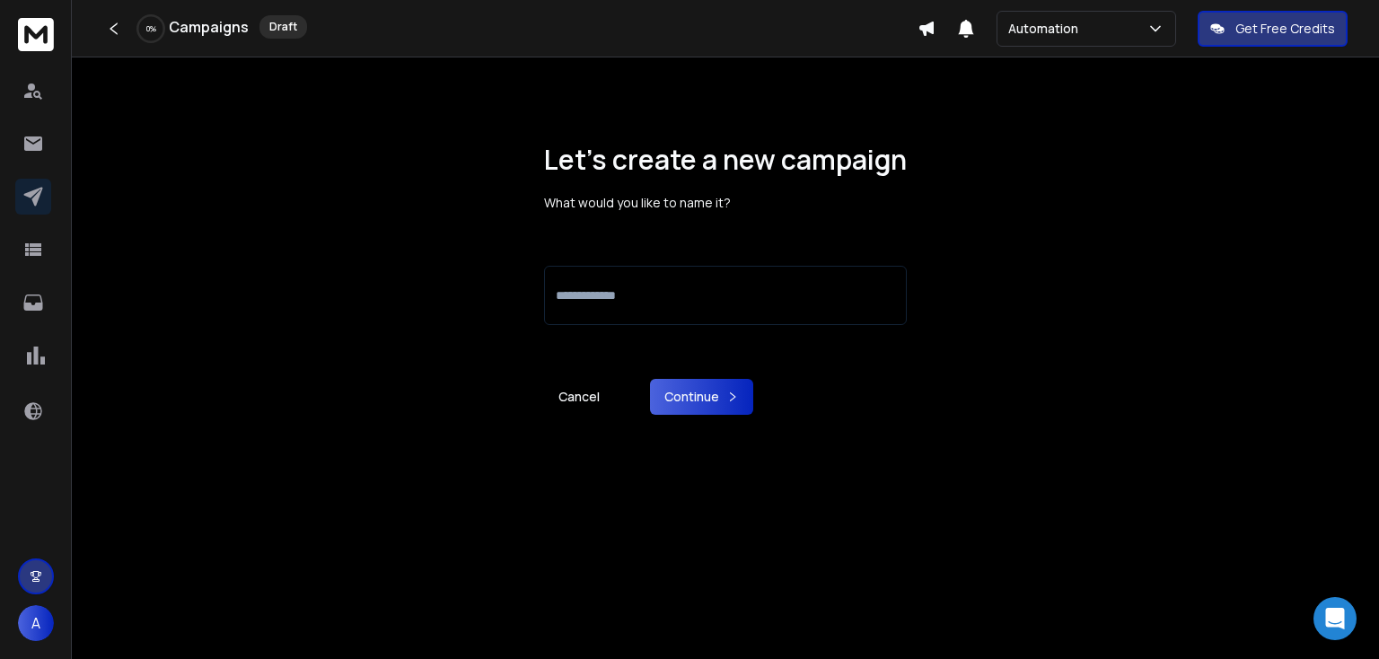
click at [671, 322] on input at bounding box center [725, 295] width 363 height 59
type input "*"
click at [581, 402] on link "Cancel" at bounding box center [579, 397] width 70 height 36
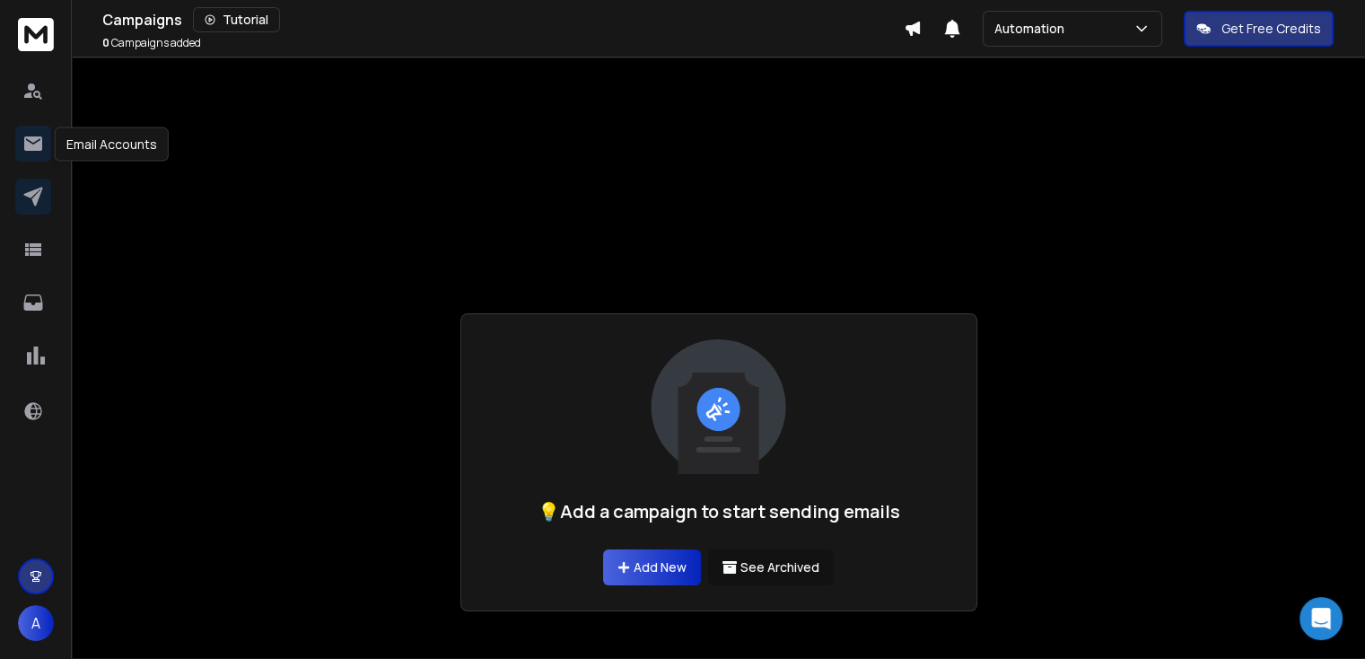
click at [39, 136] on icon at bounding box center [33, 144] width 22 height 22
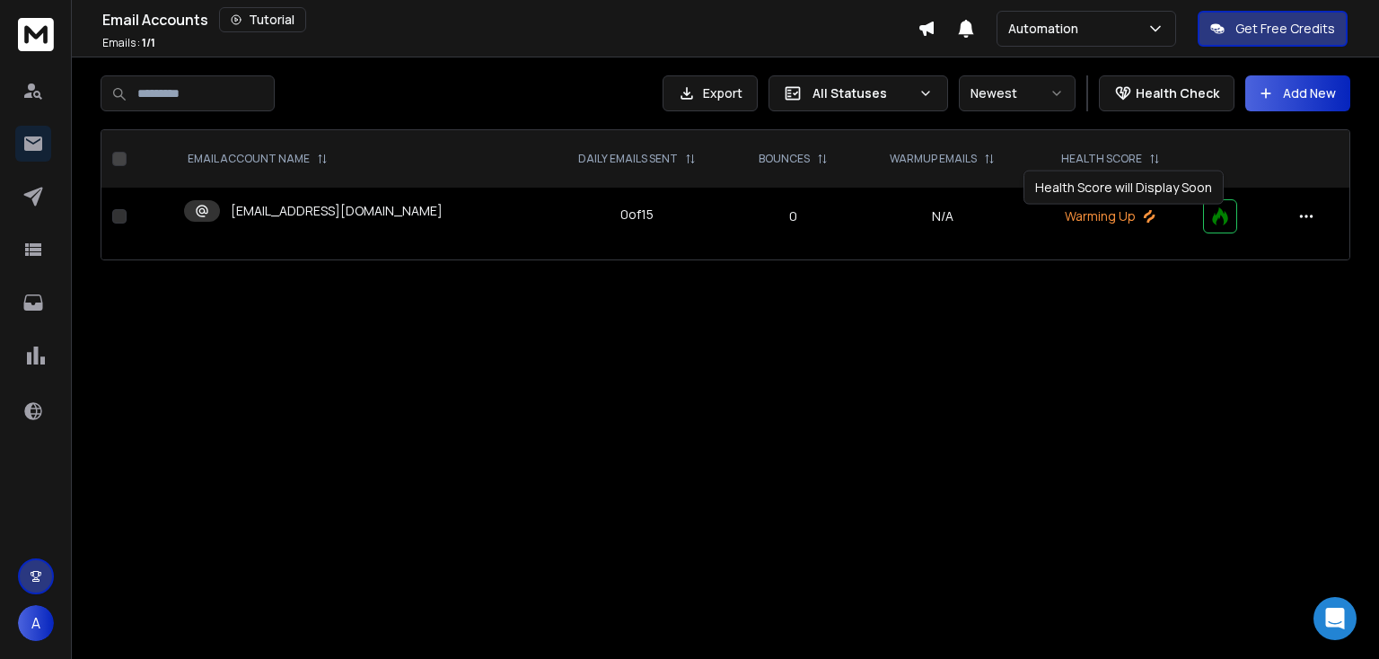
click at [1143, 214] on p "Warming Up" at bounding box center [1110, 216] width 143 height 18
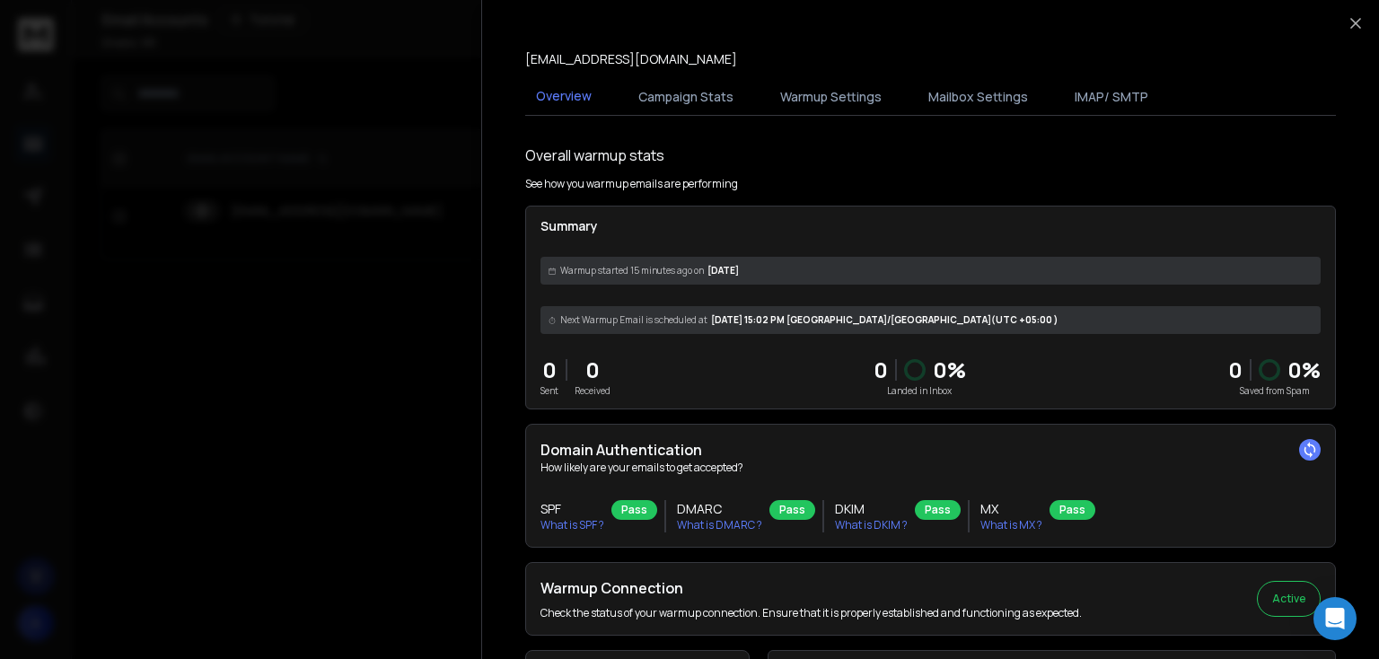
click at [1003, 93] on button "Mailbox Settings" at bounding box center [977, 96] width 121 height 39
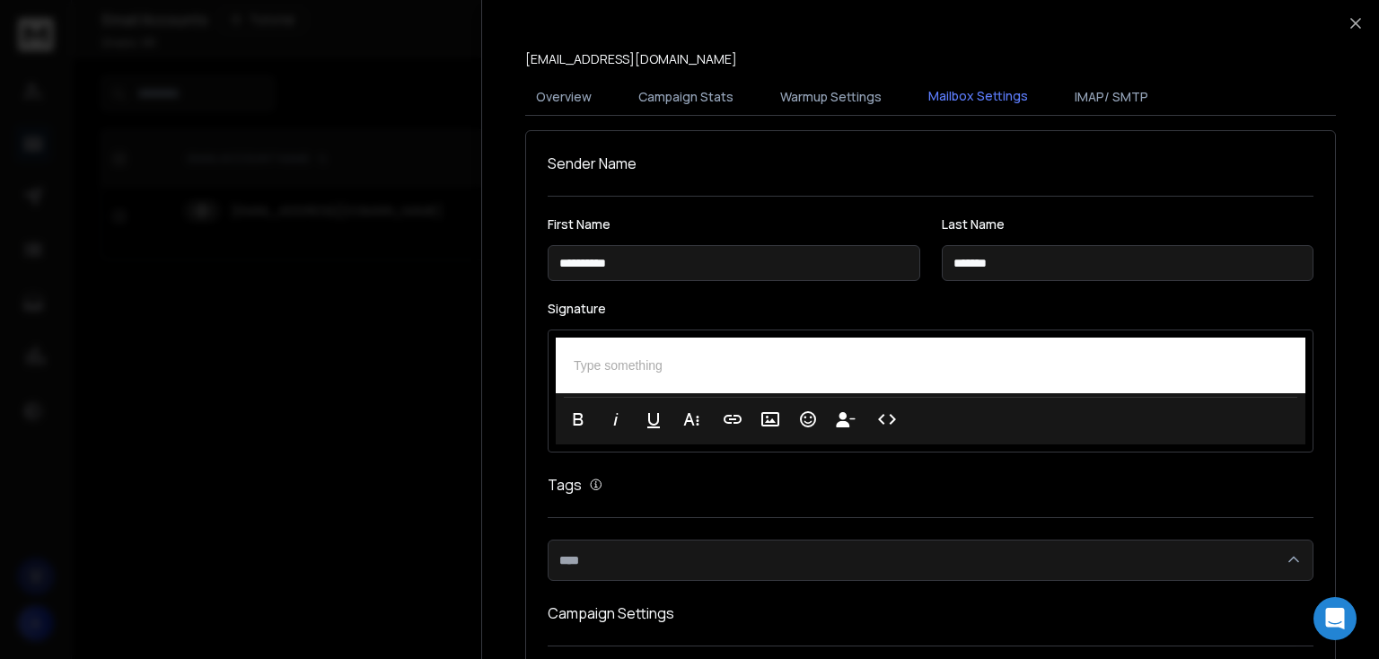
click at [872, 88] on button "Warmup Settings" at bounding box center [830, 96] width 123 height 39
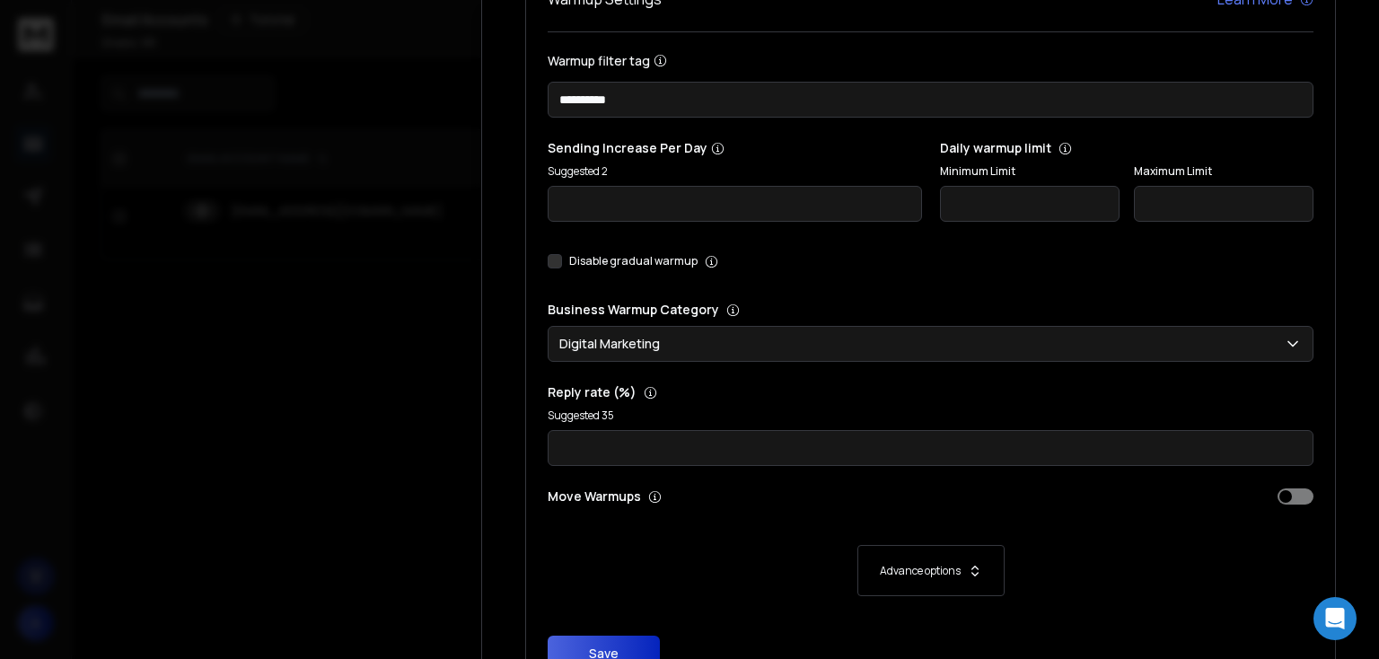
scroll to position [321, 0]
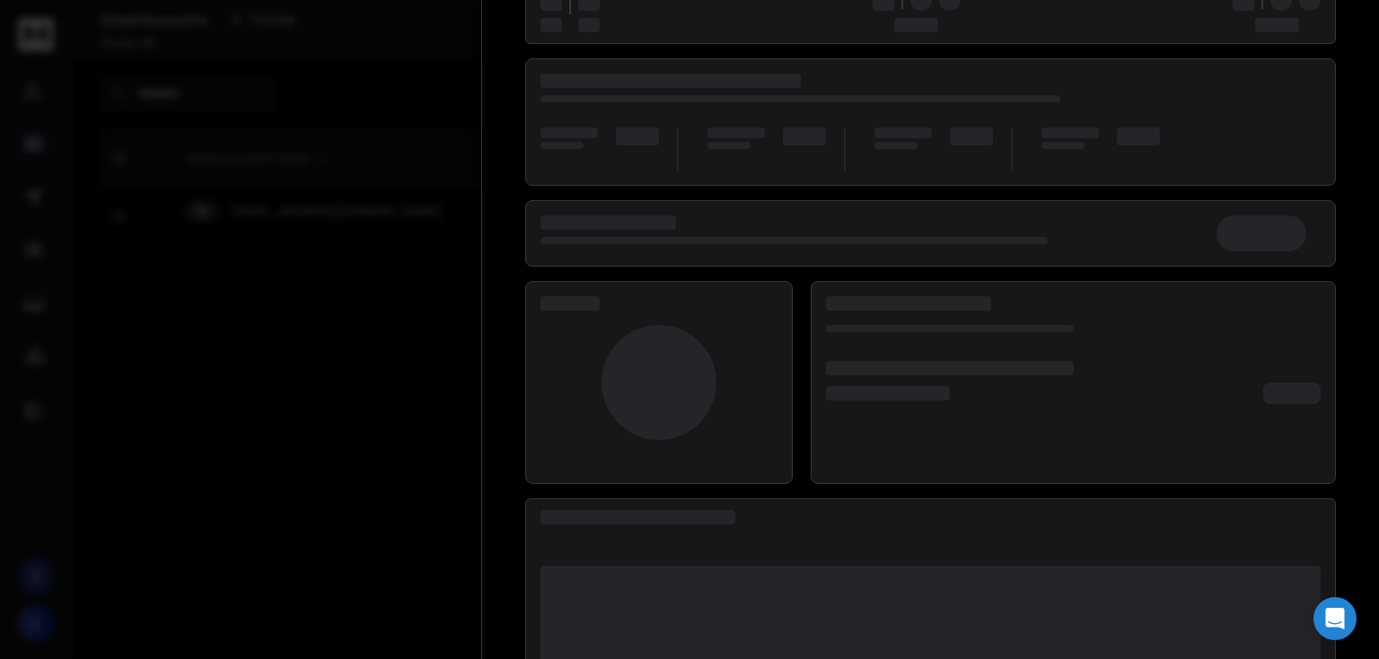
click at [344, 399] on div at bounding box center [689, 329] width 1379 height 659
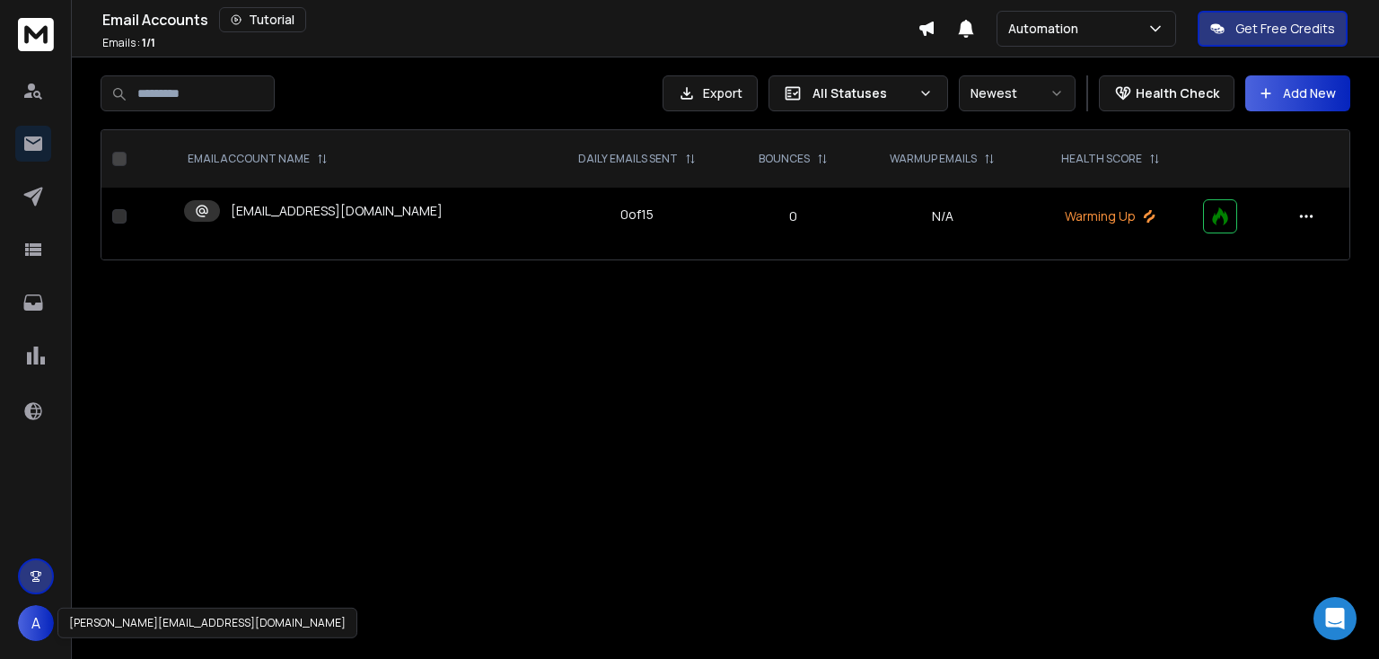
click at [29, 615] on span "A" at bounding box center [36, 623] width 36 height 36
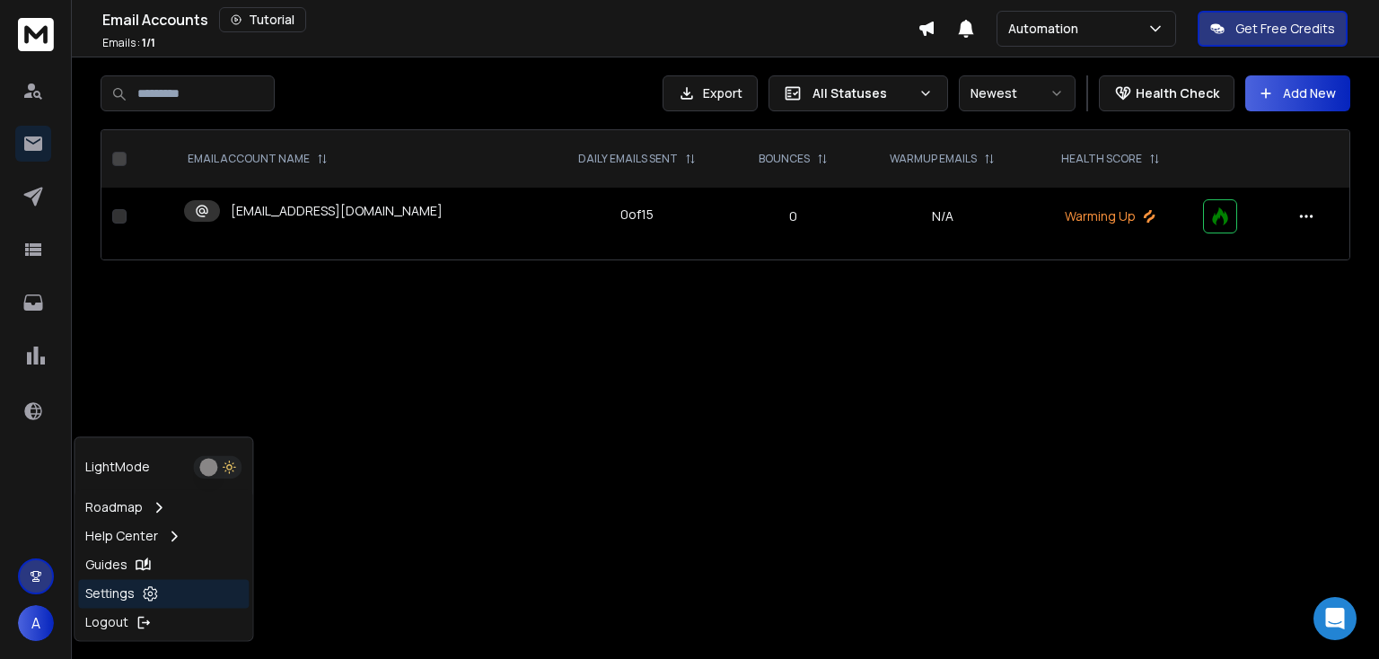
click at [179, 591] on div "Settings" at bounding box center [163, 593] width 171 height 29
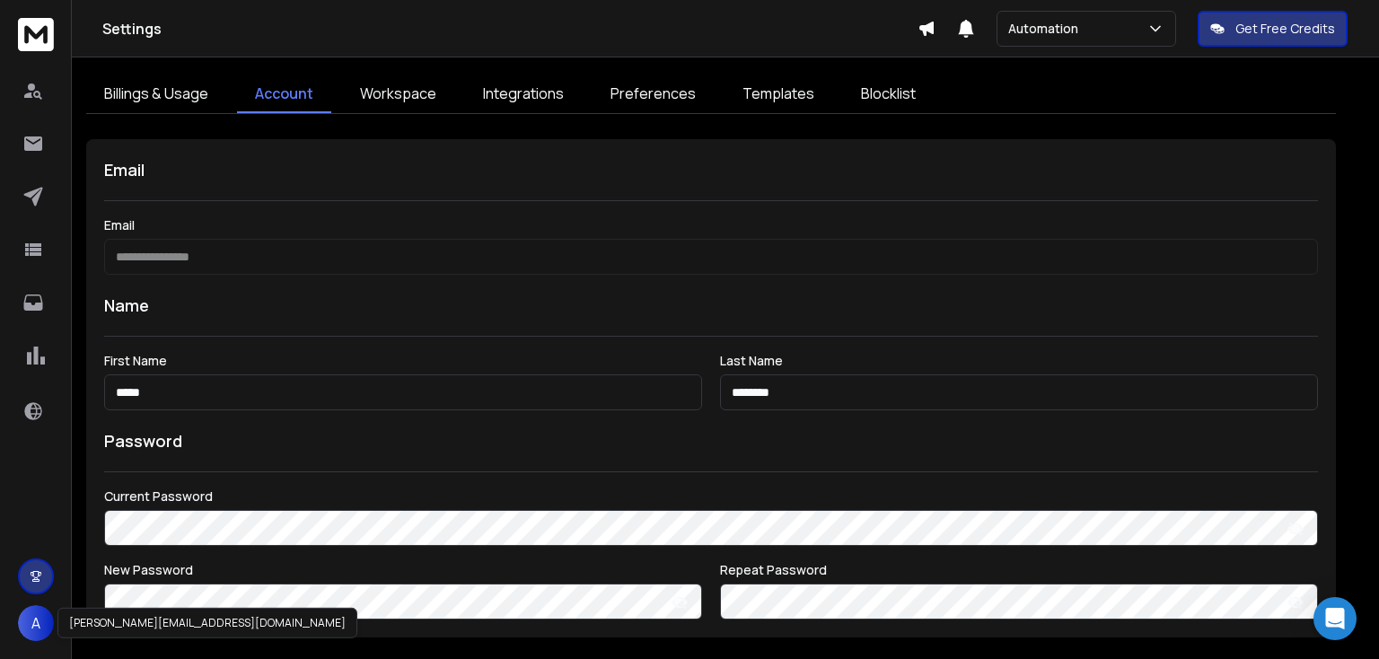
click at [35, 619] on span "A" at bounding box center [36, 623] width 36 height 36
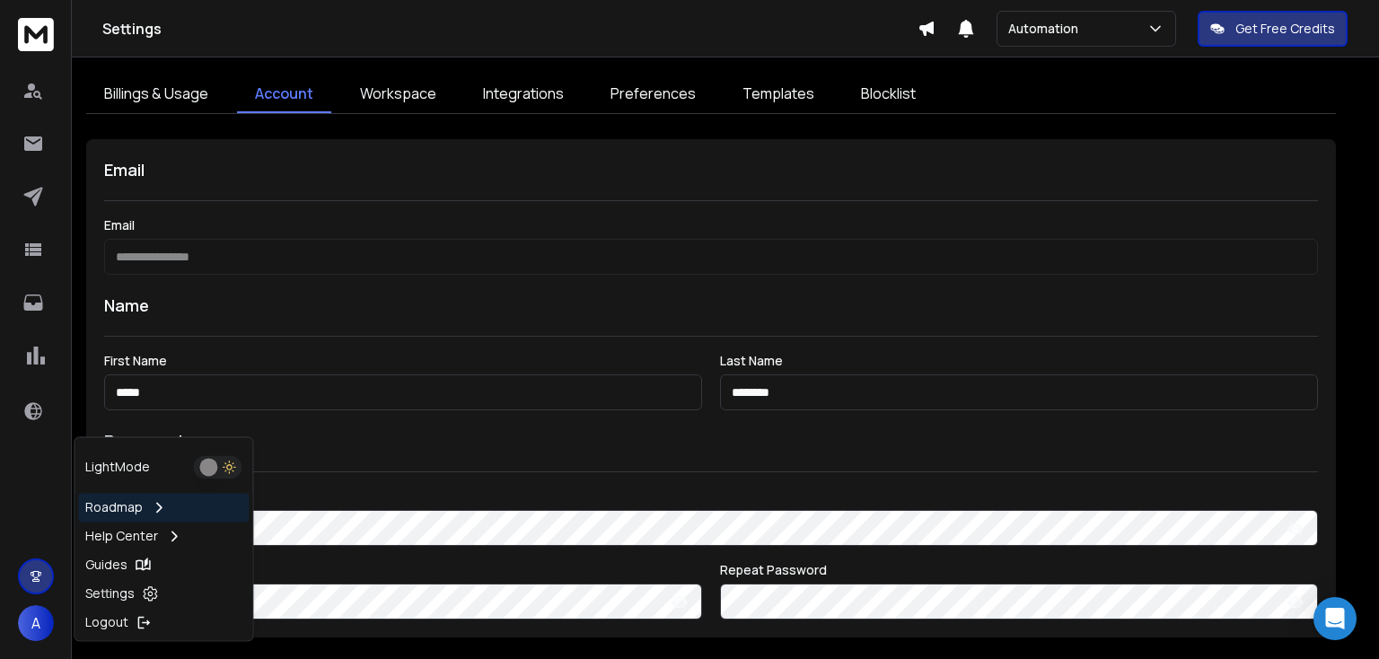
click at [855, 98] on link "Blocklist" at bounding box center [888, 94] width 91 height 38
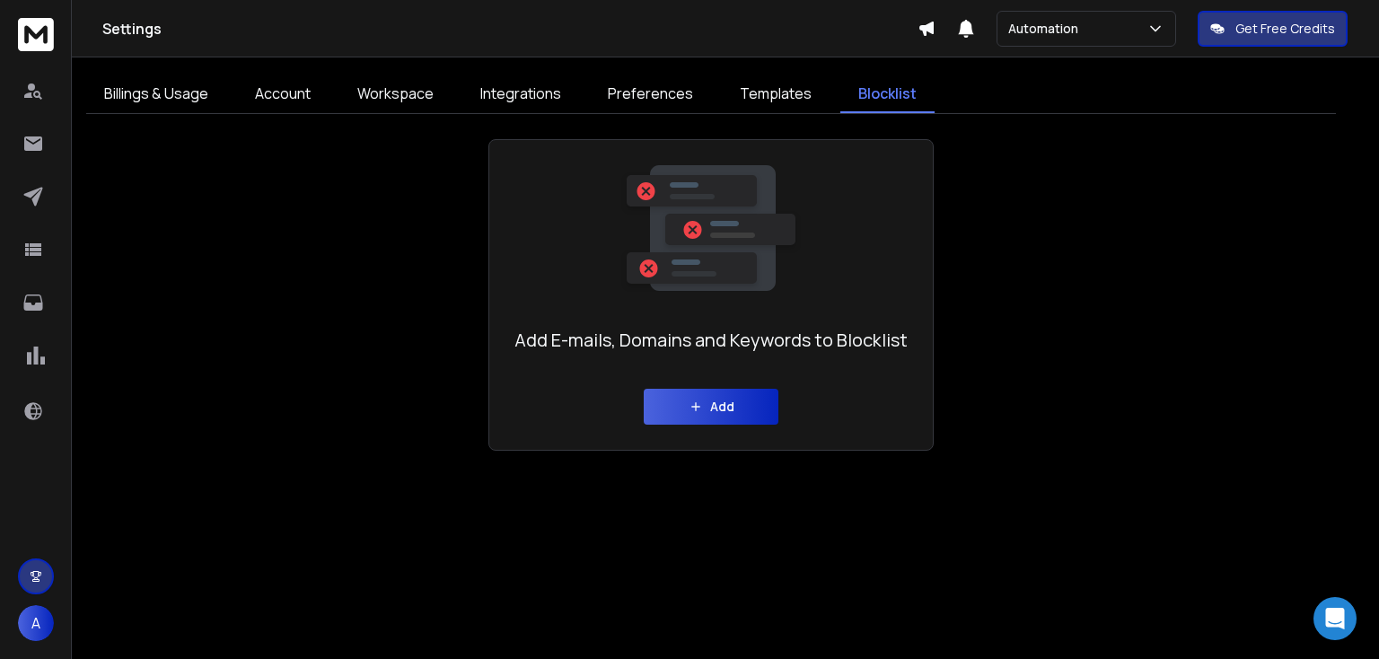
click at [509, 93] on link "Integrations" at bounding box center [520, 94] width 117 height 38
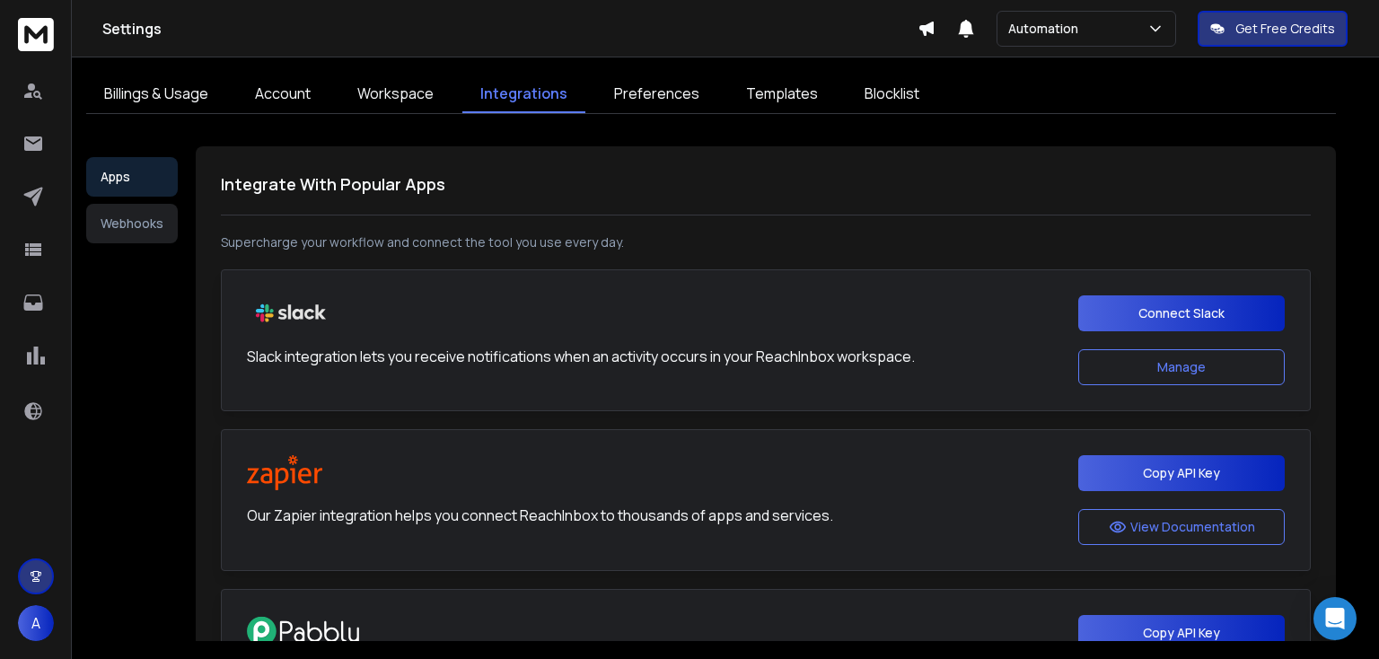
scroll to position [441, 0]
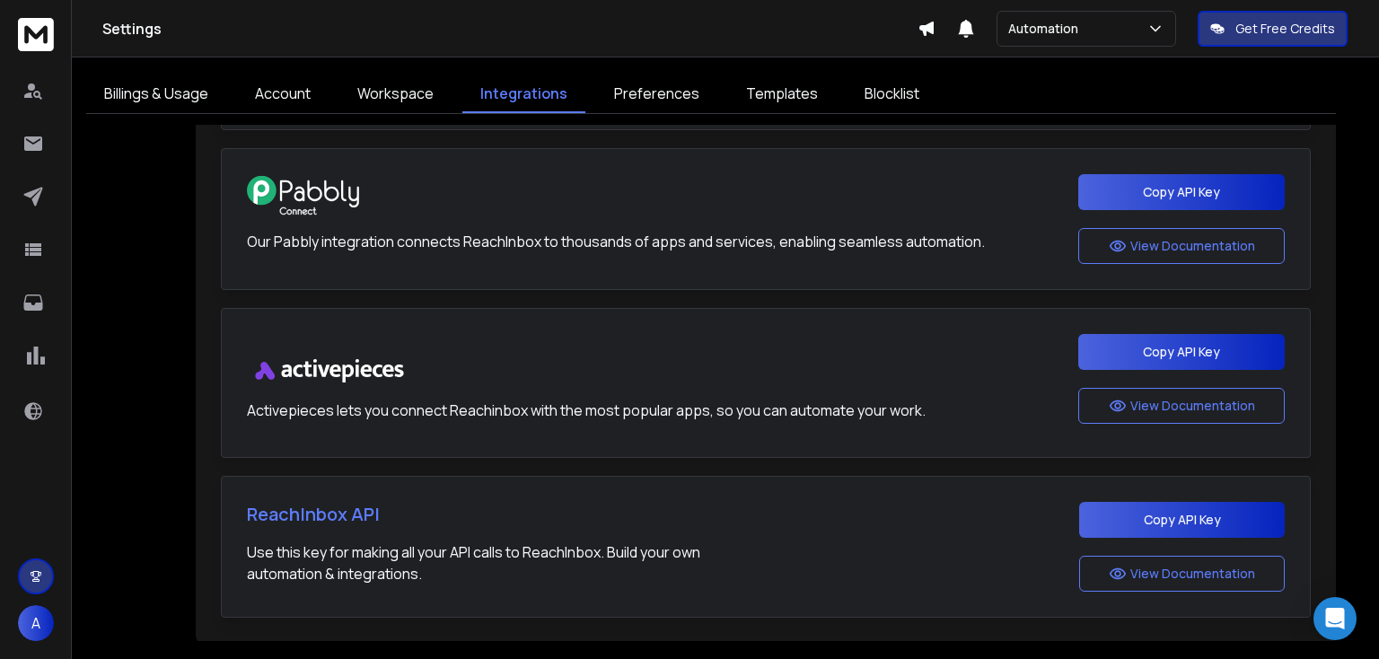
click at [1136, 518] on button "Copy API Key" at bounding box center [1182, 520] width 206 height 36
click at [30, 143] on icon at bounding box center [33, 144] width 22 height 22
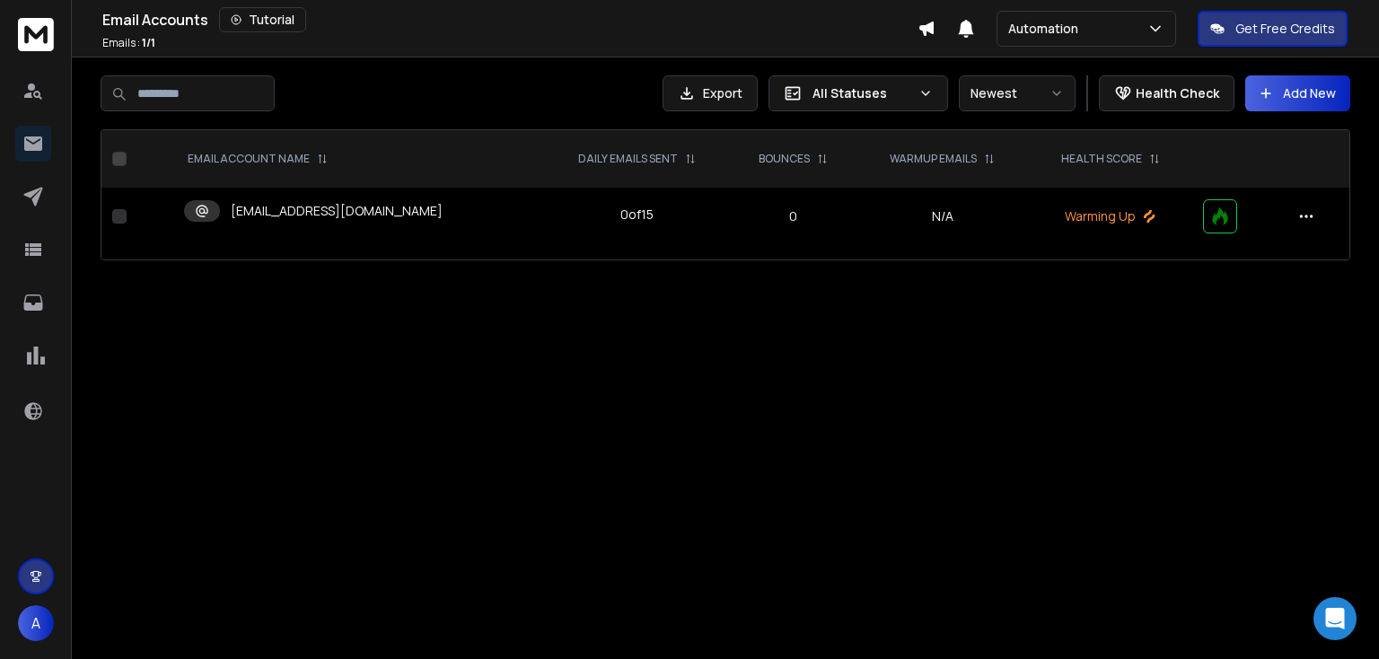
click at [1308, 218] on icon at bounding box center [1306, 216] width 16 height 16
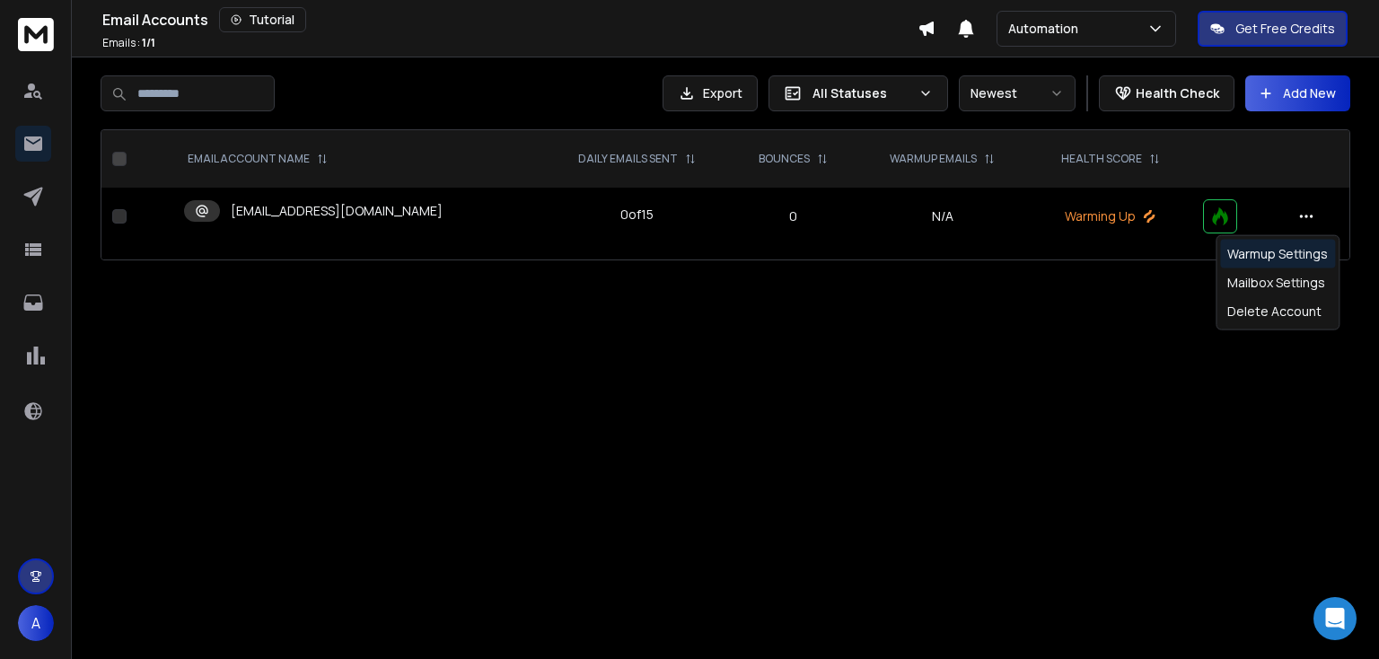
click at [1279, 251] on div "Warmup Settings" at bounding box center [1277, 254] width 115 height 29
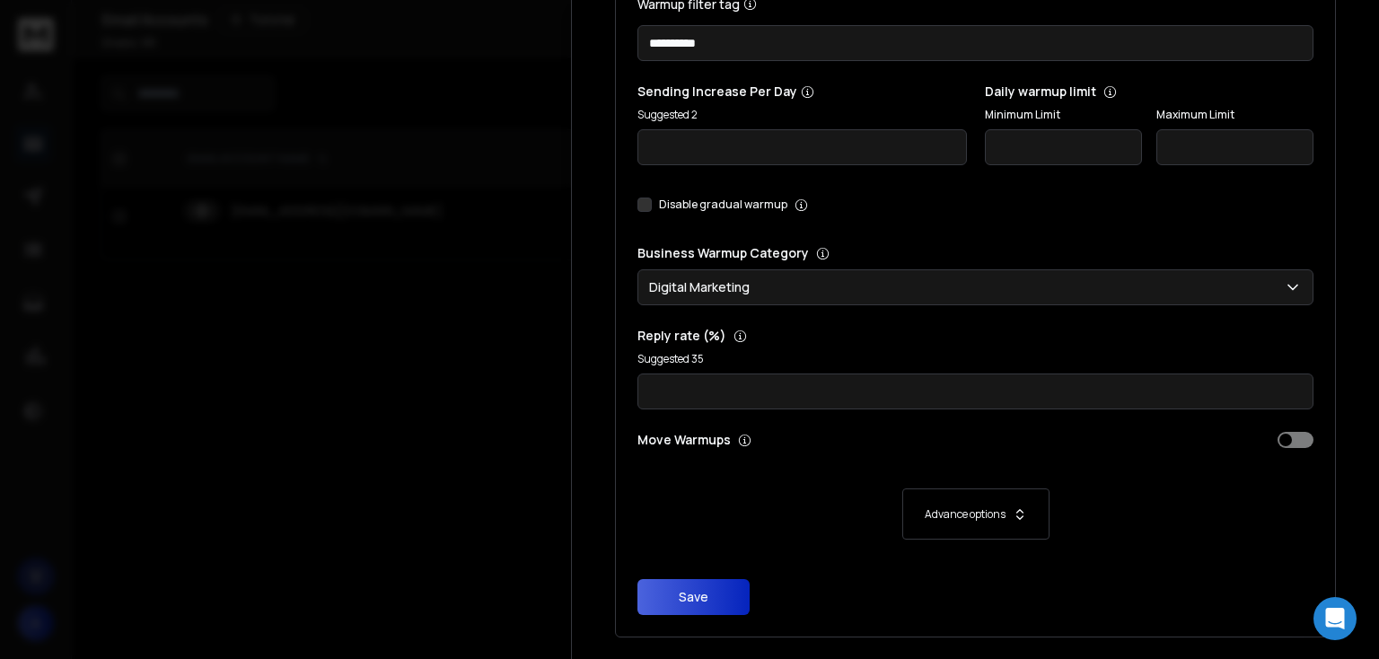
scroll to position [321, 0]
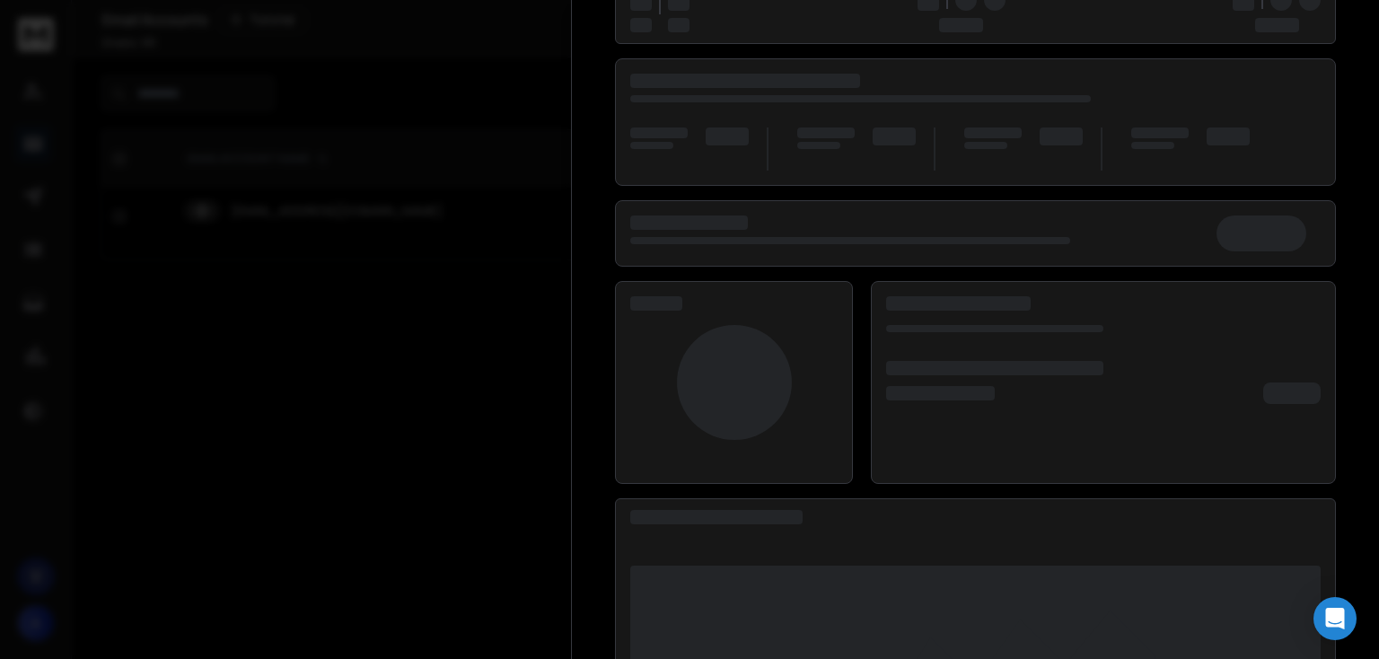
click at [327, 395] on div at bounding box center [689, 329] width 1379 height 659
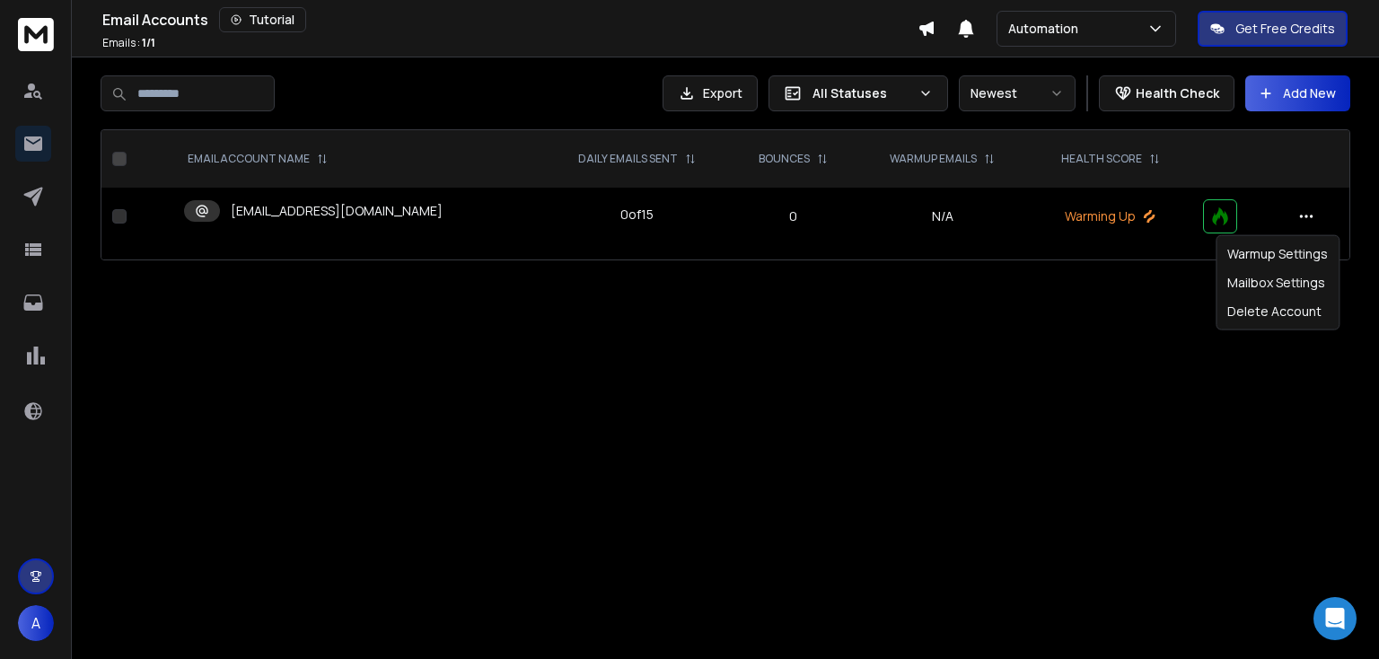
click at [1291, 217] on button at bounding box center [1306, 216] width 64 height 31
click at [1301, 260] on div "Warmup Settings" at bounding box center [1277, 254] width 115 height 29
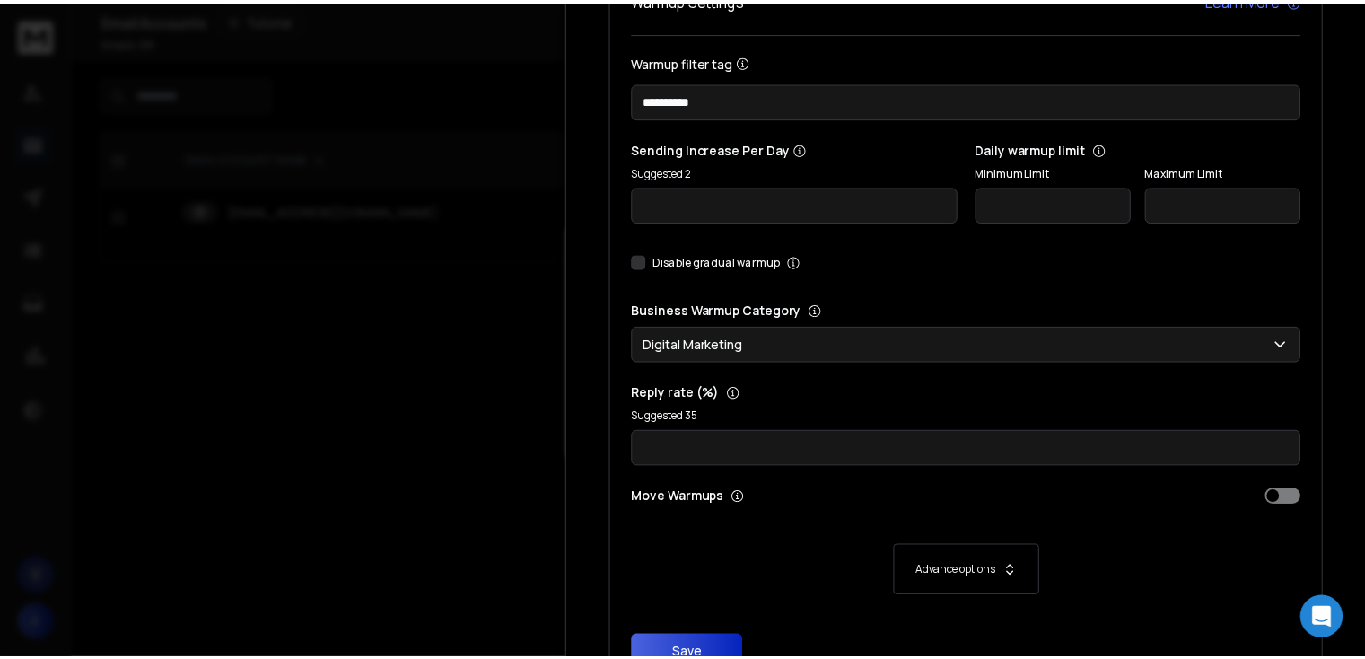
scroll to position [239, 0]
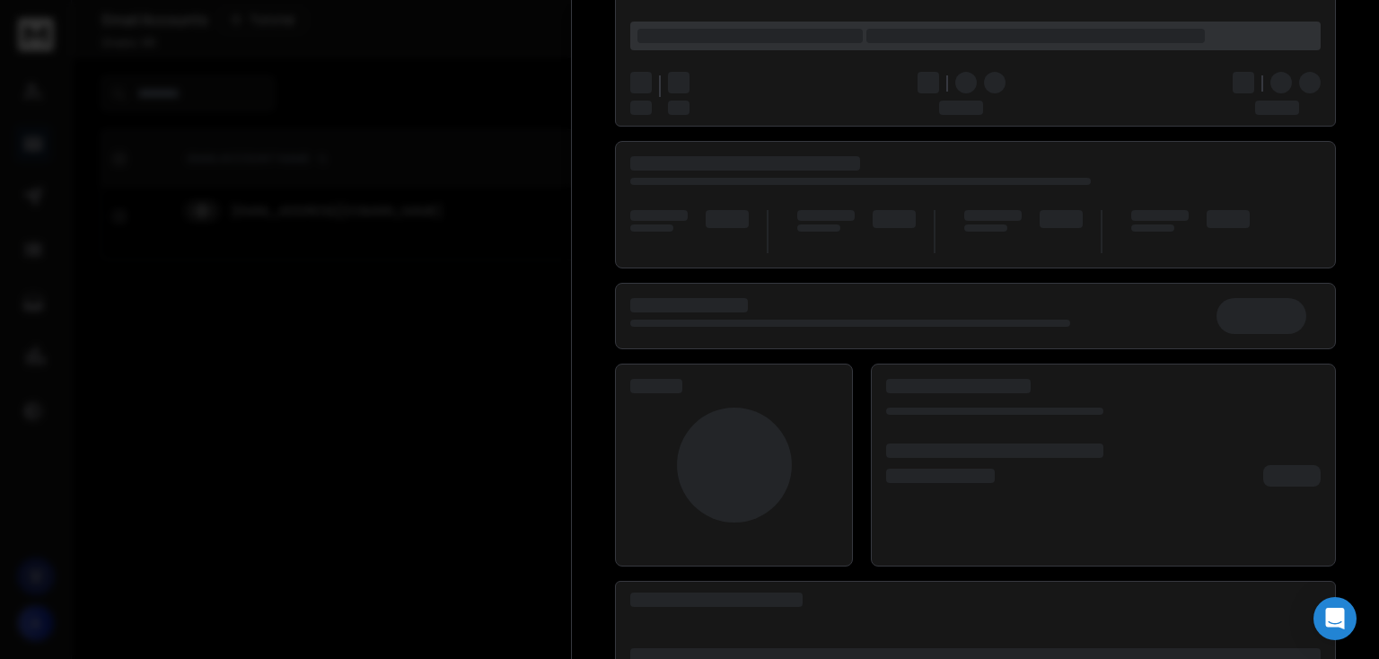
click at [459, 386] on div at bounding box center [689, 329] width 1379 height 659
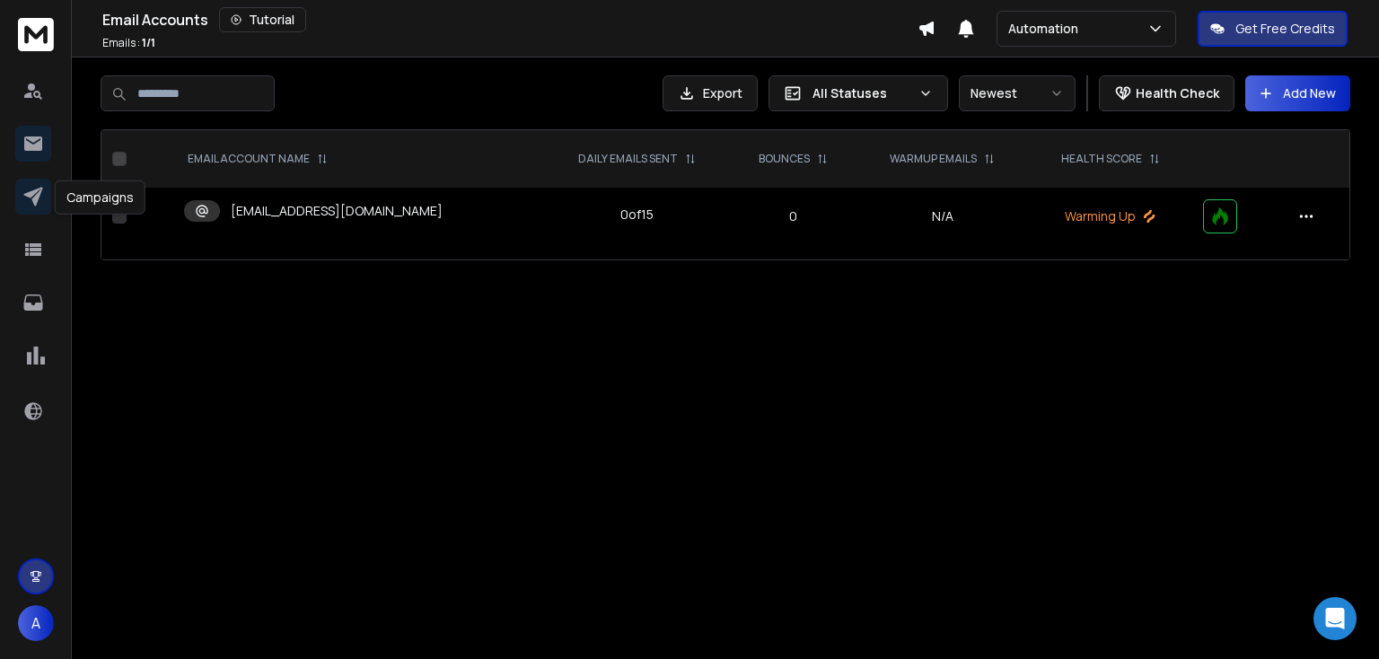
click at [42, 189] on icon at bounding box center [33, 197] width 22 height 22
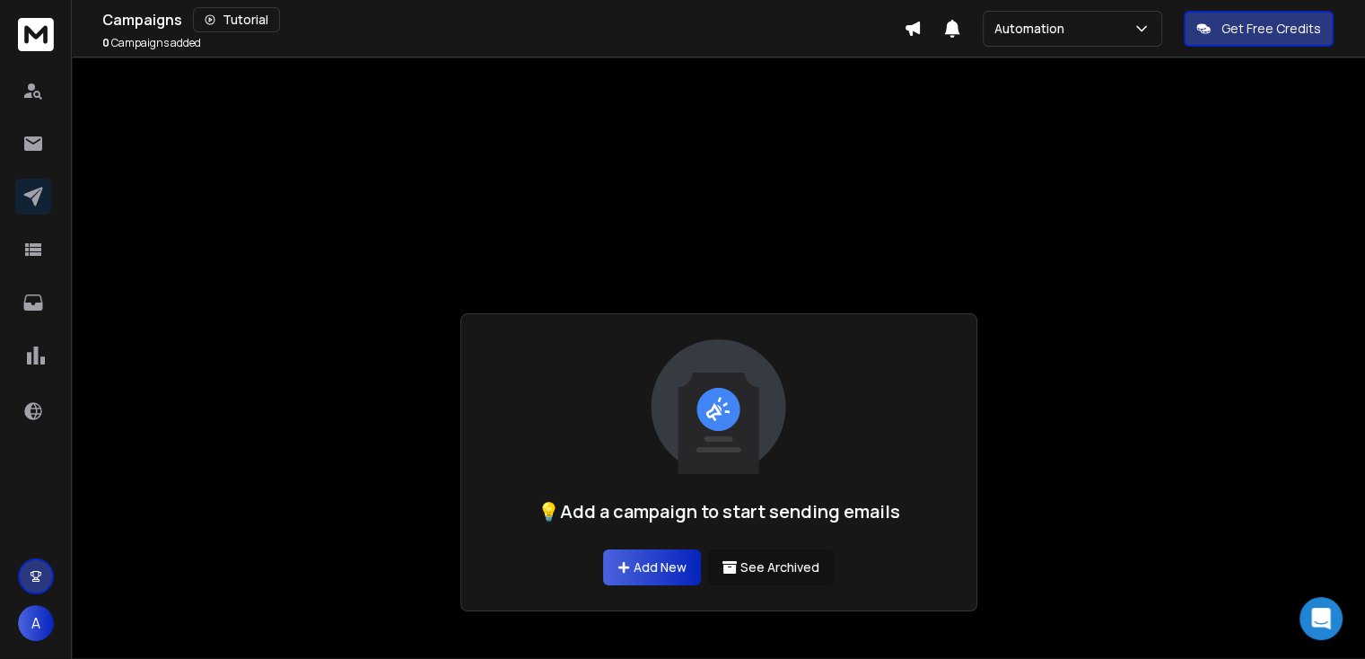
click at [660, 569] on link "Add New" at bounding box center [652, 567] width 98 height 36
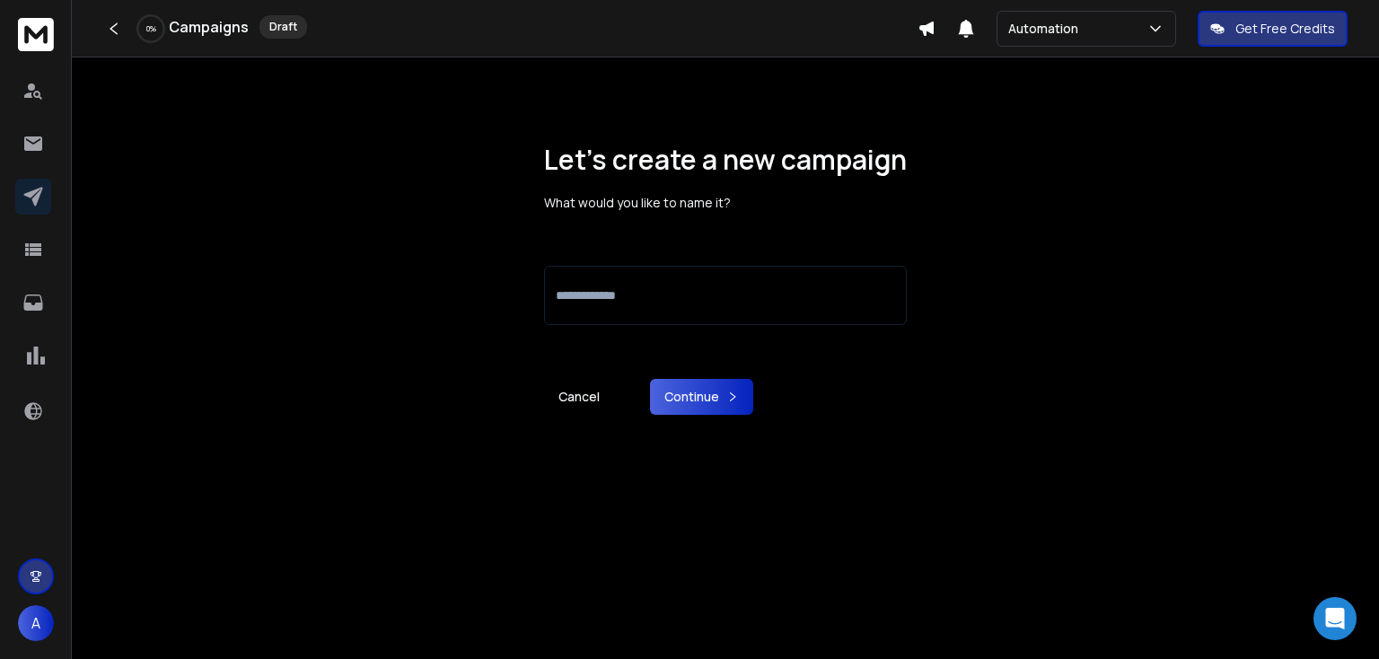
click at [600, 396] on link "Cancel" at bounding box center [579, 397] width 70 height 36
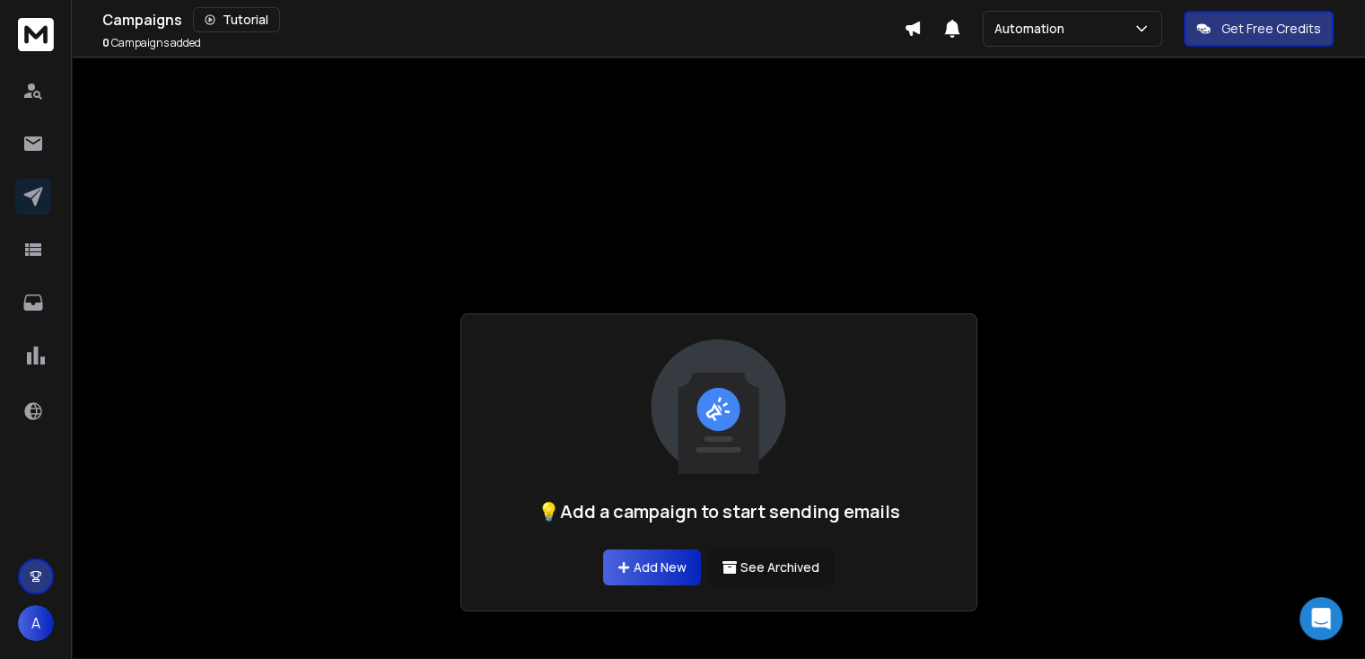
click at [772, 568] on button "See Archived" at bounding box center [771, 567] width 126 height 36
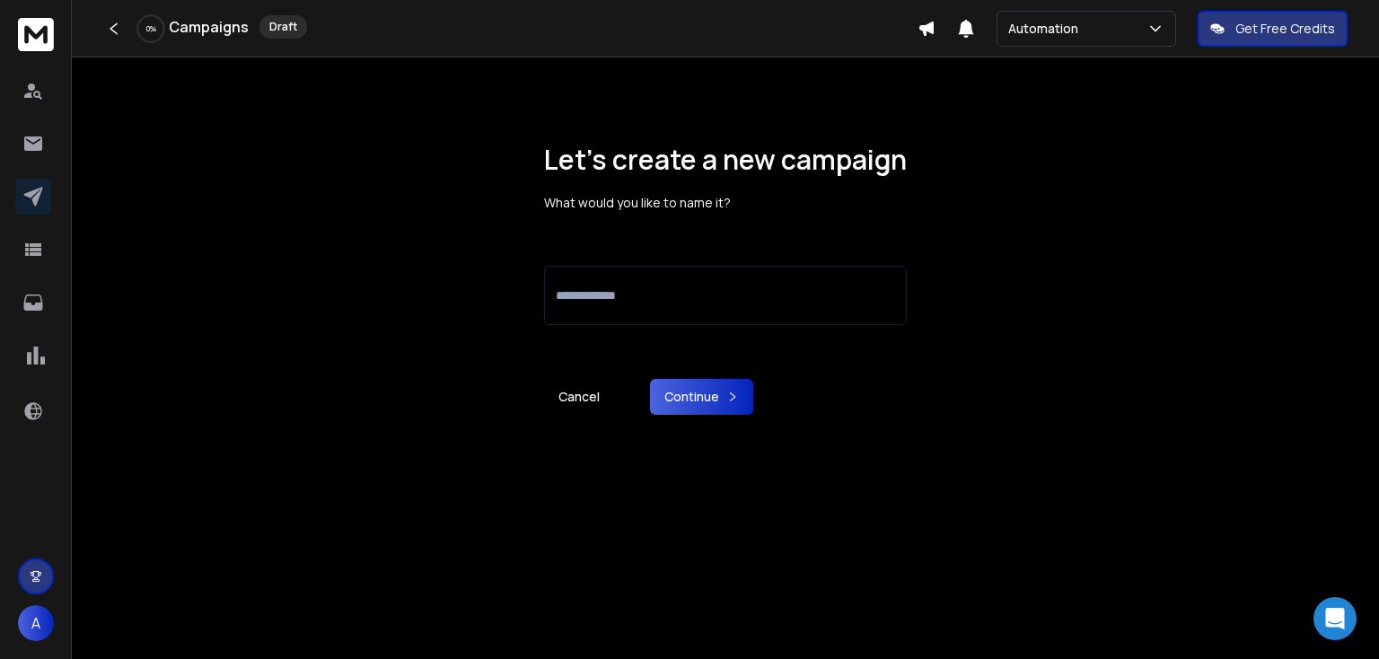
click at [705, 297] on input at bounding box center [725, 295] width 363 height 59
type input "**********"
click at [716, 387] on button "Continue" at bounding box center [701, 397] width 103 height 36
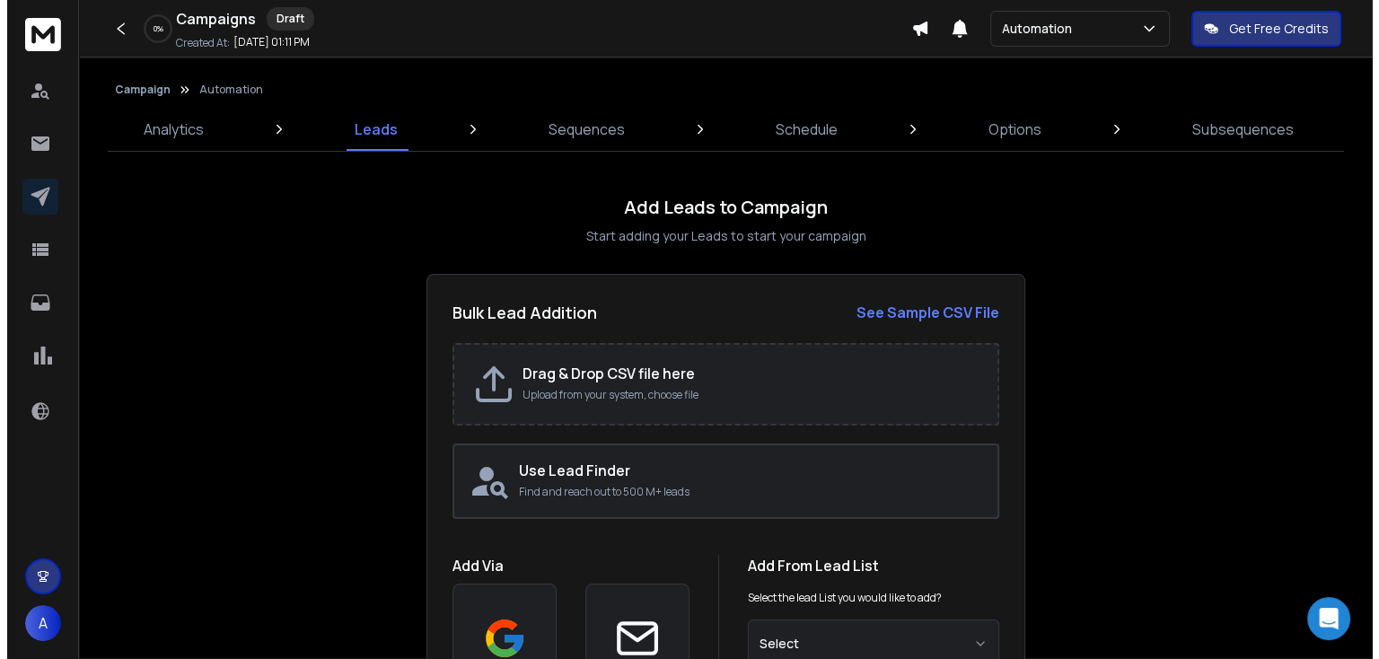
scroll to position [111, 0]
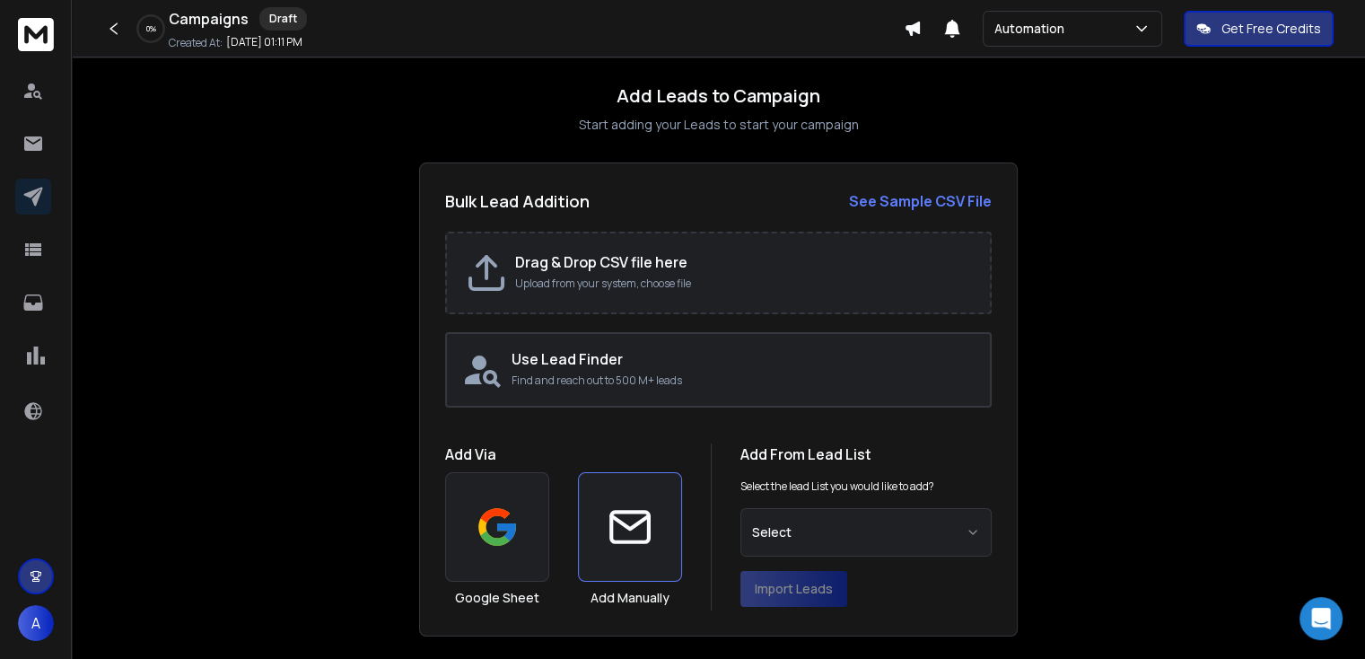
click at [627, 554] on div at bounding box center [630, 526] width 104 height 109
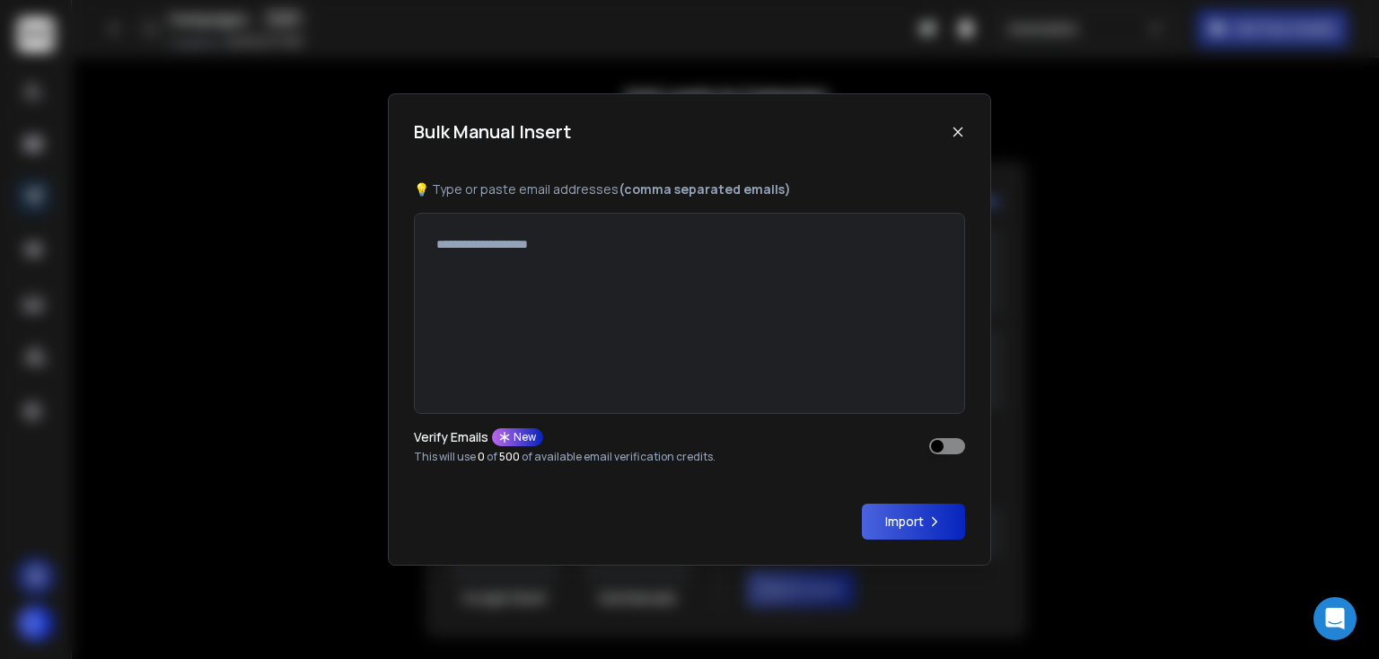
click at [632, 311] on textarea at bounding box center [689, 313] width 551 height 201
click at [812, 354] on textarea "**********" at bounding box center [689, 313] width 551 height 201
type textarea "**********"
click at [885, 512] on button "Import" at bounding box center [913, 521] width 103 height 36
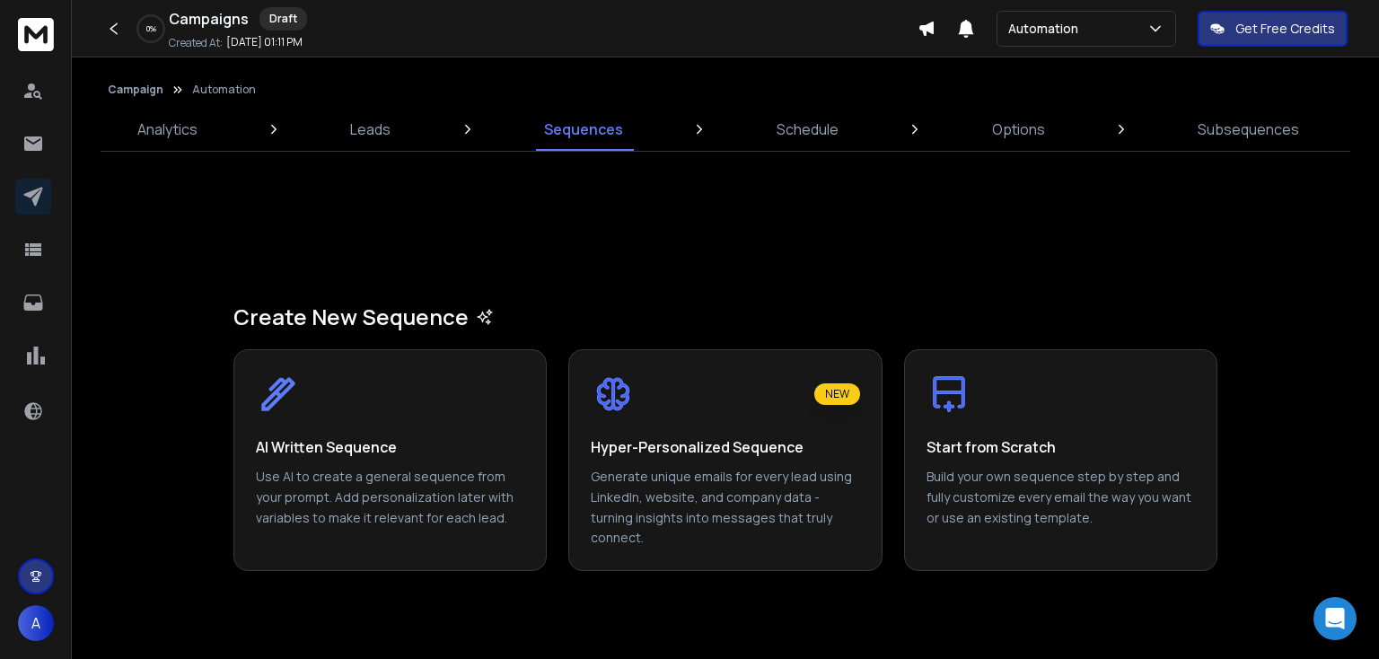
click at [436, 491] on p "Use AI to create a general sequence from your prompt. Add personalization later…" at bounding box center [390, 508] width 268 height 82
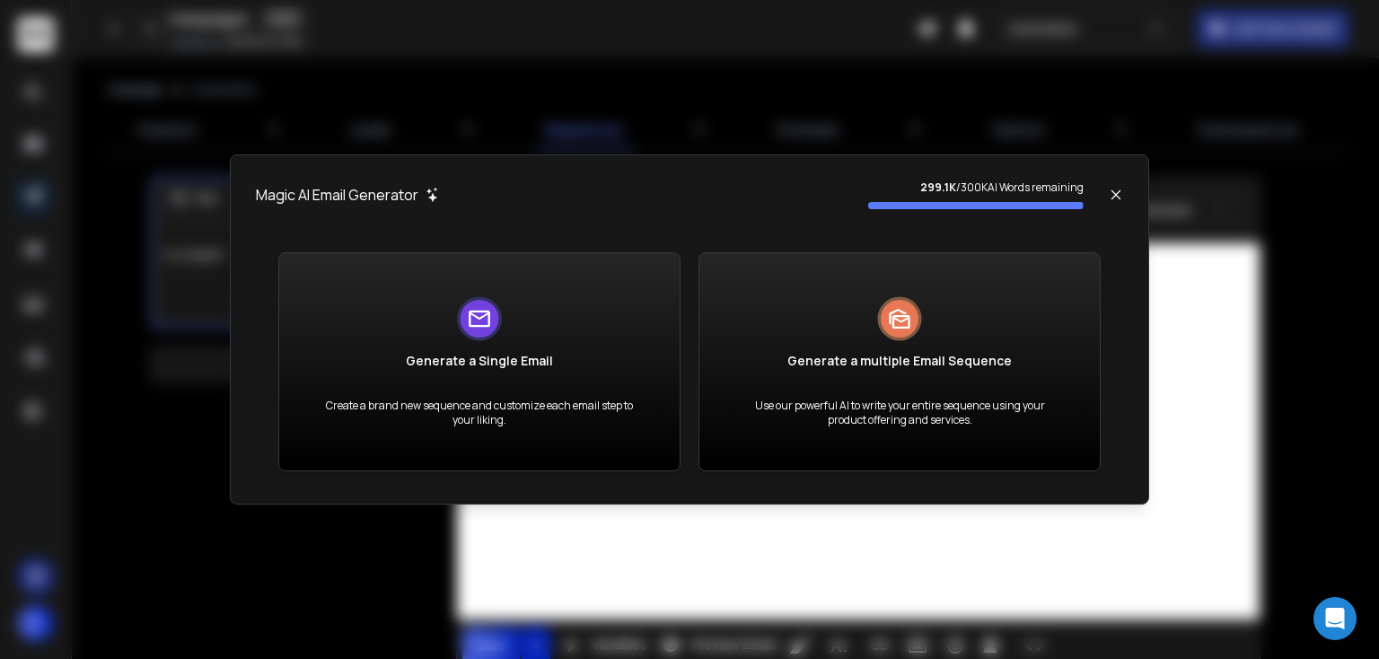
click at [511, 391] on div "Generate a Single Email Create a brand new sequence and customize each email st…" at bounding box center [479, 362] width 350 height 168
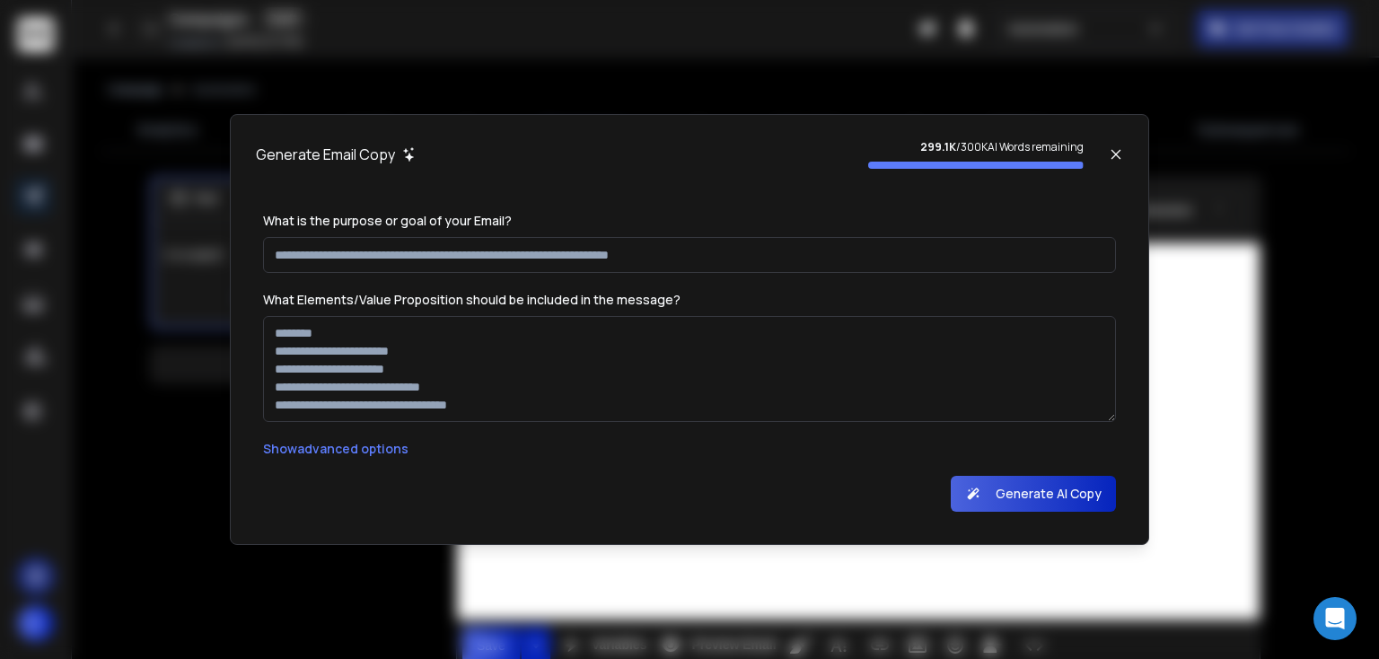
click at [613, 260] on input at bounding box center [689, 255] width 853 height 36
click at [1050, 487] on button "Generate AI Copy" at bounding box center [1032, 494] width 165 height 36
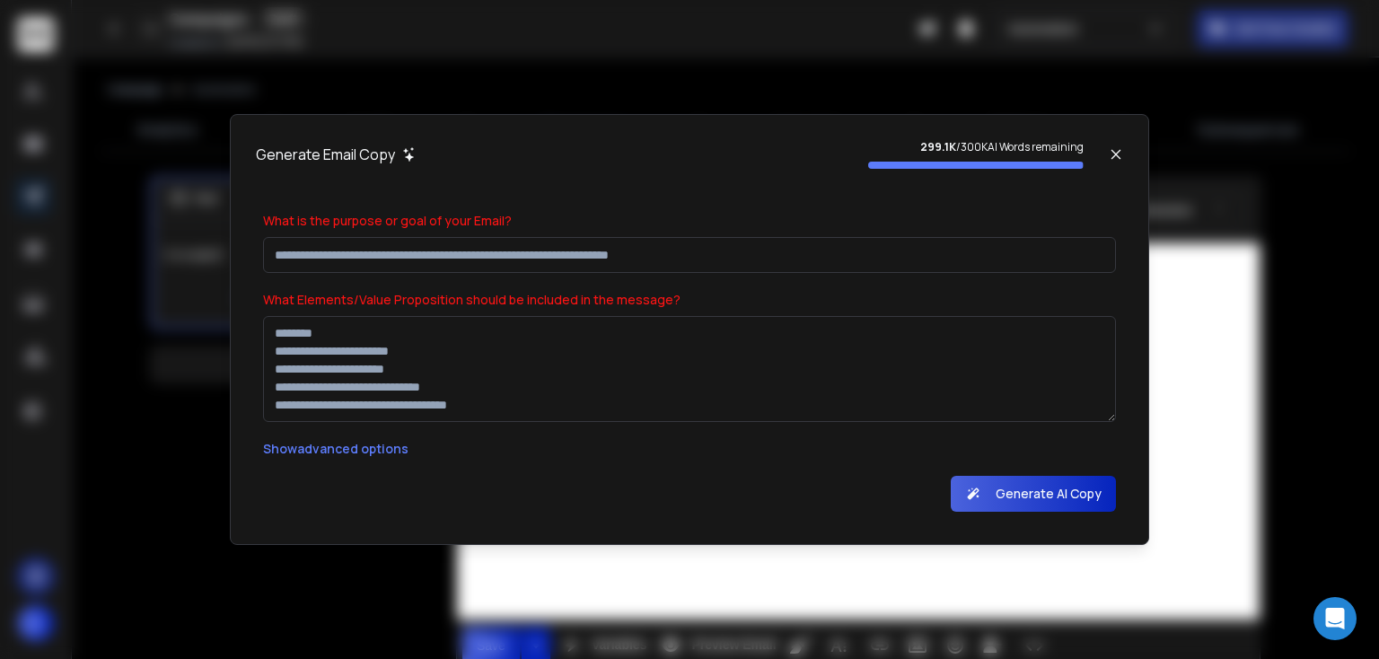
click at [381, 442] on p "Show advanced options" at bounding box center [689, 449] width 853 height 18
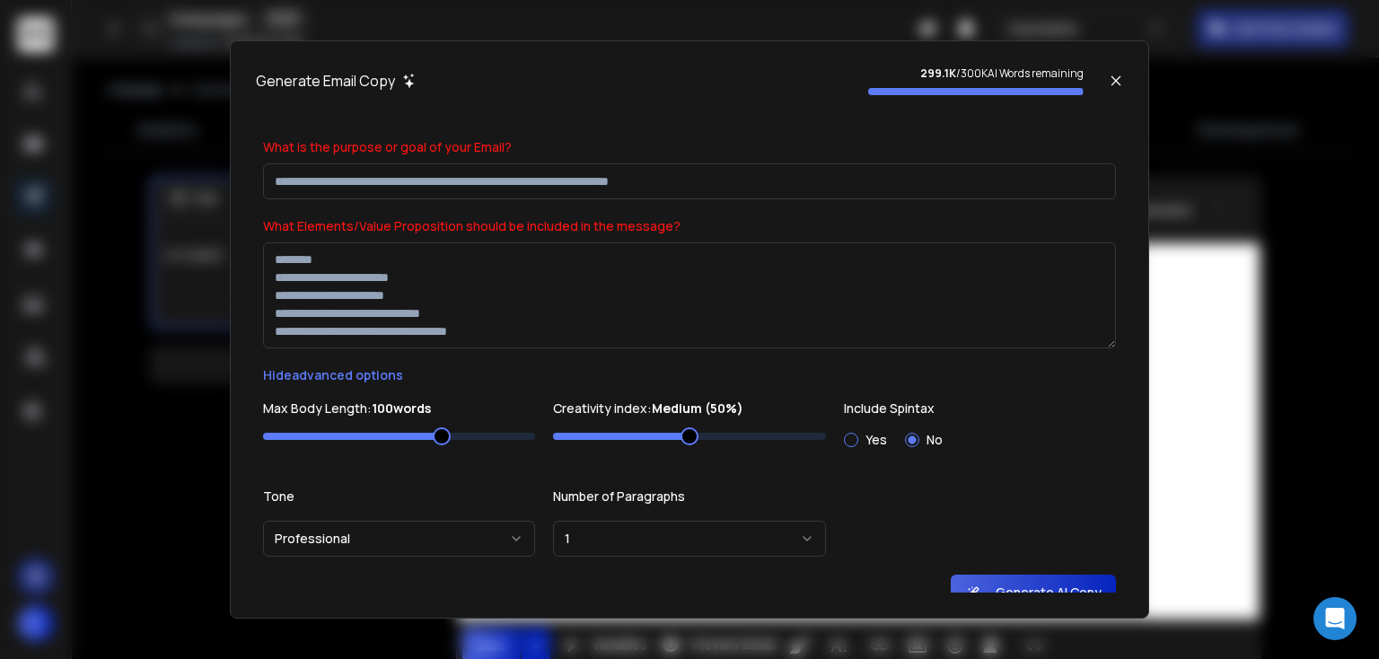
click at [499, 189] on input at bounding box center [689, 181] width 853 height 36
type input "**********"
click at [474, 297] on textarea at bounding box center [689, 295] width 853 height 106
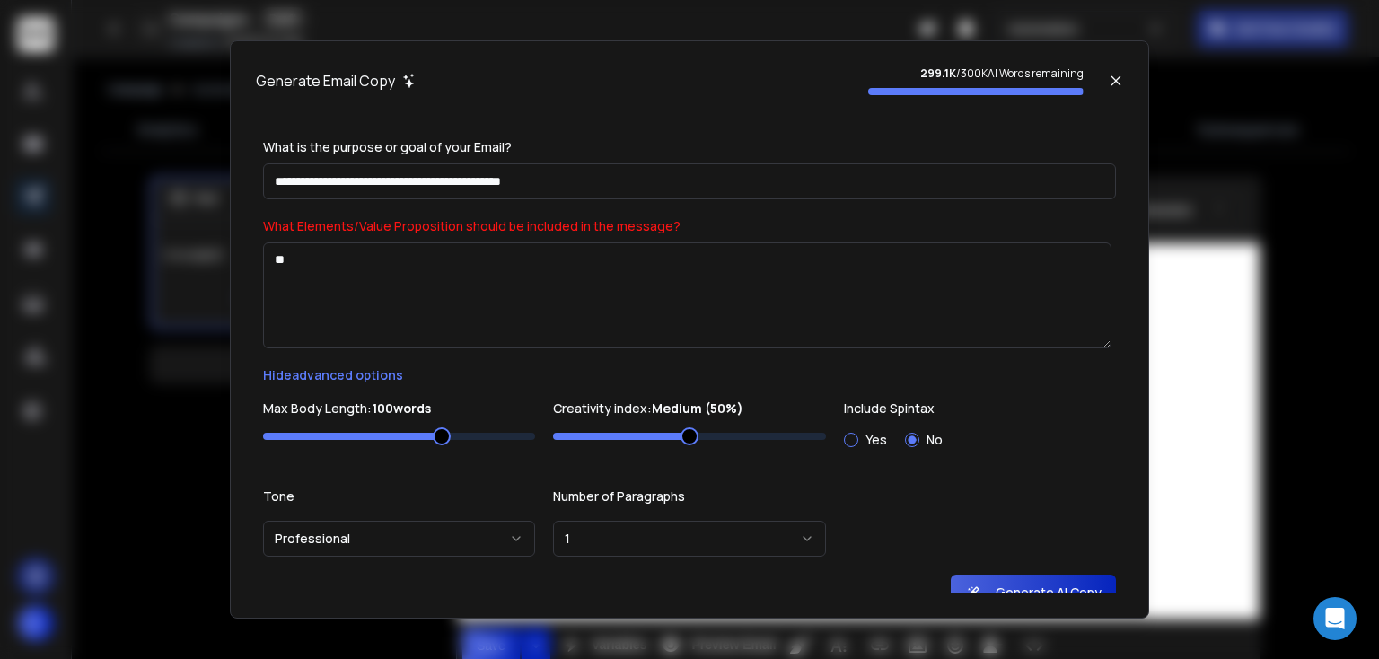
type textarea "*"
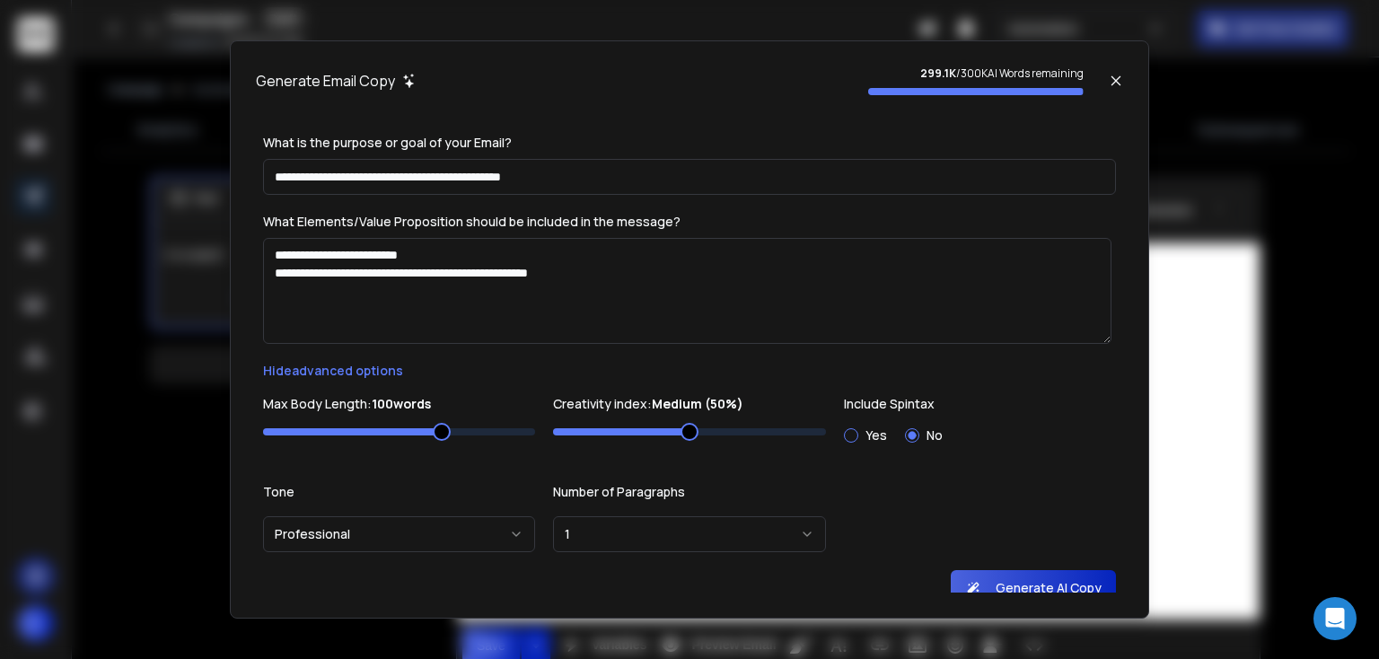
type textarea "**********"
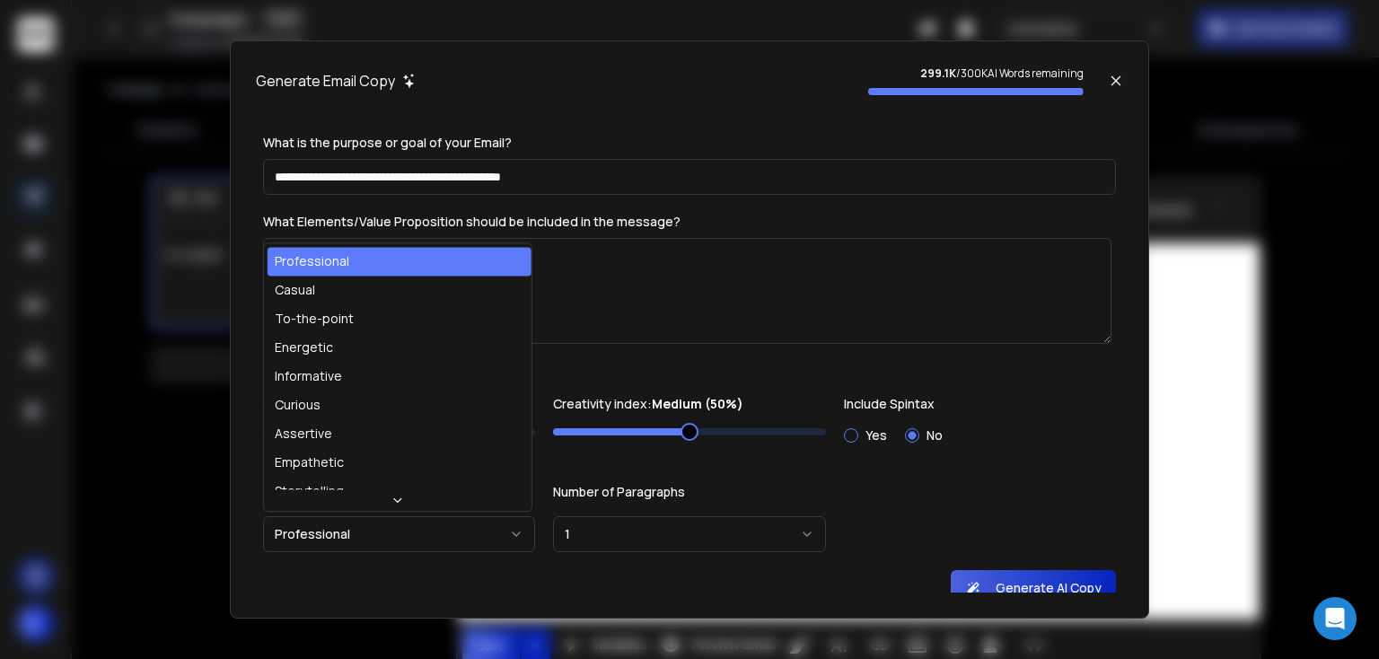
click at [516, 531] on icon "button" at bounding box center [516, 534] width 14 height 14
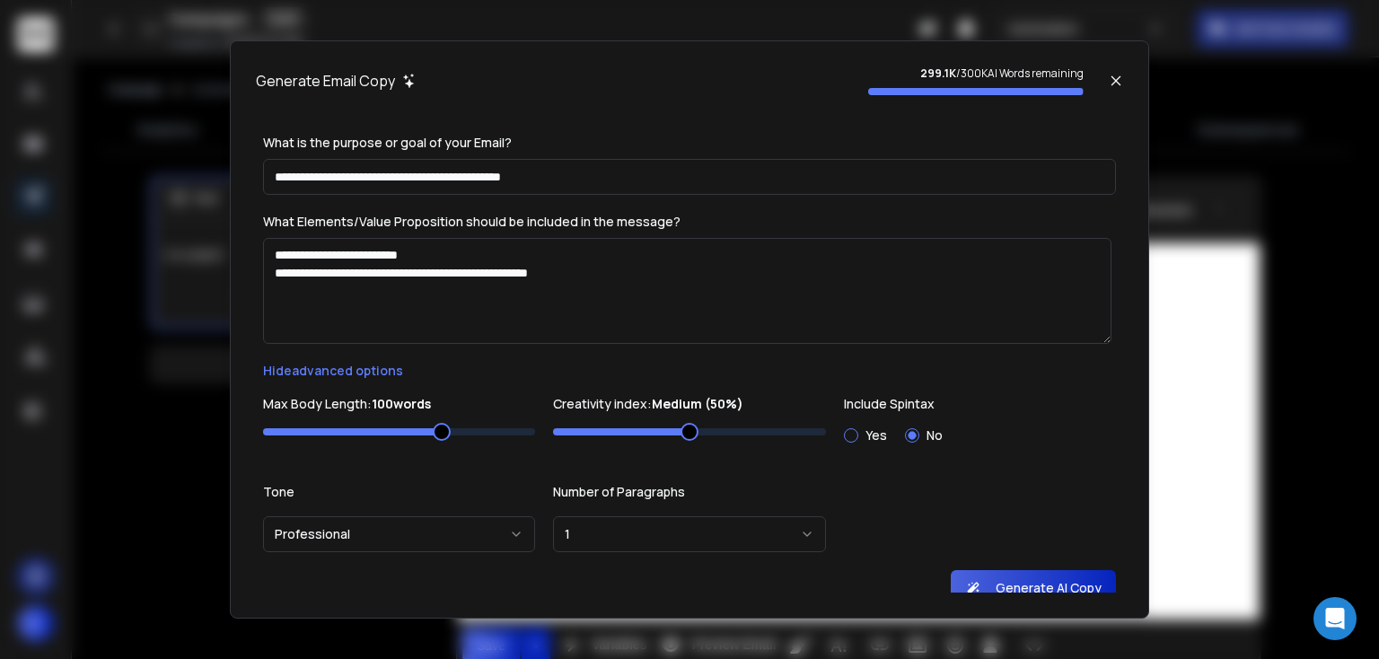
click at [516, 531] on icon "button" at bounding box center [516, 534] width 14 height 14
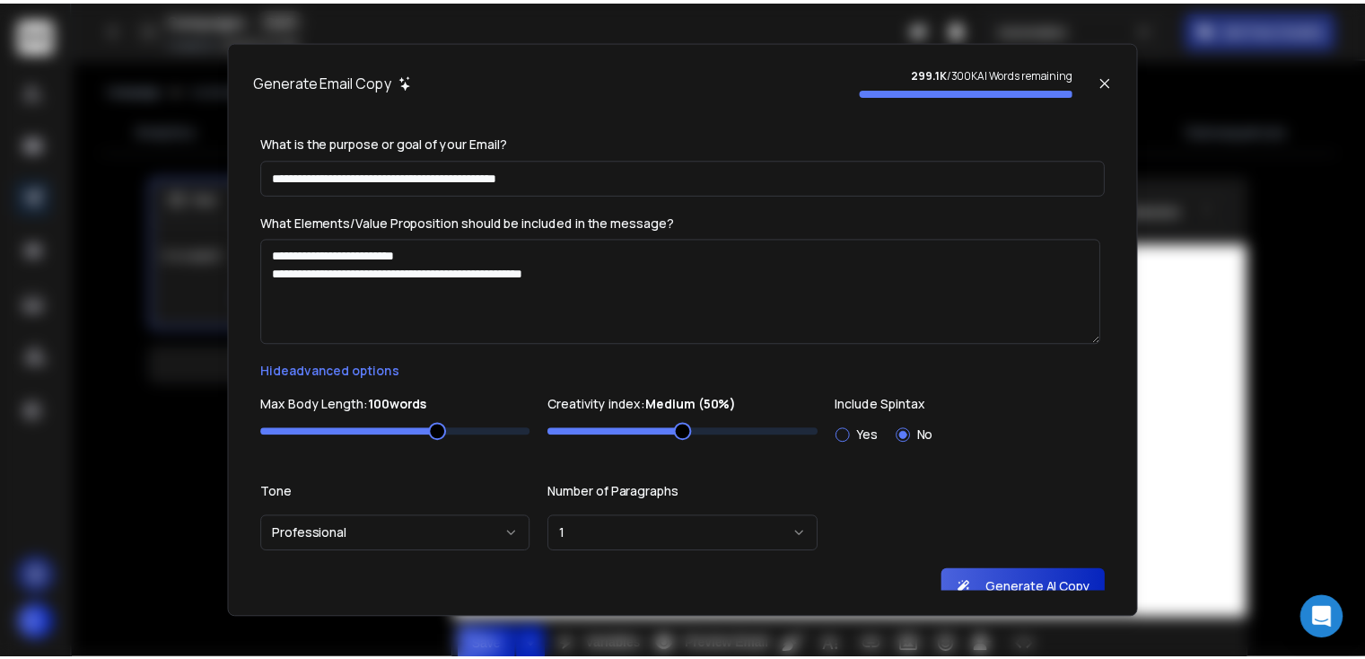
scroll to position [25, 0]
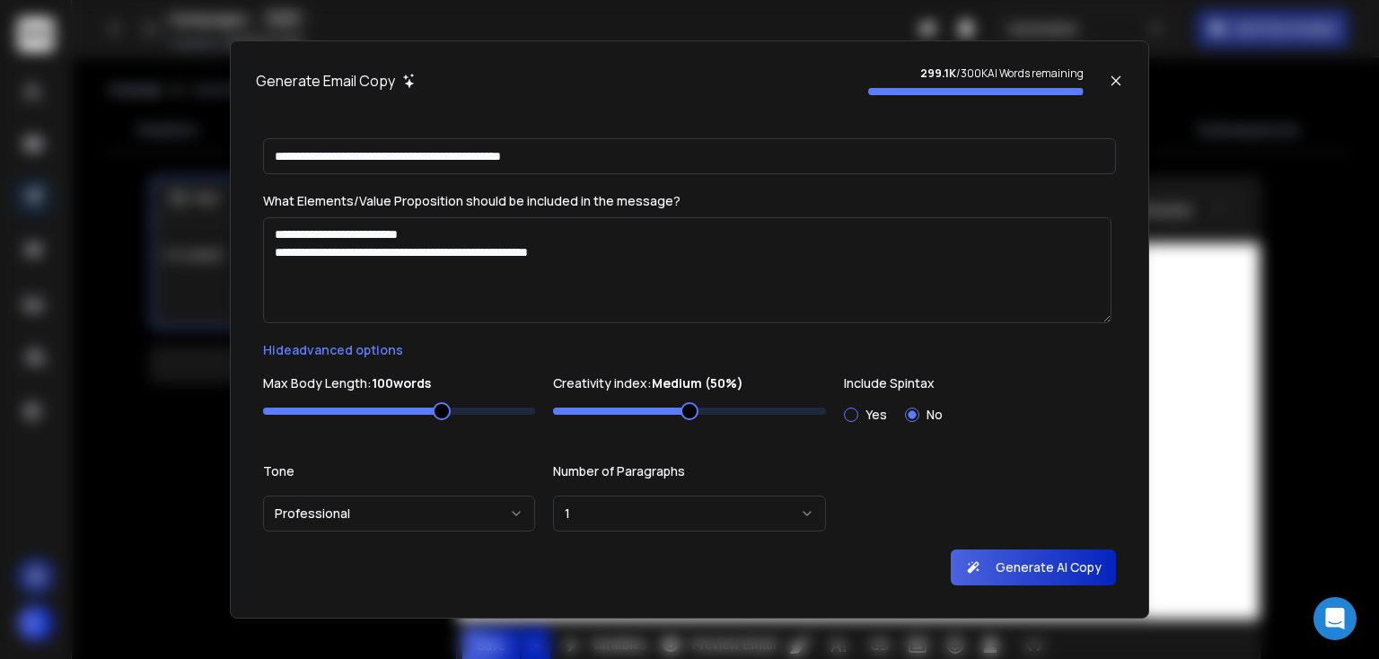
click at [1018, 556] on button "Generate AI Copy" at bounding box center [1032, 567] width 165 height 36
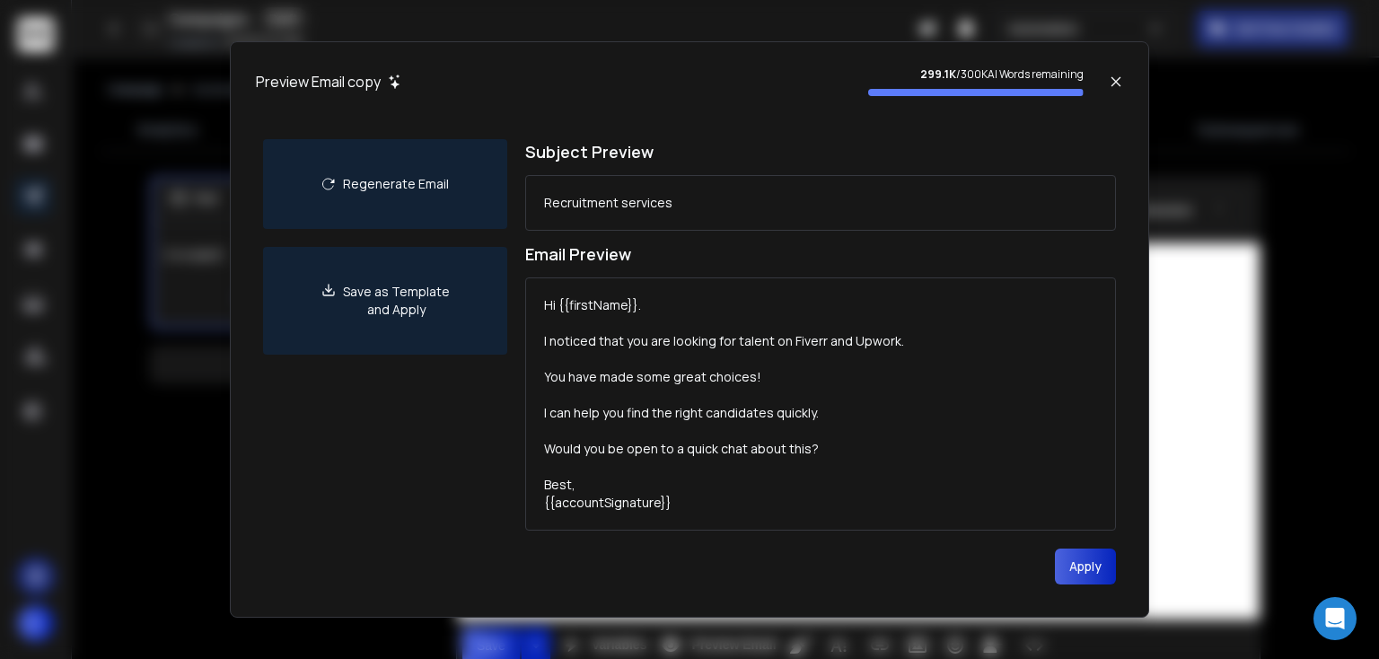
click at [637, 302] on div "Hi {{firstName}}. I noticed that you are looking for talent on Fiverr and Upwor…" at bounding box center [724, 403] width 360 height 215
click at [624, 273] on div "Subject Preview Recruitment services Email Preview Hi {{firstName}}. I noticed …" at bounding box center [820, 334] width 591 height 391
click at [631, 306] on div "Hi {{firstName}}. I noticed that you are looking for talent on Fiverr and Upwor…" at bounding box center [724, 403] width 360 height 215
click at [678, 348] on div "Hi {{firstName}}. I noticed that you are looking for talent on Fiverr and Upwor…" at bounding box center [724, 403] width 360 height 215
click at [654, 326] on div "Hi {{firstName}}. I noticed that you are looking for talent on Fiverr and Upwor…" at bounding box center [724, 403] width 360 height 215
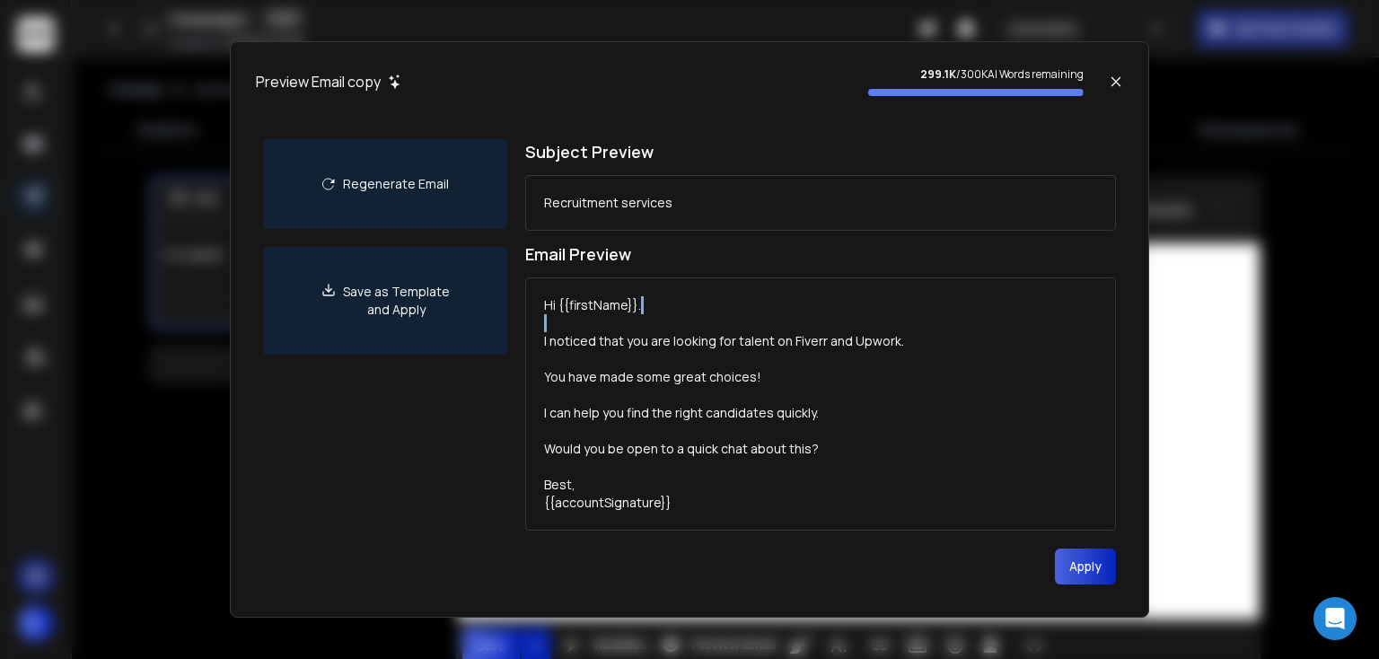
click at [654, 326] on div "Hi {{firstName}}. I noticed that you are looking for talent on Fiverr and Upwor…" at bounding box center [724, 403] width 360 height 215
click at [1104, 566] on button "Apply" at bounding box center [1085, 566] width 61 height 36
type input "**********"
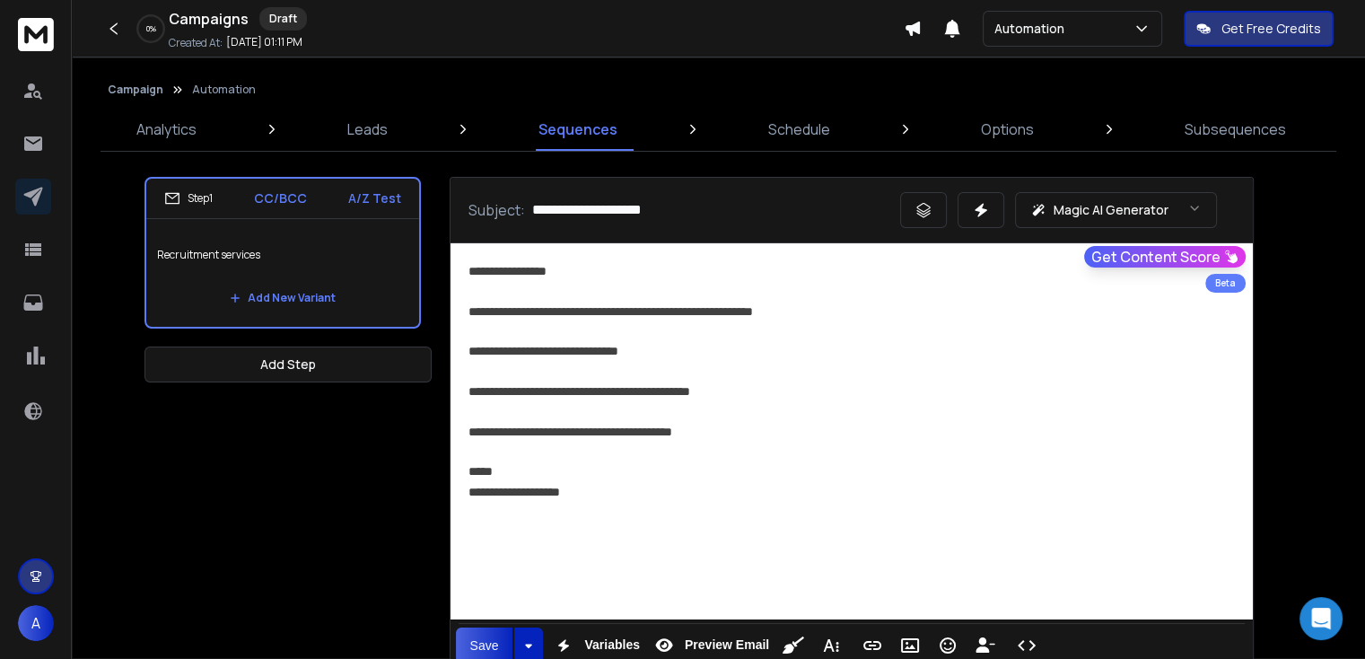
click at [554, 275] on div "**********" at bounding box center [851, 271] width 766 height 20
click at [598, 498] on div "**********" at bounding box center [851, 492] width 766 height 20
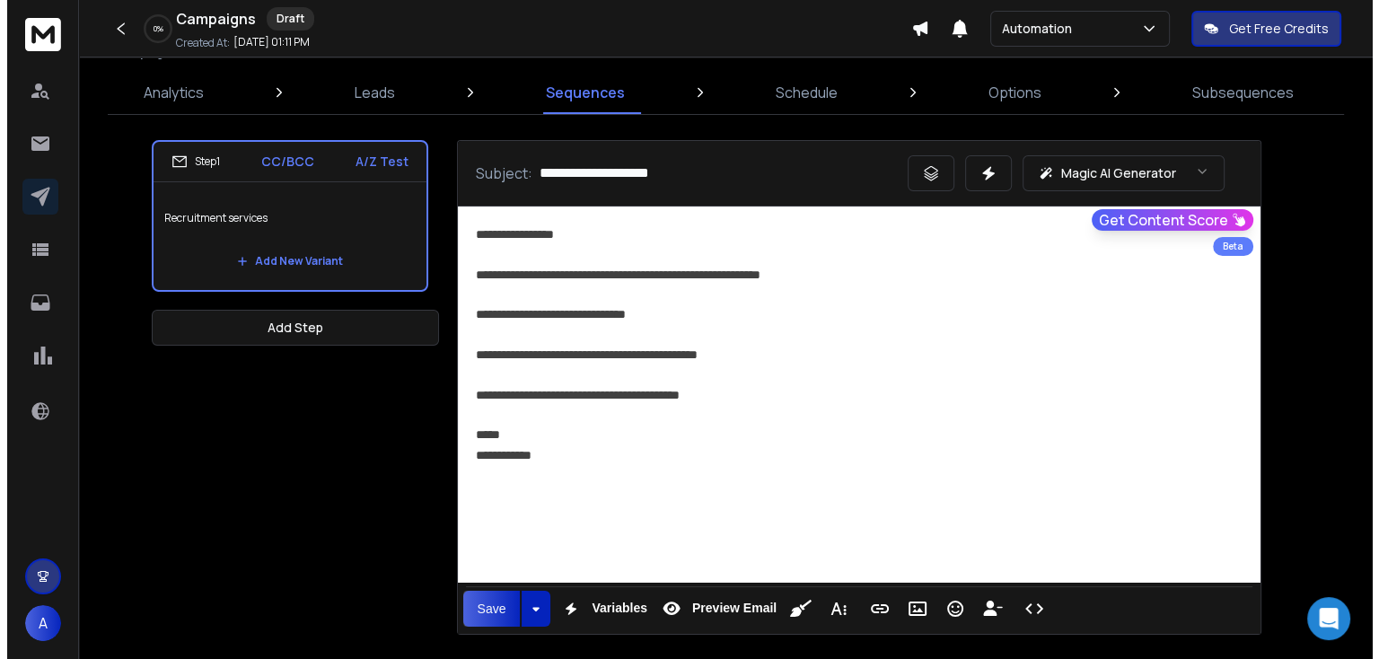
scroll to position [0, 0]
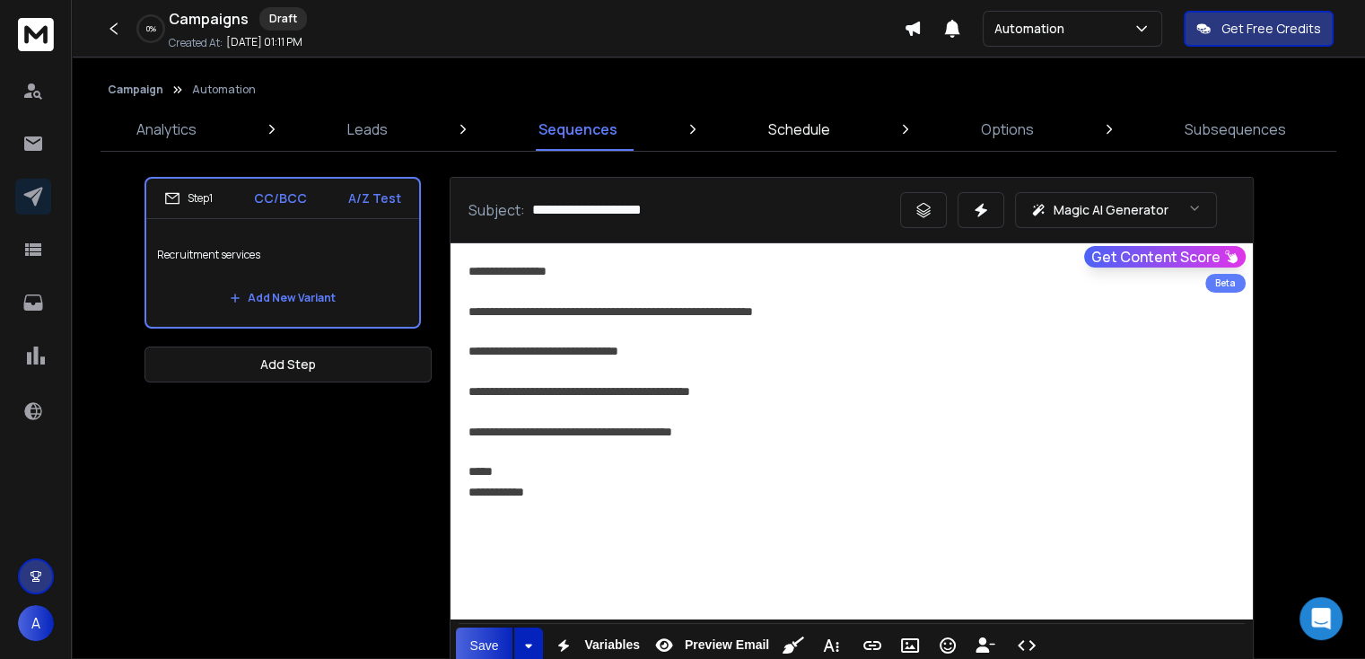
click at [815, 135] on p "Schedule" at bounding box center [799, 129] width 62 height 22
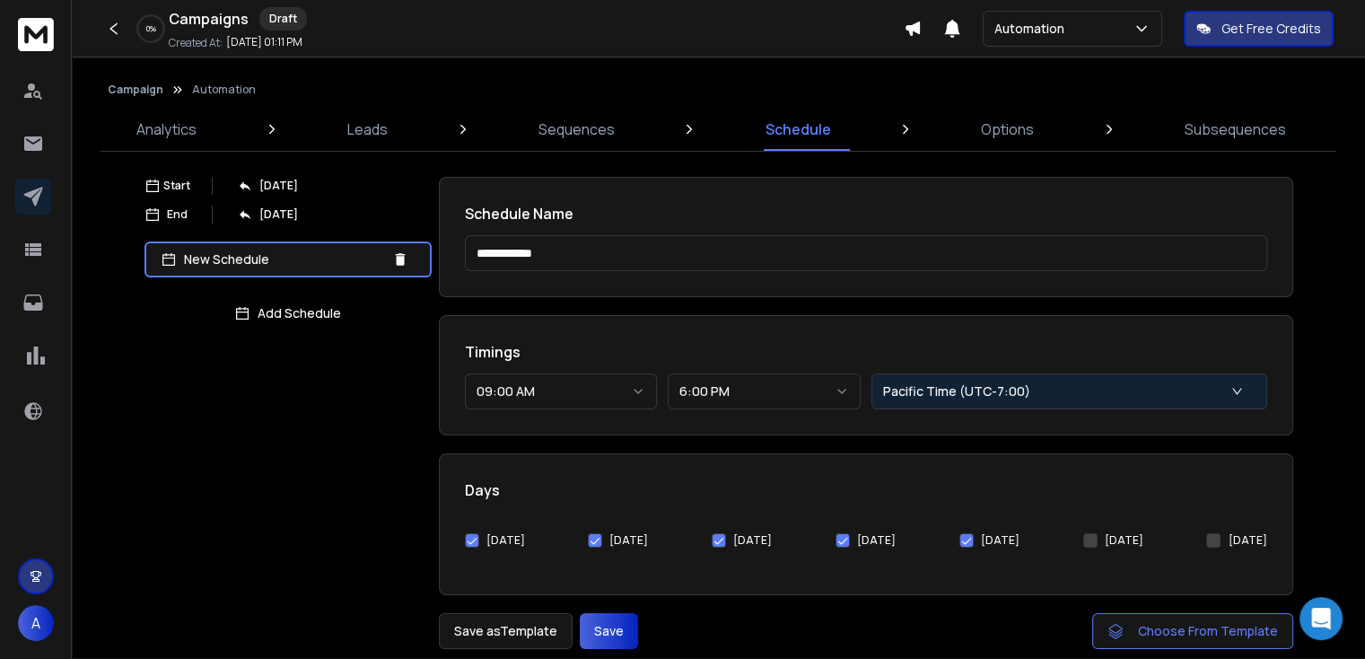
click at [953, 398] on p "Pacific Time (UTC-7:00)" at bounding box center [960, 391] width 154 height 18
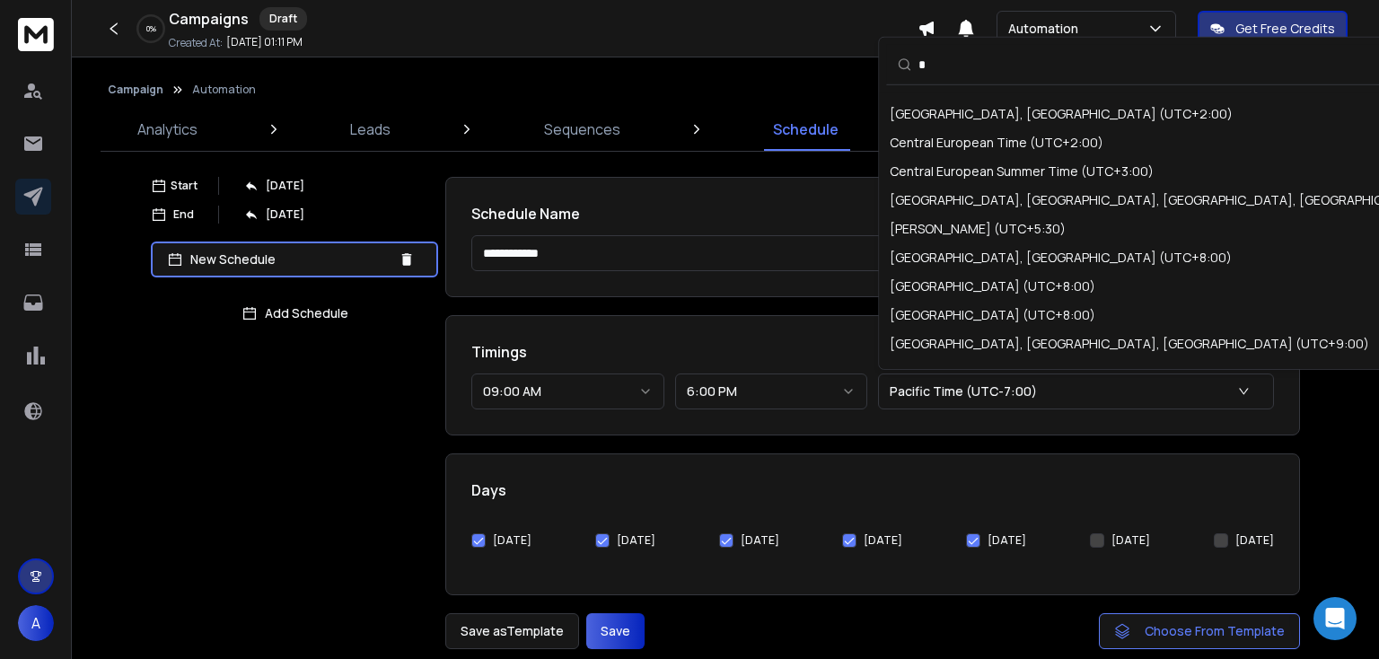
scroll to position [219, 0]
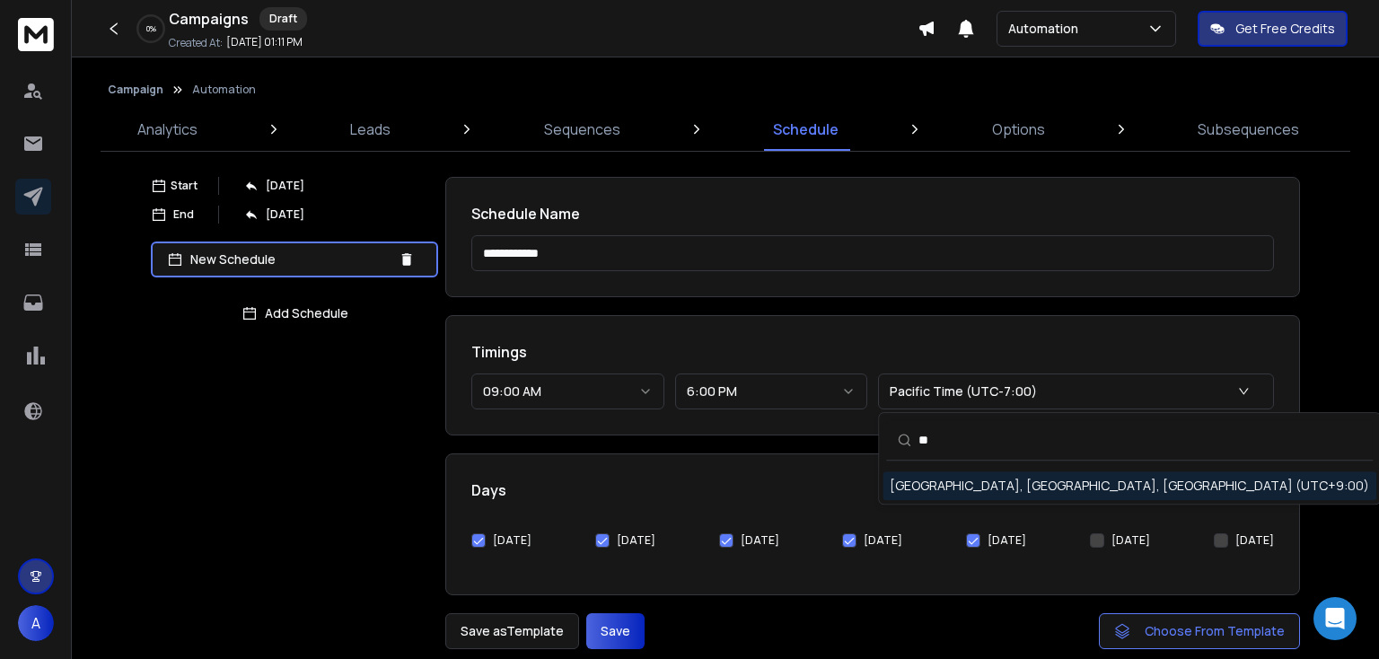
type input "*"
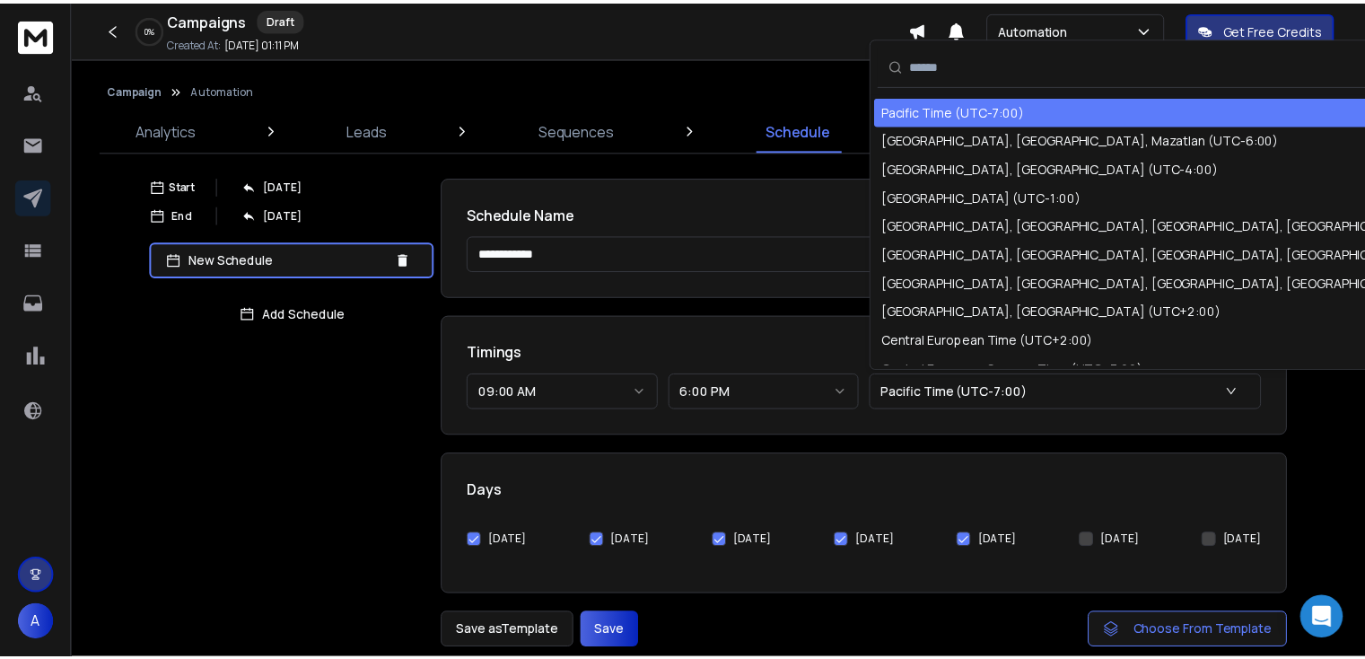
scroll to position [172, 0]
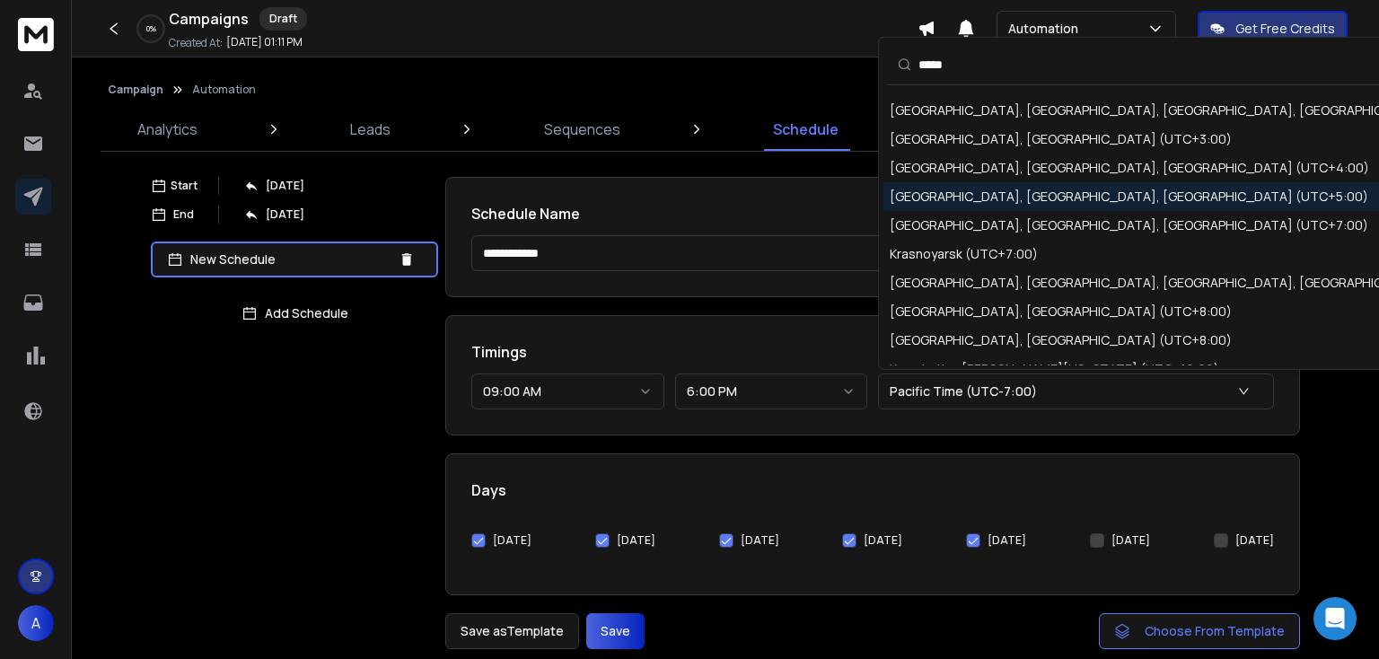
type input "*****"
click at [1002, 205] on div "Islamabad, Karachi, Tashkent (UTC+5:00)" at bounding box center [1128, 197] width 478 height 18
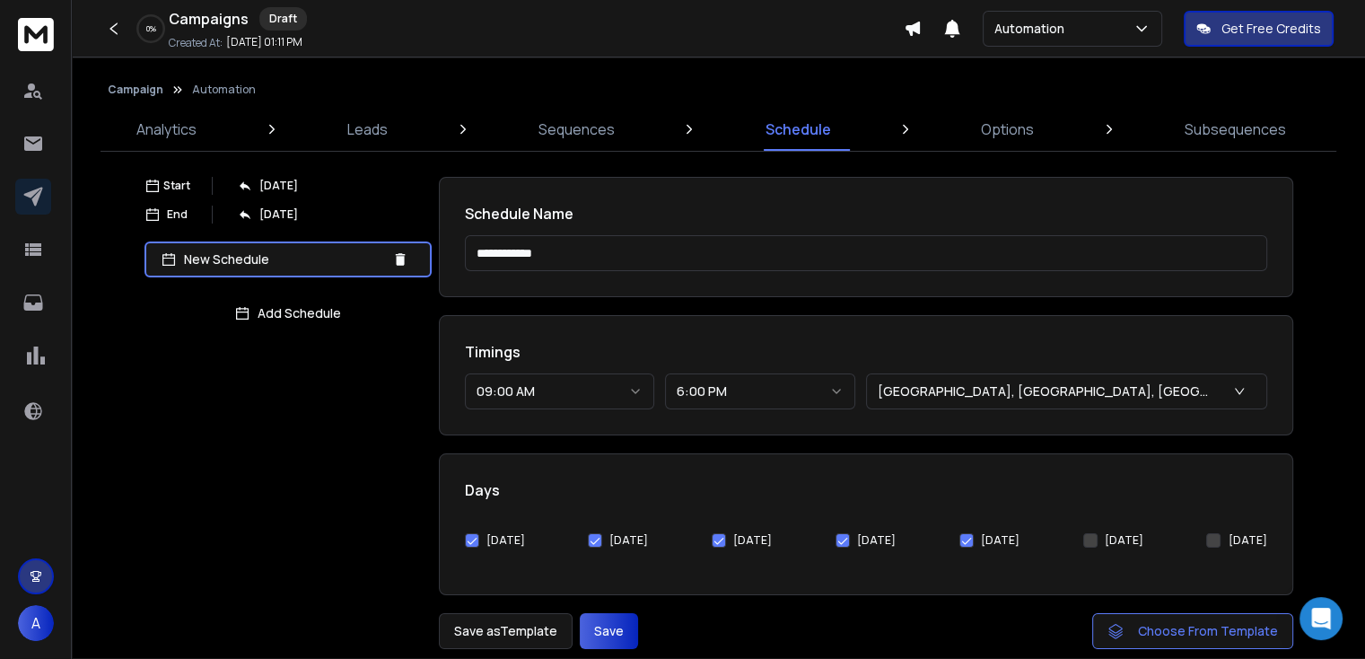
scroll to position [14, 0]
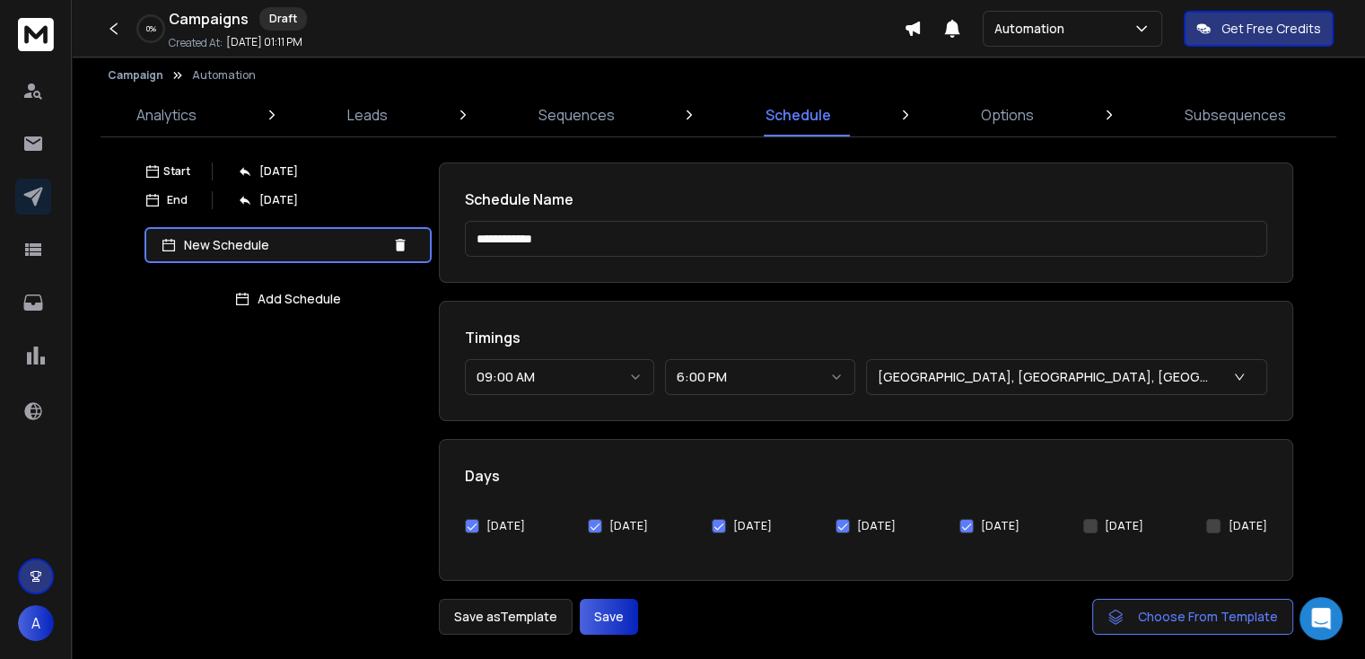
click at [622, 620] on button "Save" at bounding box center [609, 617] width 58 height 36
click at [1015, 116] on p "Options" at bounding box center [1007, 115] width 53 height 22
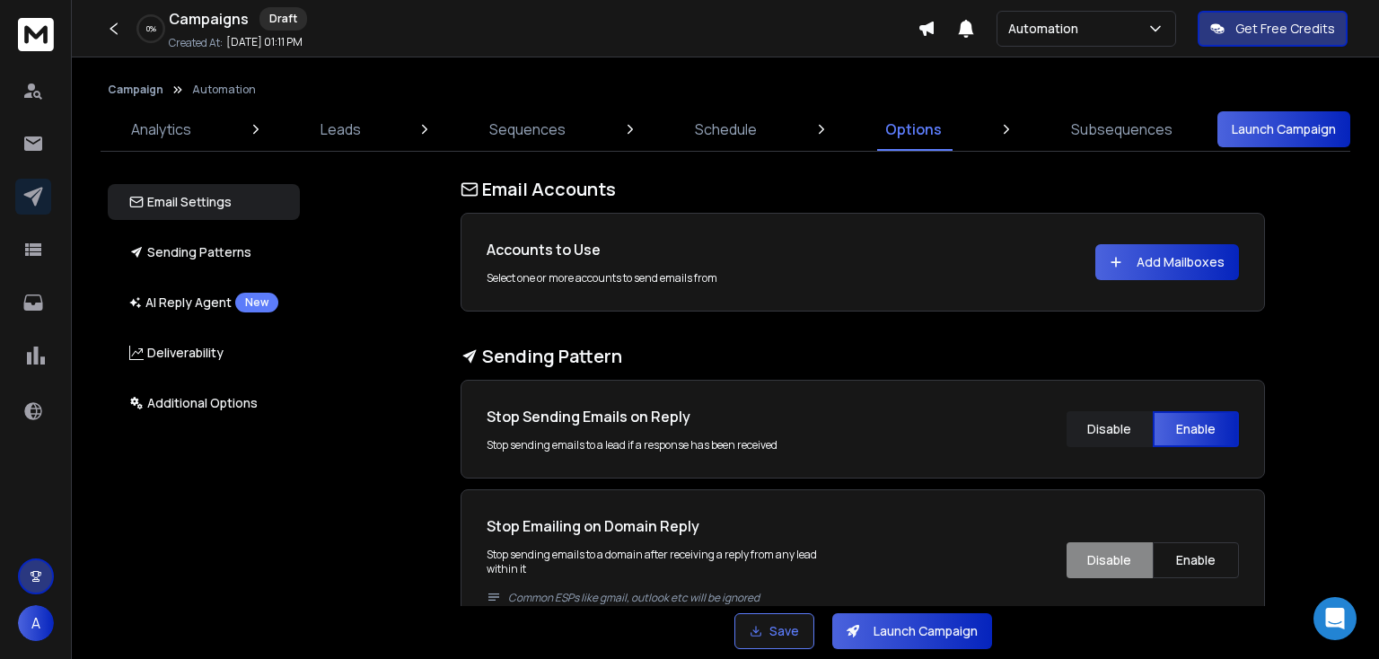
click at [1157, 253] on button "Add Mailboxes" at bounding box center [1167, 262] width 144 height 36
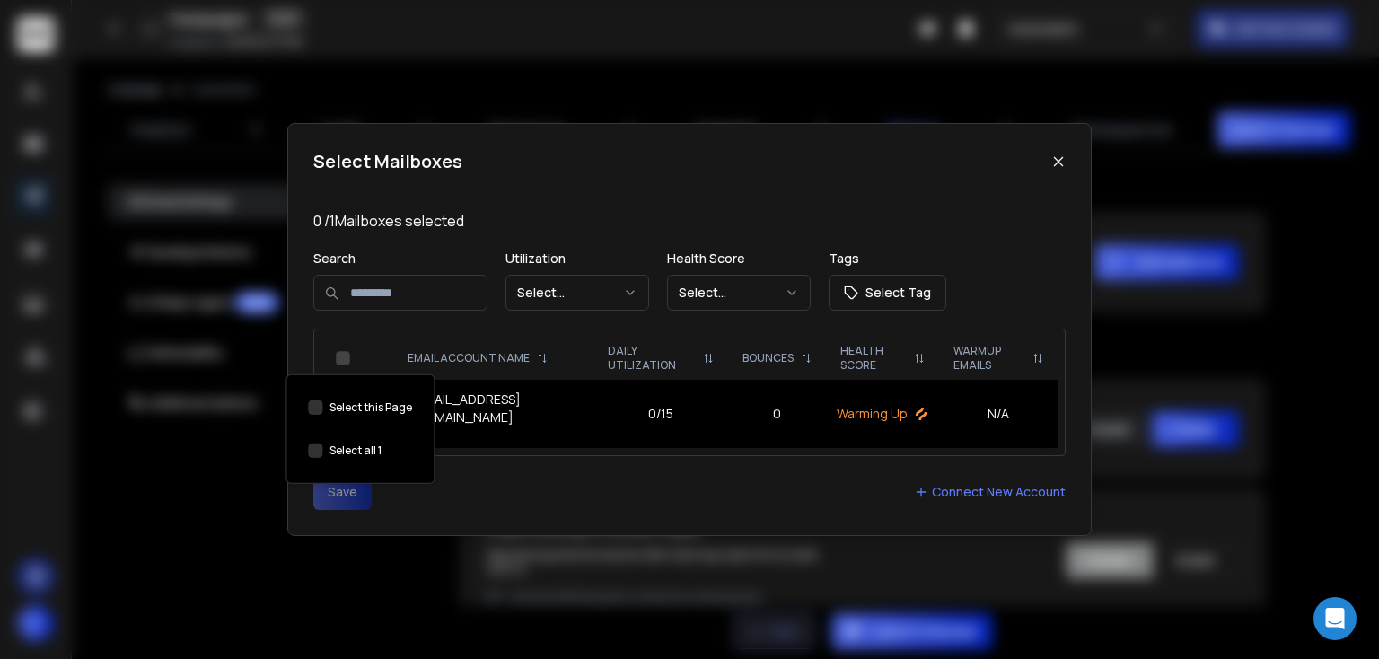
click at [342, 365] on button "Select this Page" at bounding box center [343, 358] width 14 height 14
click at [364, 491] on button "Save" at bounding box center [342, 492] width 58 height 36
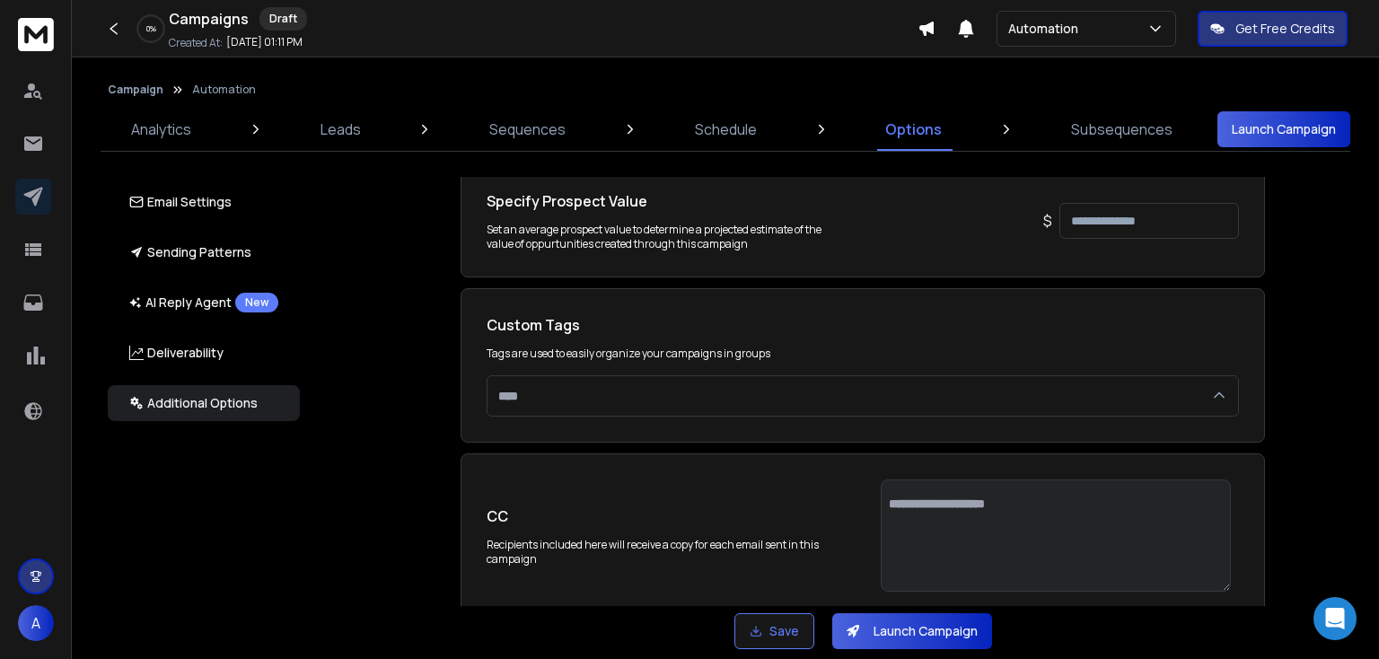
scroll to position [3280, 0]
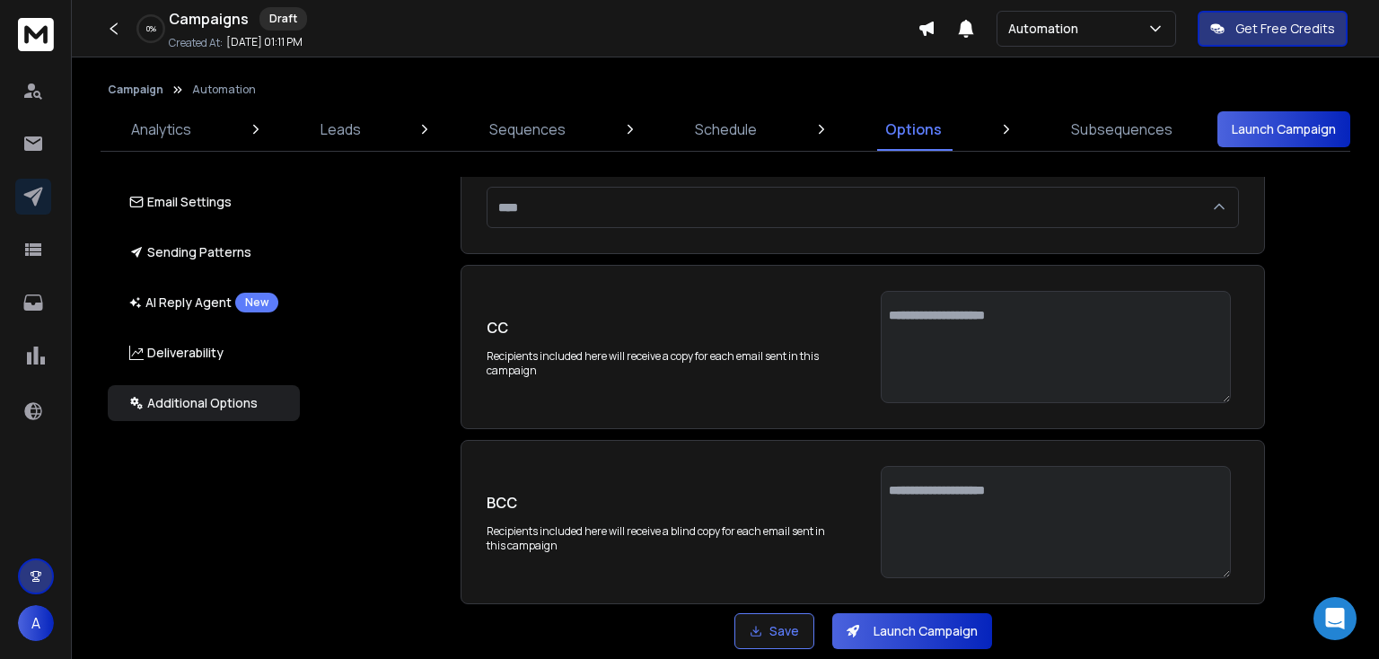
click at [918, 617] on button "Launch Campaign" at bounding box center [912, 631] width 160 height 36
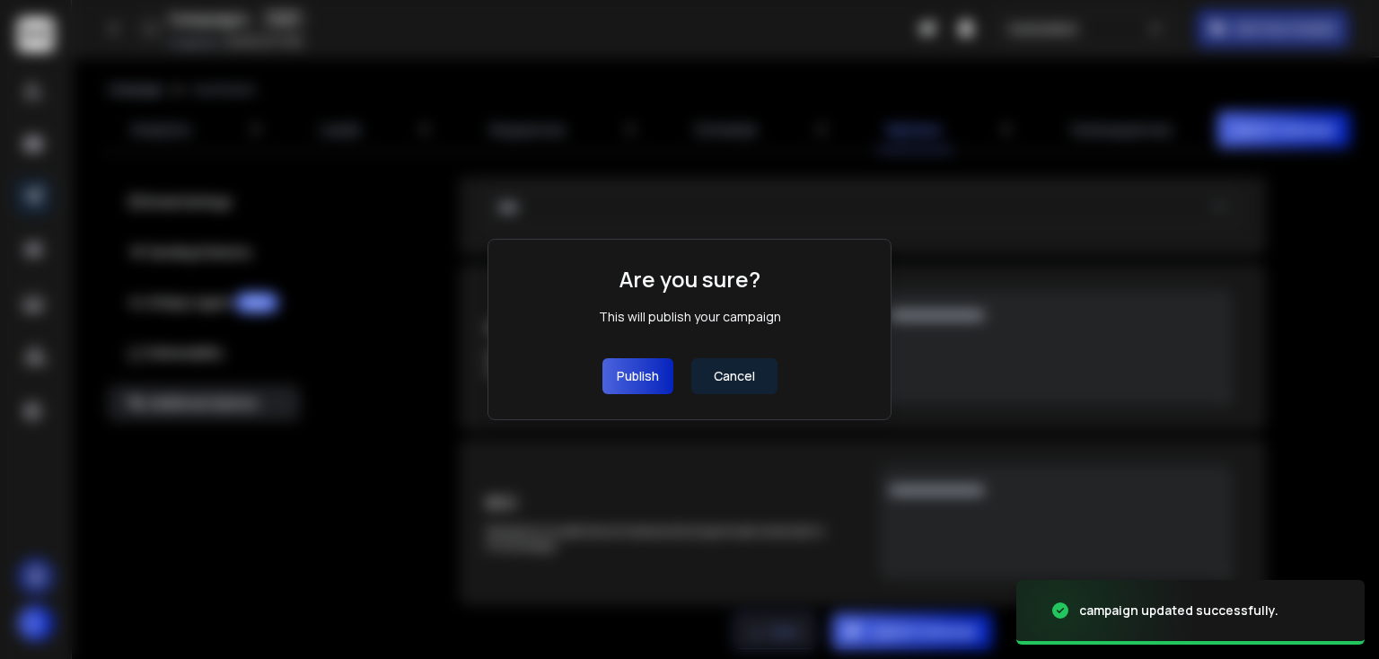
click at [635, 382] on button "Publish" at bounding box center [637, 376] width 71 height 36
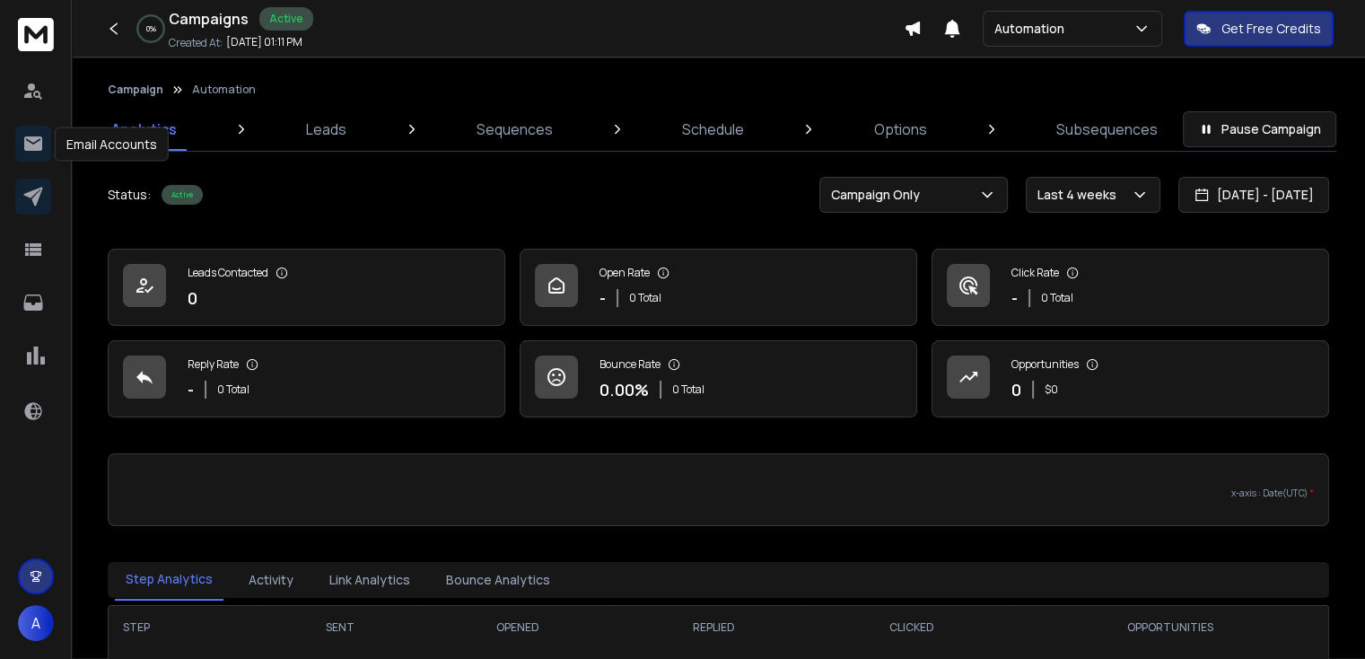
click at [31, 131] on link at bounding box center [33, 144] width 36 height 36
